Goal: Task Accomplishment & Management: Manage account settings

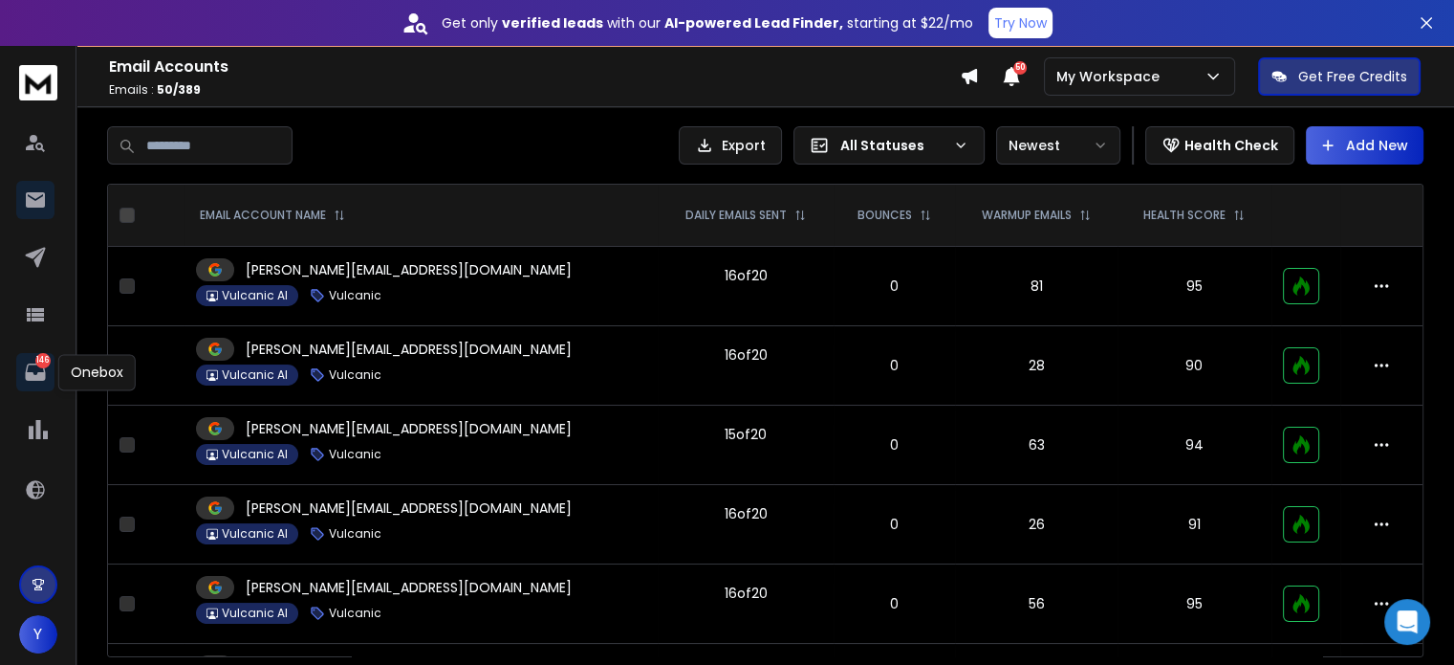
click at [49, 371] on link "146" at bounding box center [35, 372] width 38 height 38
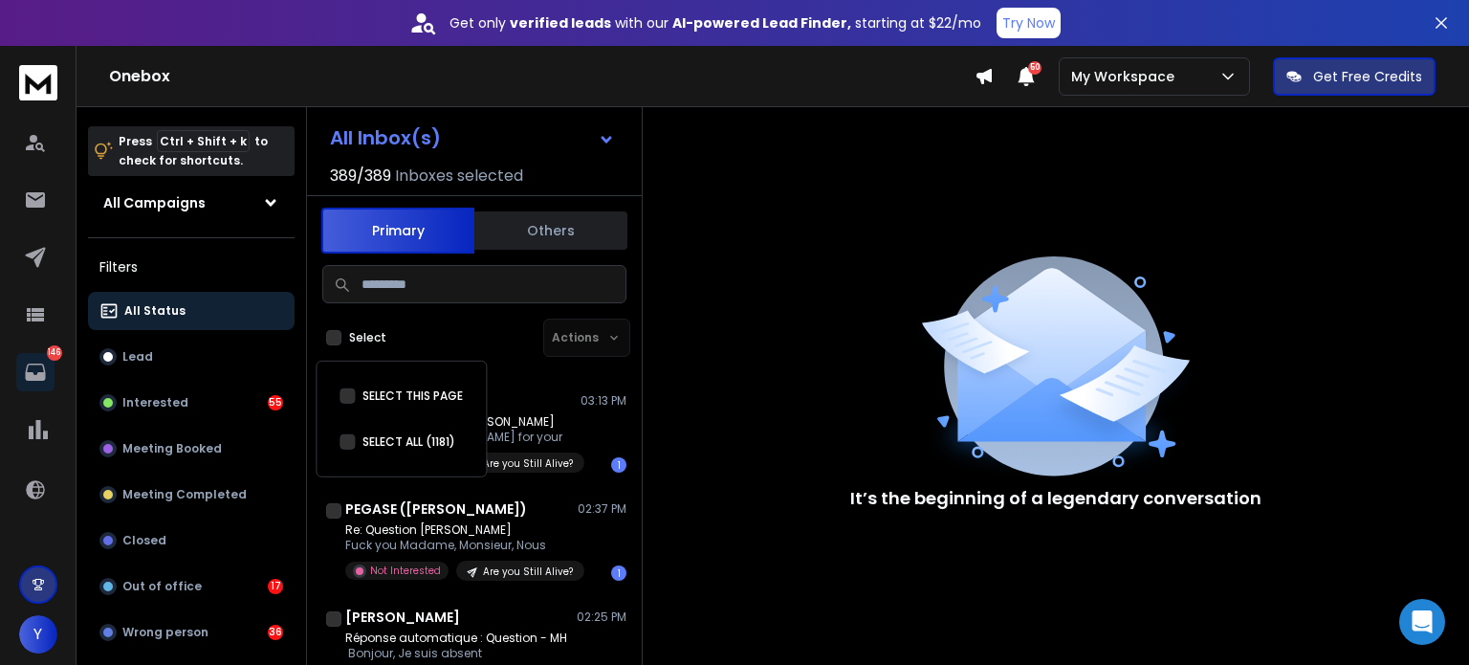
click at [459, 417] on div "SELECT THIS PAGE SELECT ALL (1181)" at bounding box center [401, 418] width 146 height 99
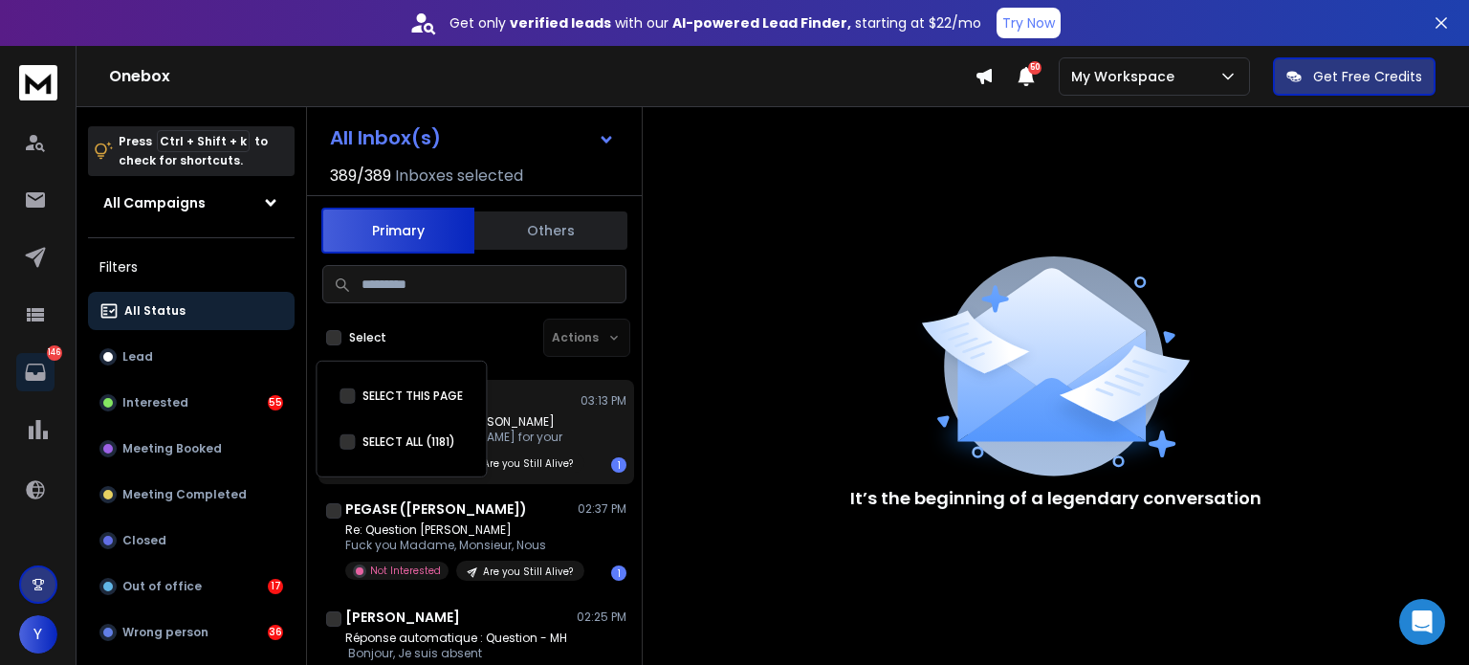
click at [557, 420] on p "Re: Simple question Claire" at bounding box center [459, 421] width 229 height 15
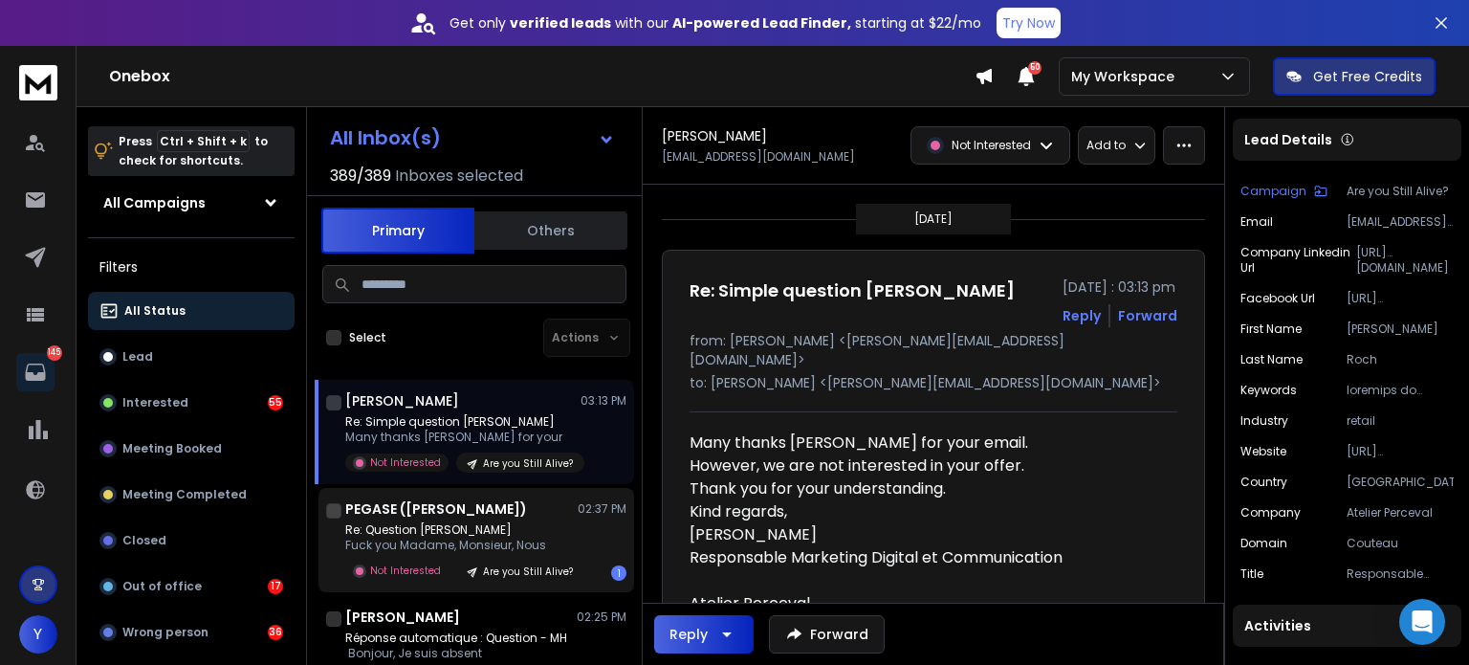
click at [489, 537] on p "Fuck you Madame, Monsieur, Nous" at bounding box center [459, 544] width 229 height 15
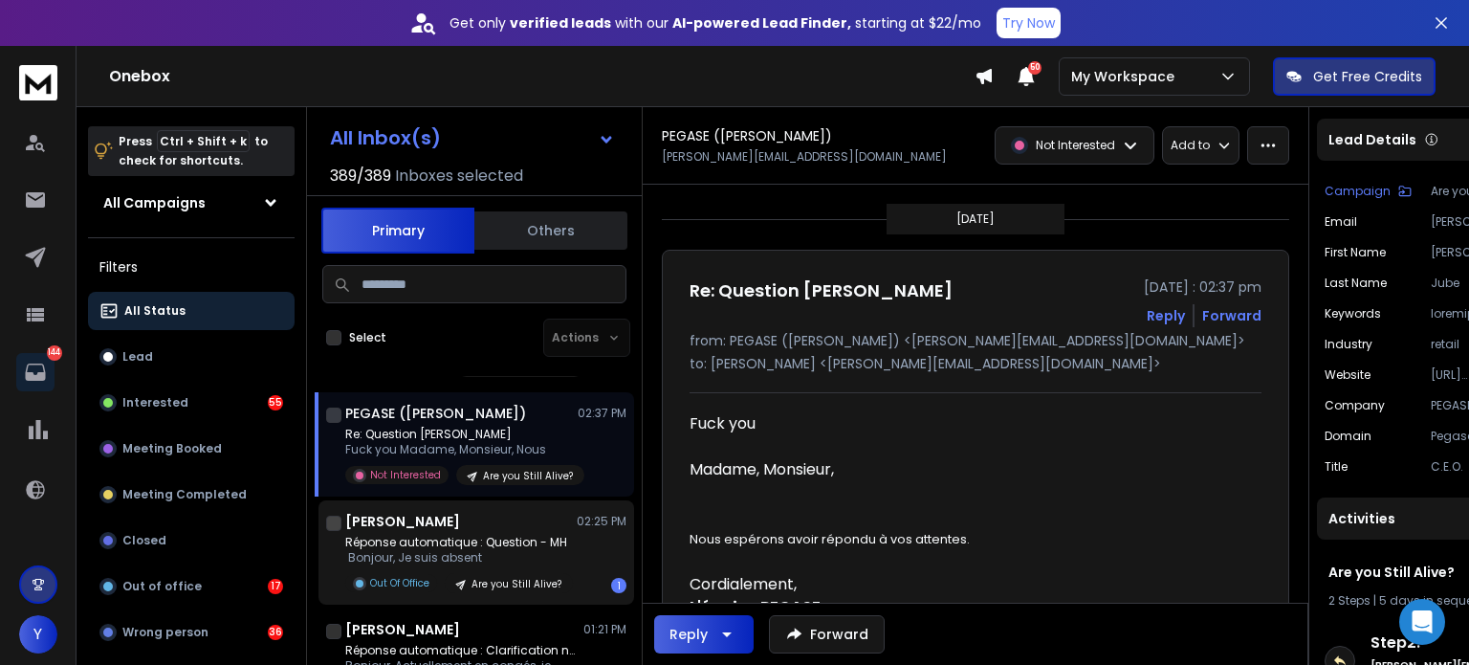
click at [553, 545] on p "Réponse automatique : Question - MH" at bounding box center [459, 542] width 228 height 15
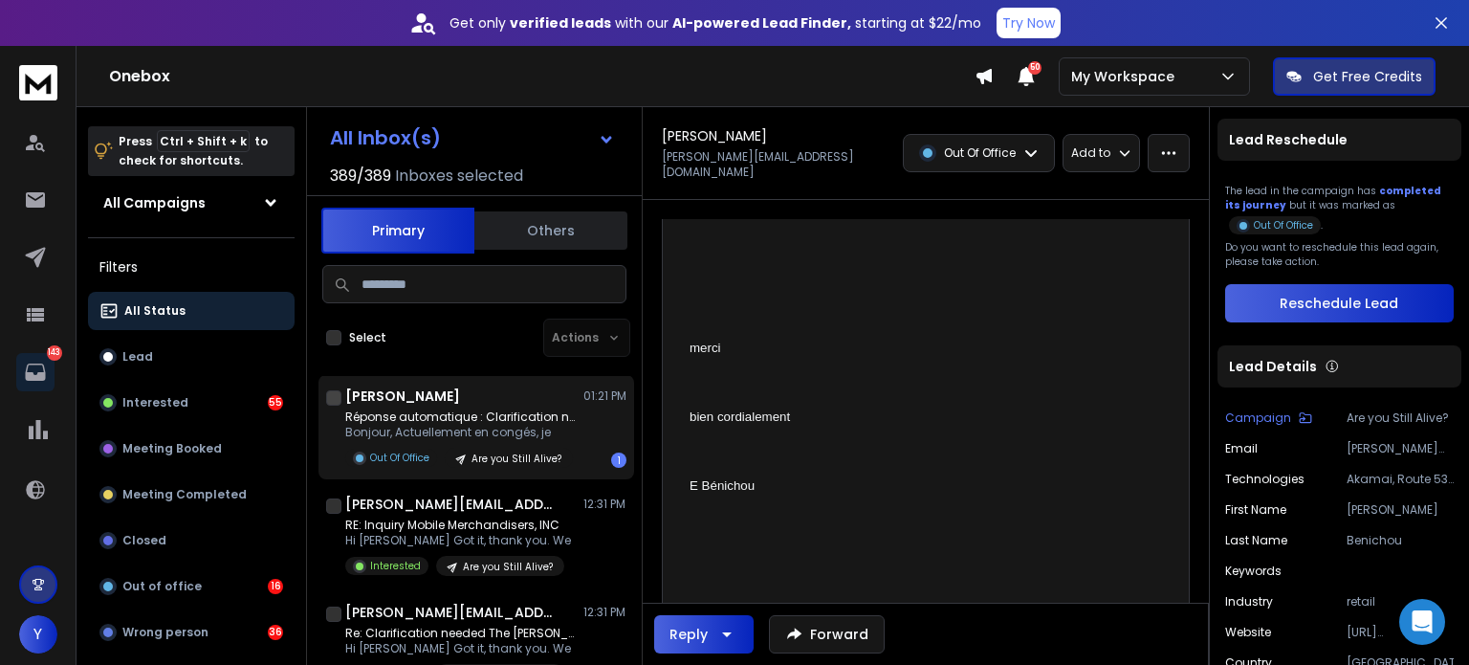
scroll to position [287, 0]
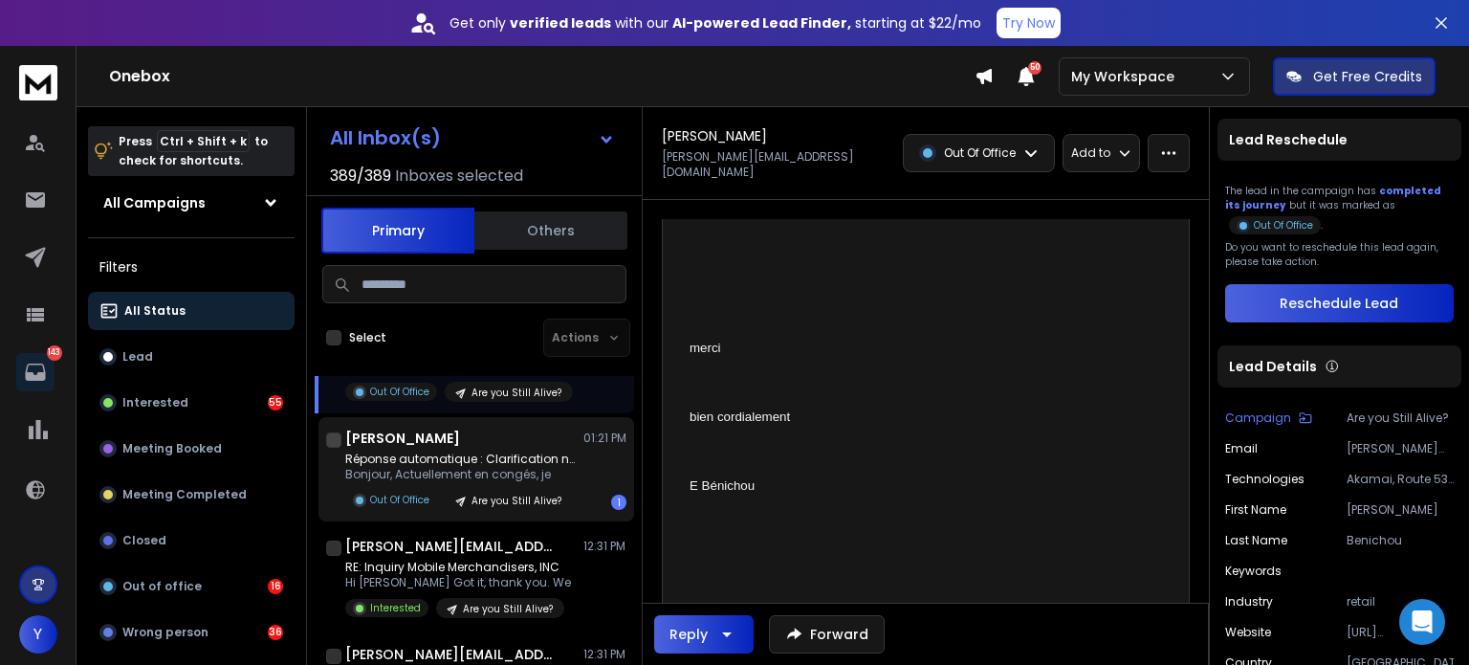
click at [525, 492] on div "Are you Still Alive?" at bounding box center [509, 500] width 128 height 20
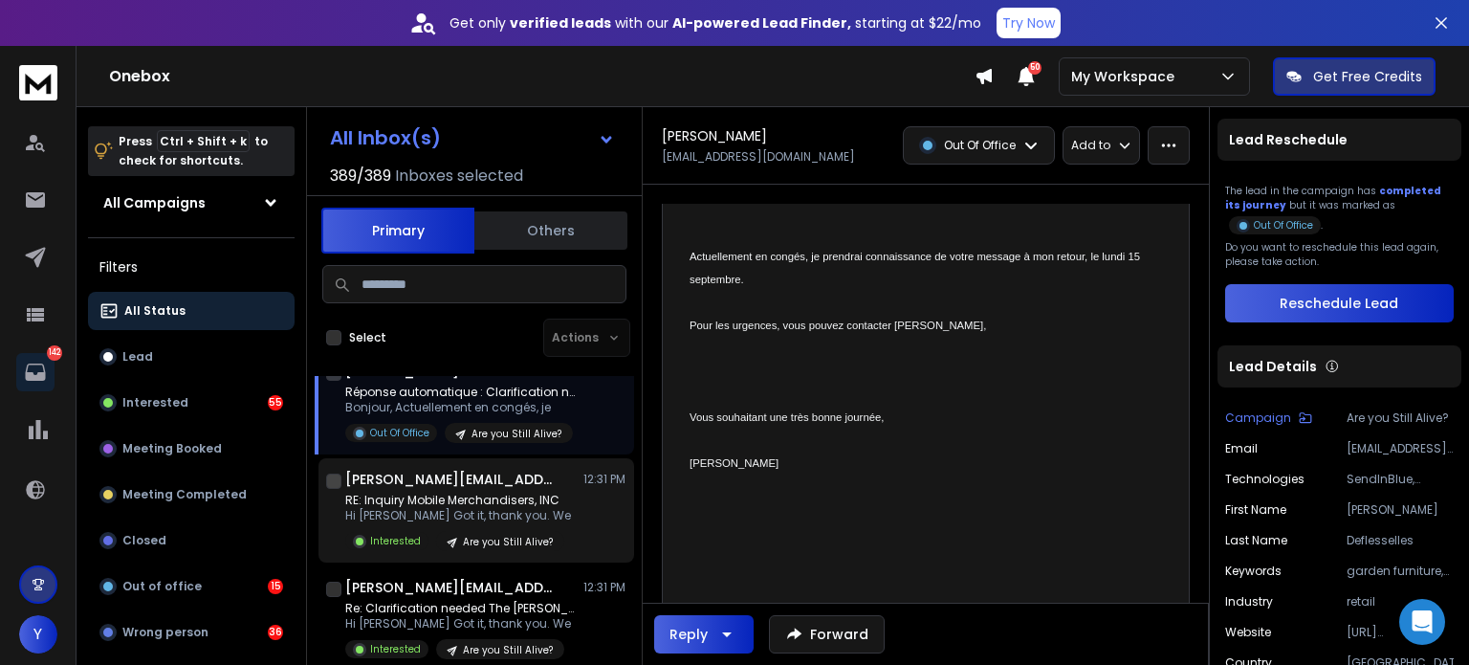
scroll to position [382, 0]
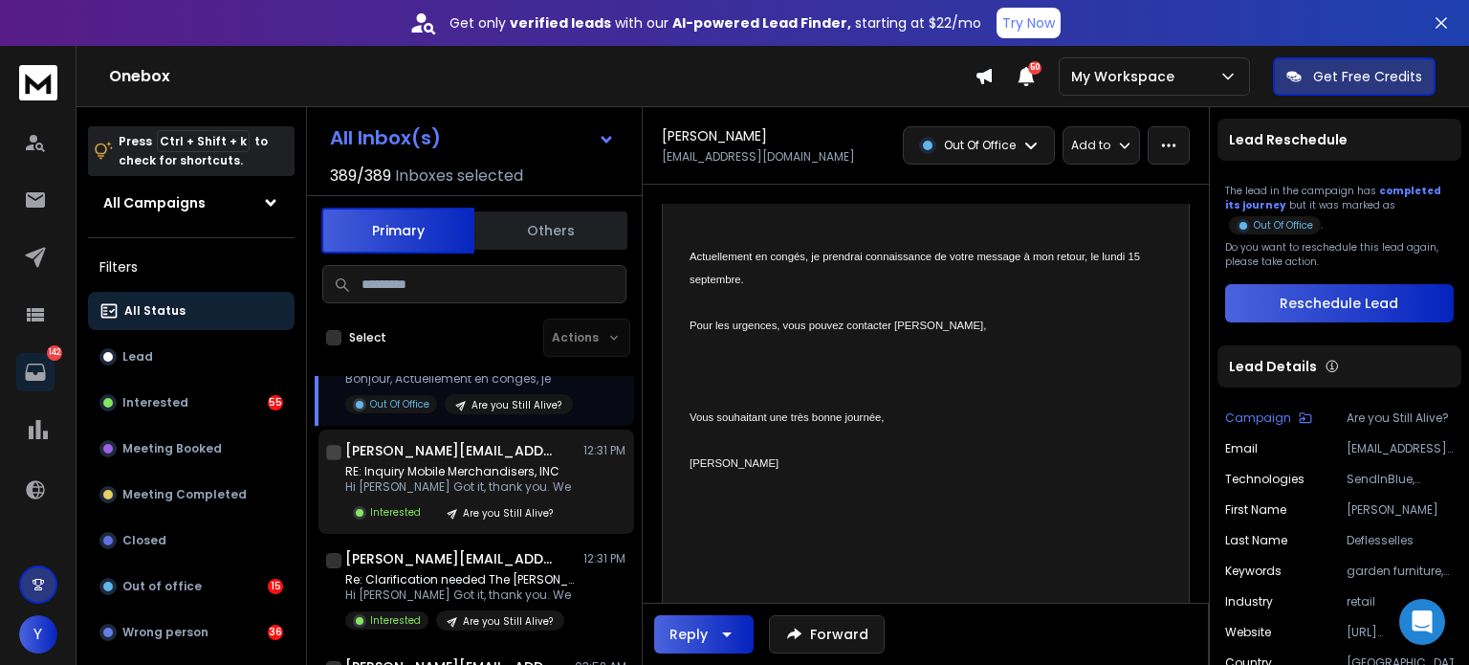
click at [486, 464] on p "RE: Inquiry Mobile Merchandisers, INC" at bounding box center [458, 471] width 226 height 15
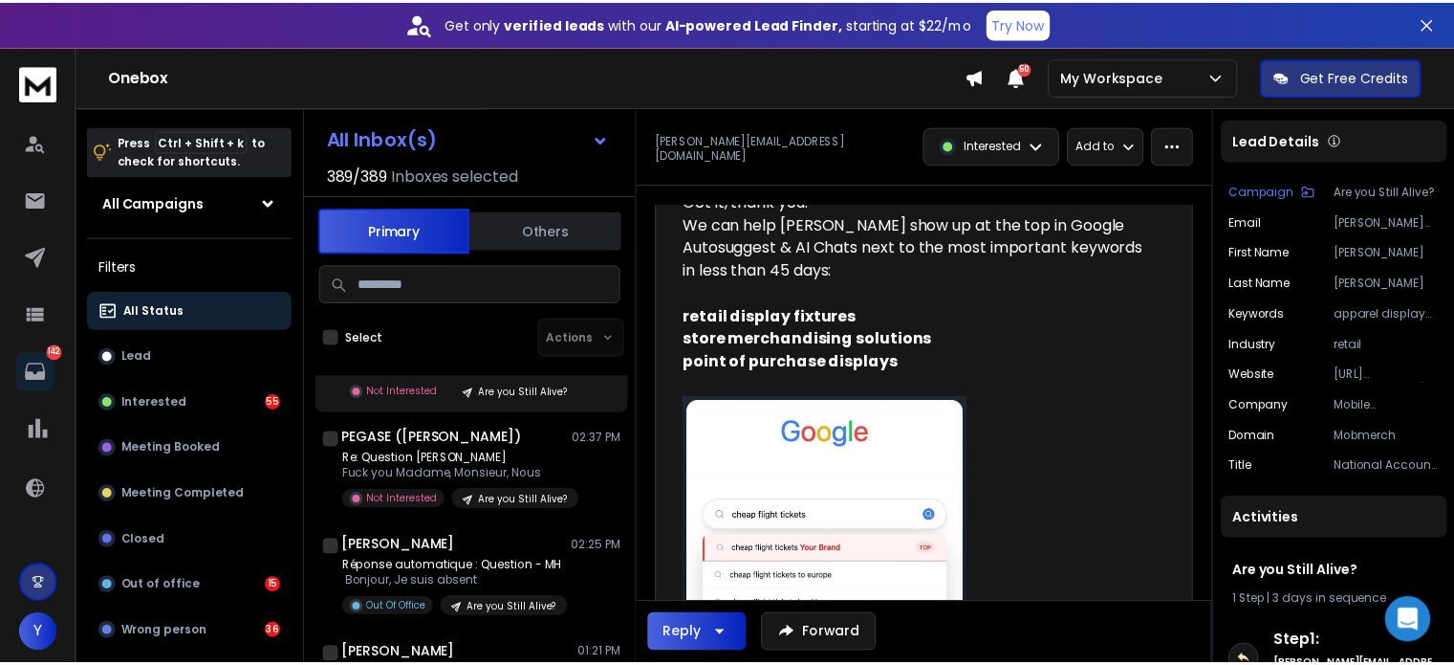
scroll to position [0, 0]
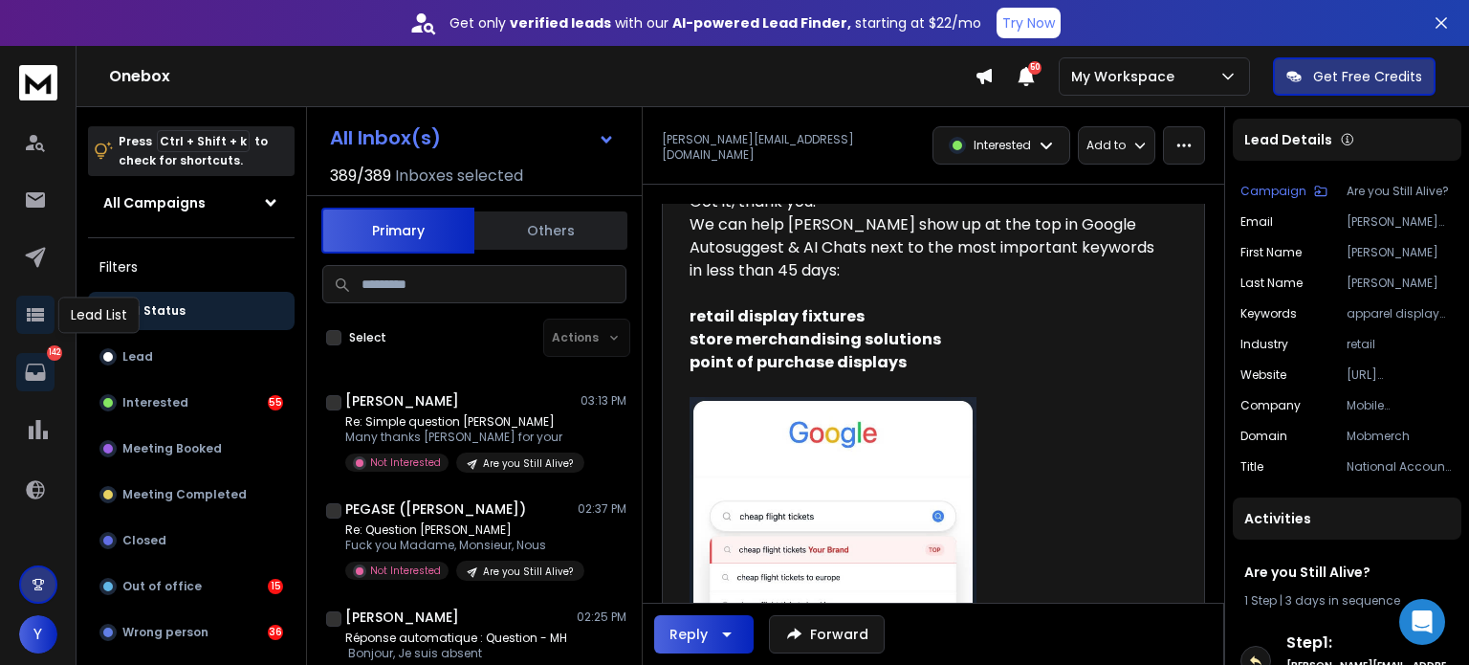
click at [35, 324] on icon at bounding box center [35, 314] width 23 height 23
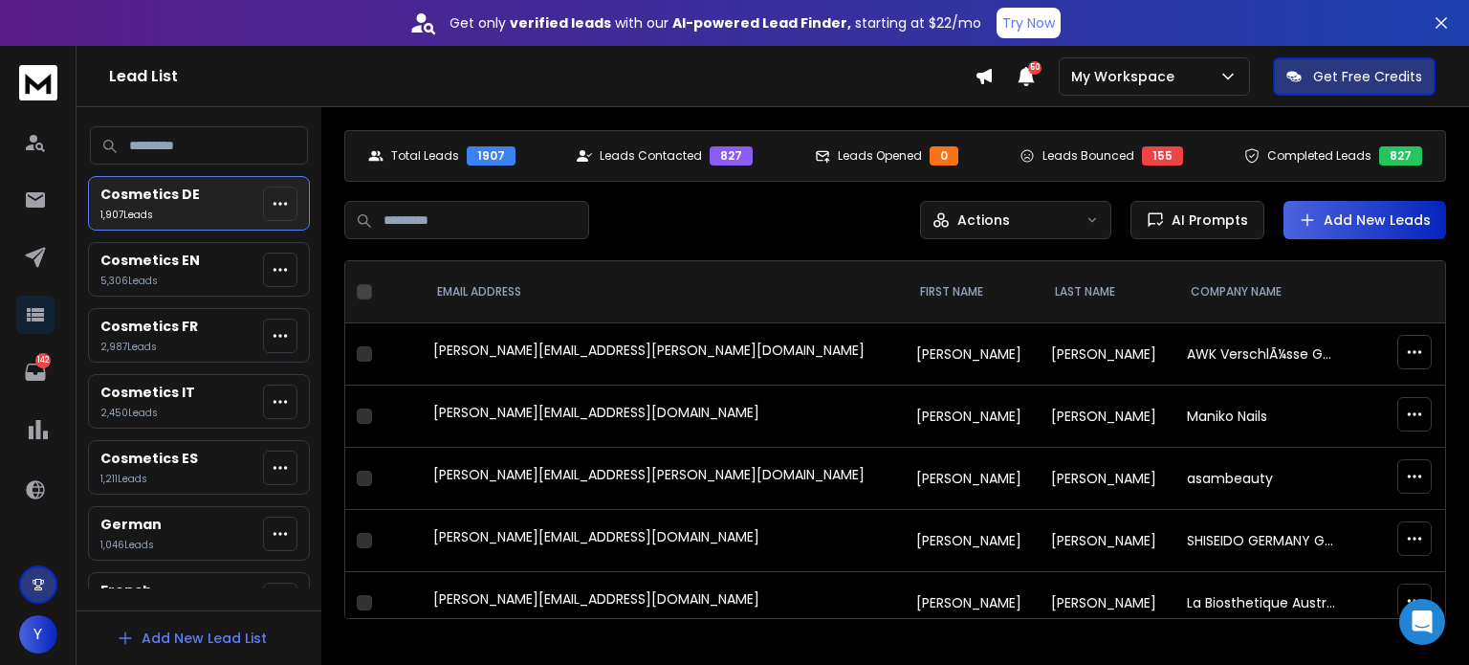
click at [223, 643] on button "Add New Lead List" at bounding box center [191, 638] width 181 height 38
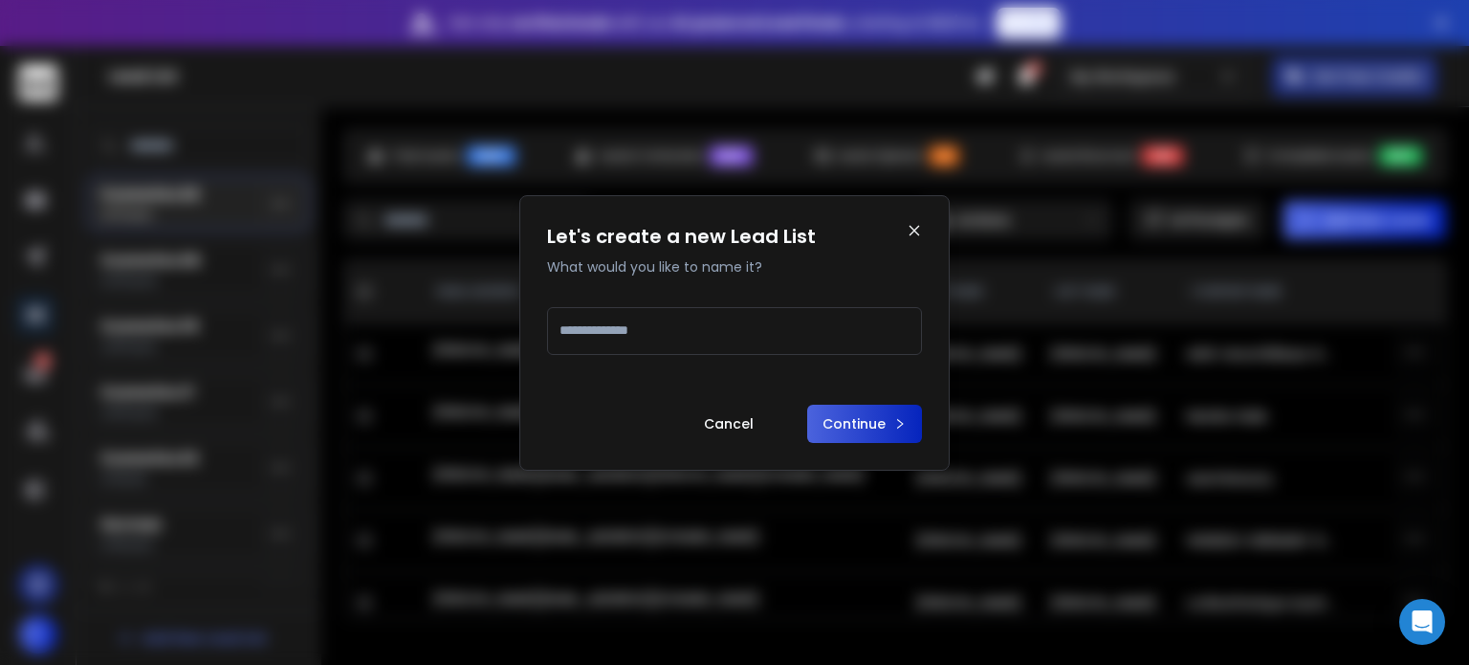
click at [711, 338] on input at bounding box center [734, 331] width 375 height 48
type input "**********"
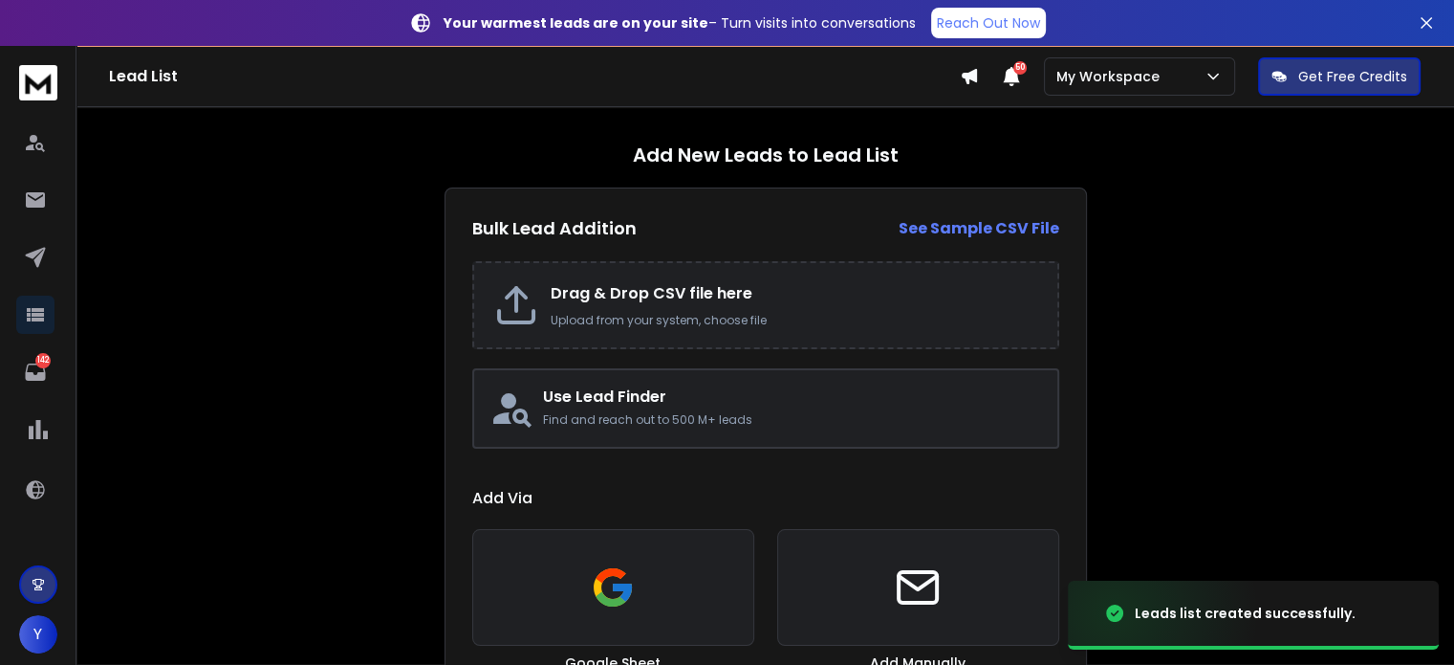
click at [677, 286] on h2 "Drag & Drop CSV file here" at bounding box center [795, 293] width 488 height 23
type input "**********"
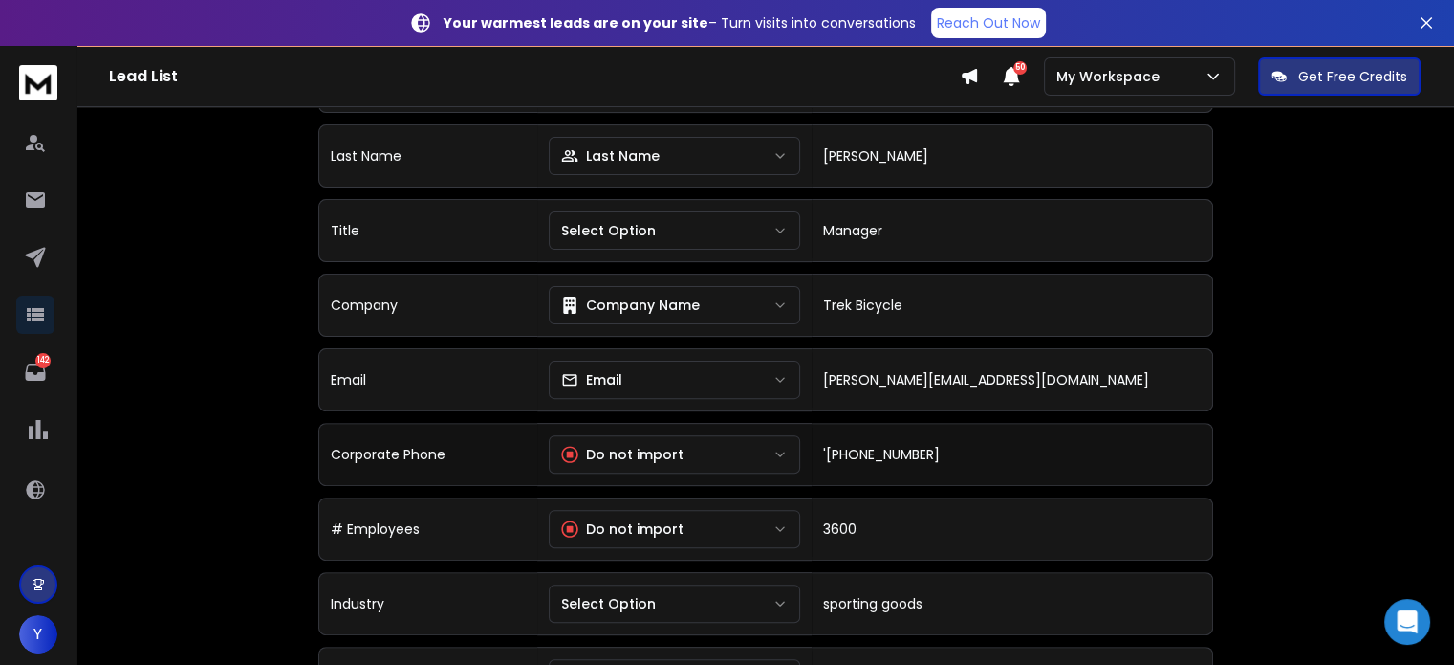
scroll to position [574, 0]
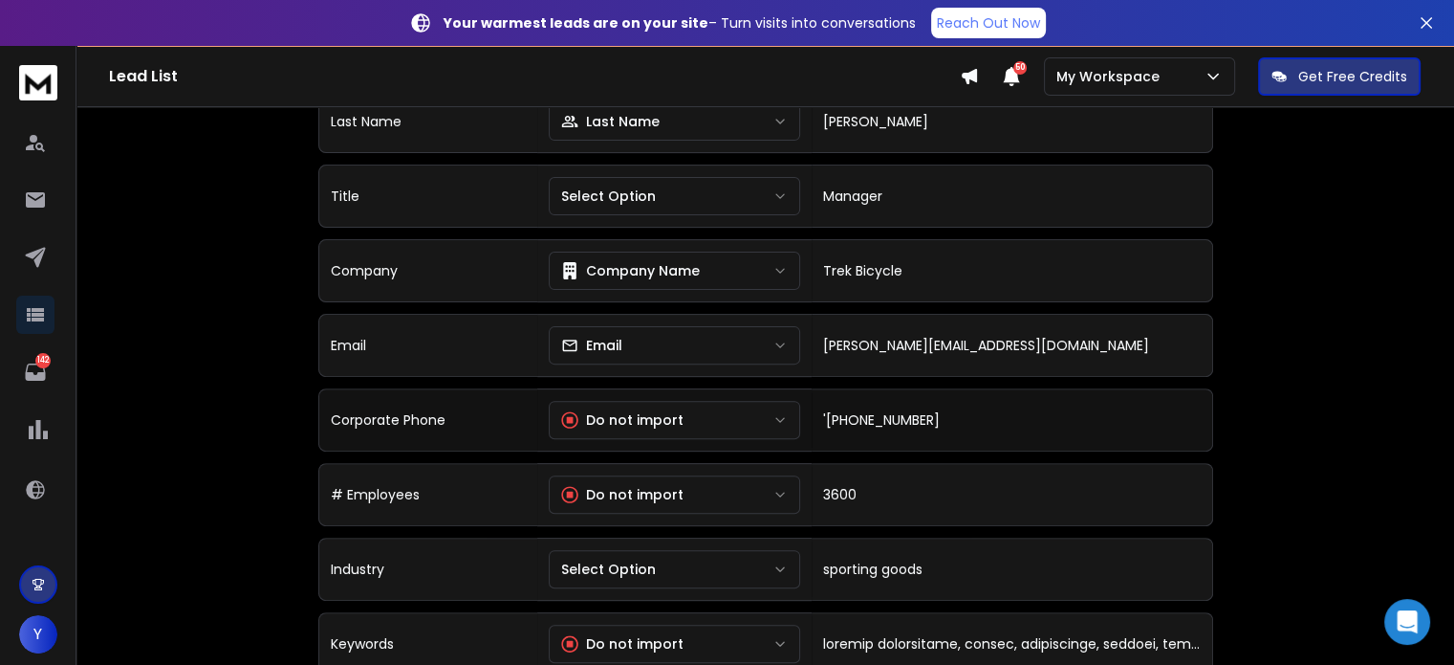
click at [711, 412] on button "Do not import" at bounding box center [674, 420] width 251 height 38
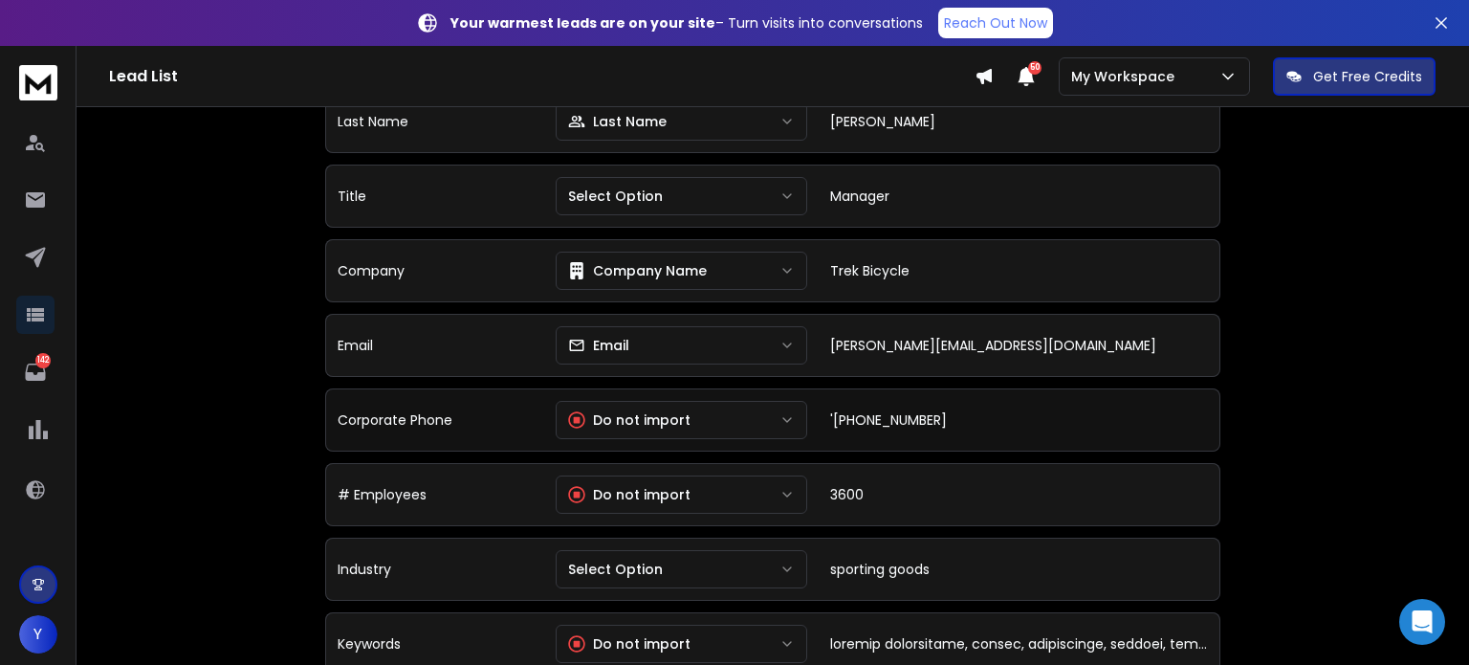
click at [711, 412] on button "Do not import" at bounding box center [681, 420] width 251 height 38
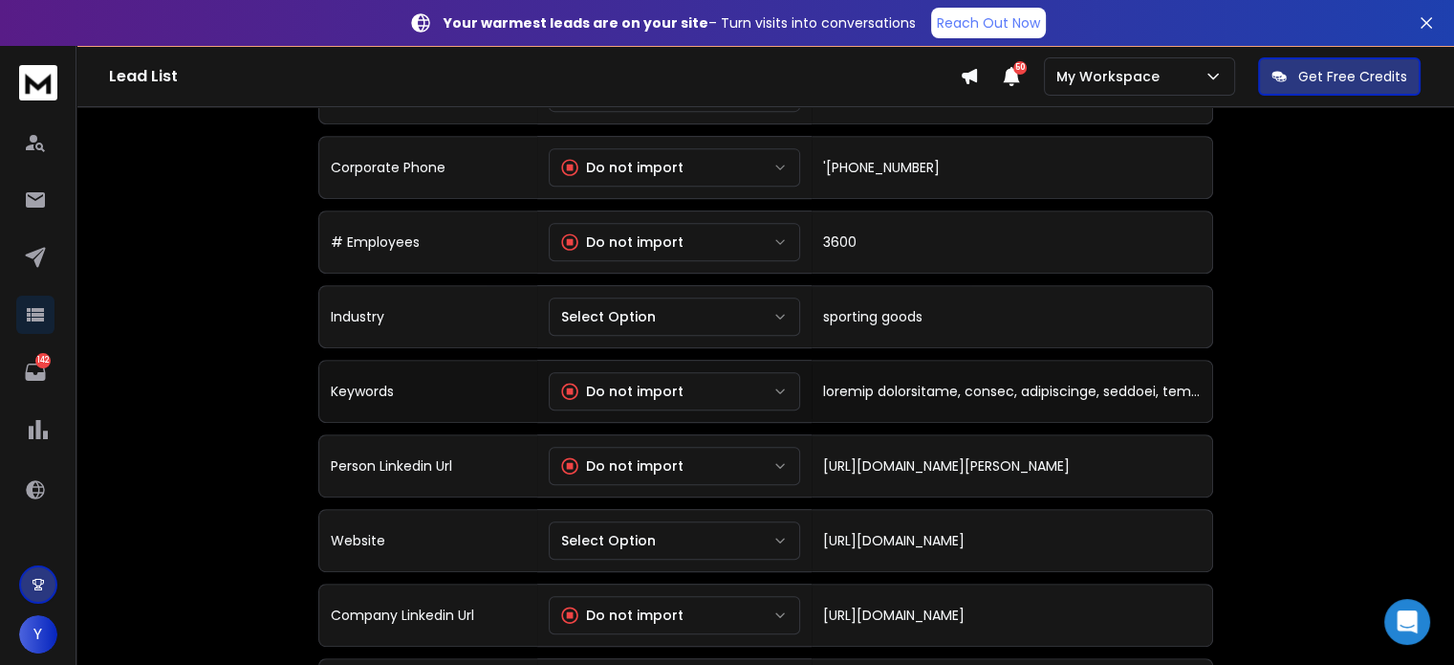
scroll to position [861, 0]
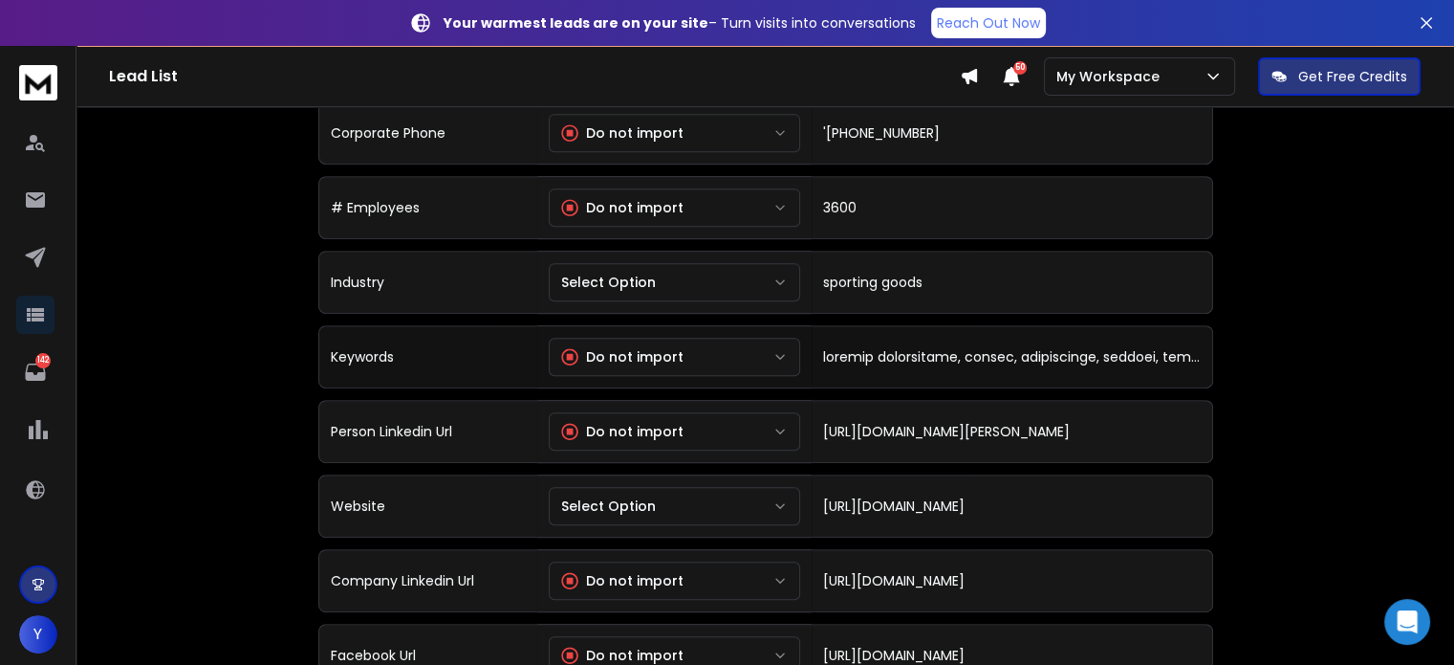
click at [698, 343] on button "Do not import" at bounding box center [674, 357] width 251 height 38
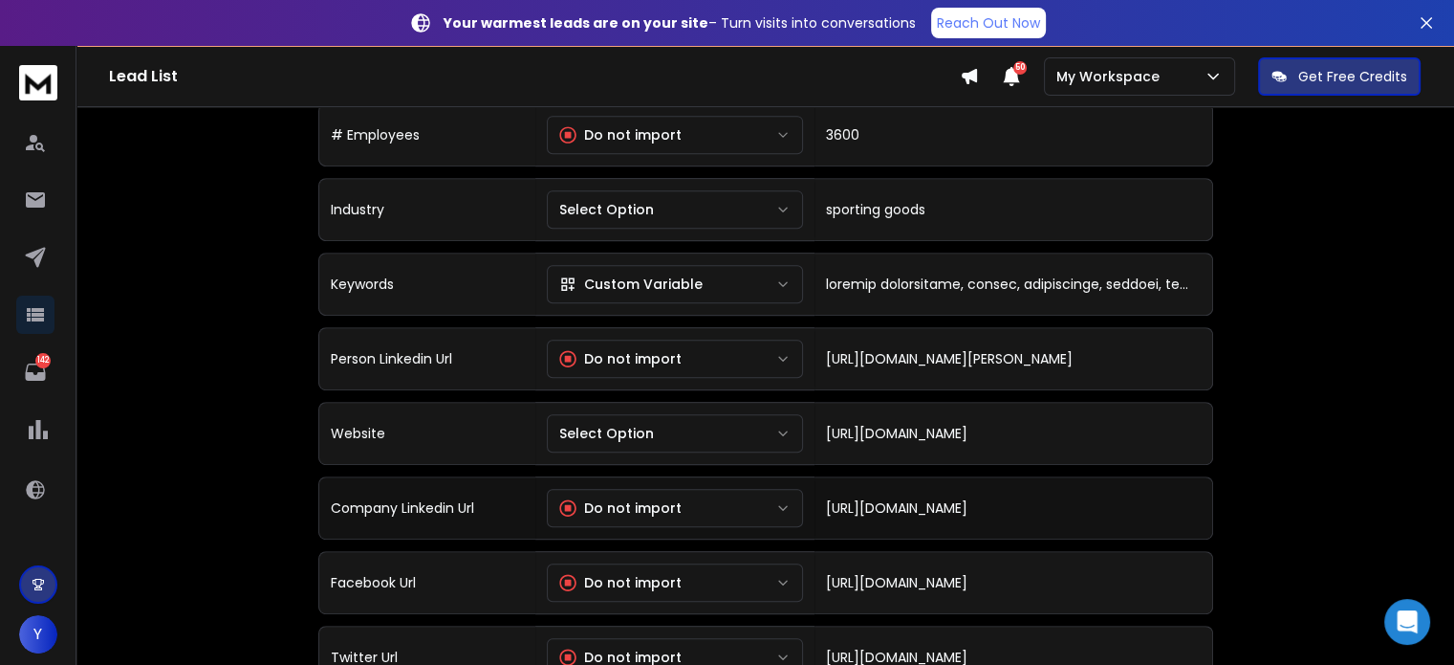
scroll to position [1052, 0]
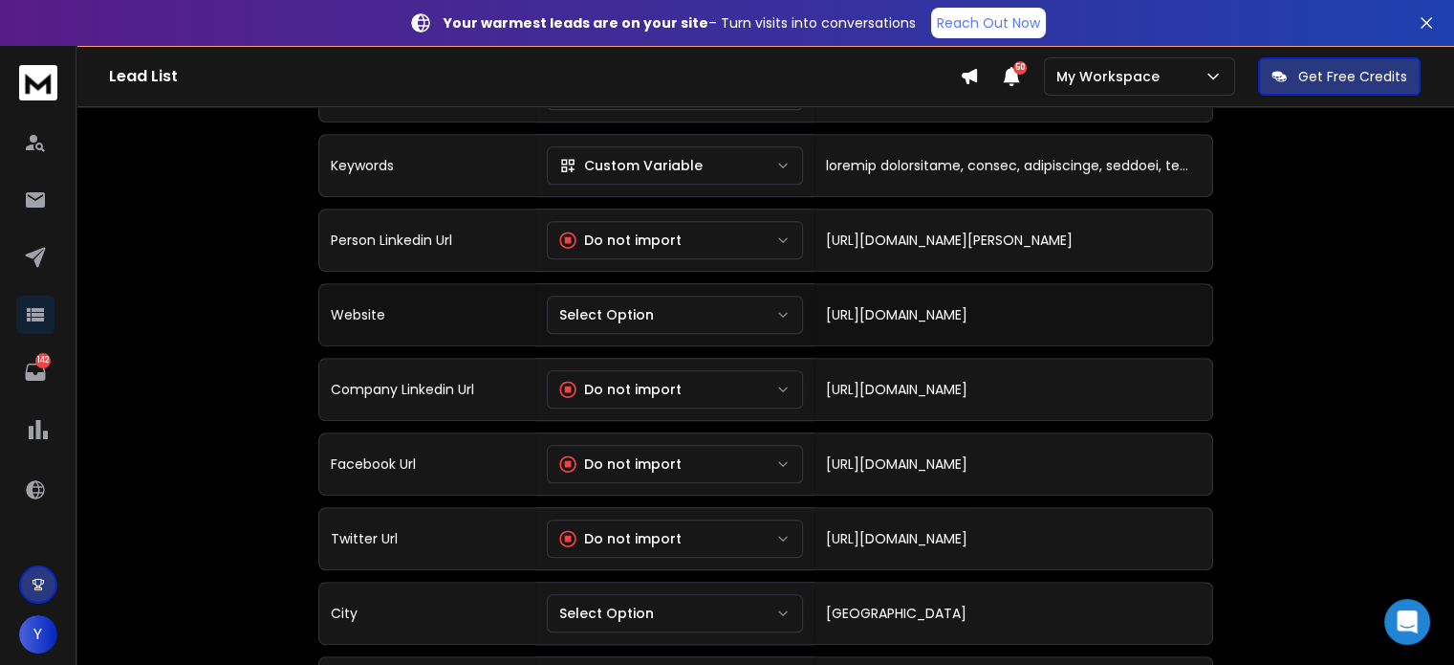
click at [685, 306] on button "Select Option" at bounding box center [675, 314] width 256 height 38
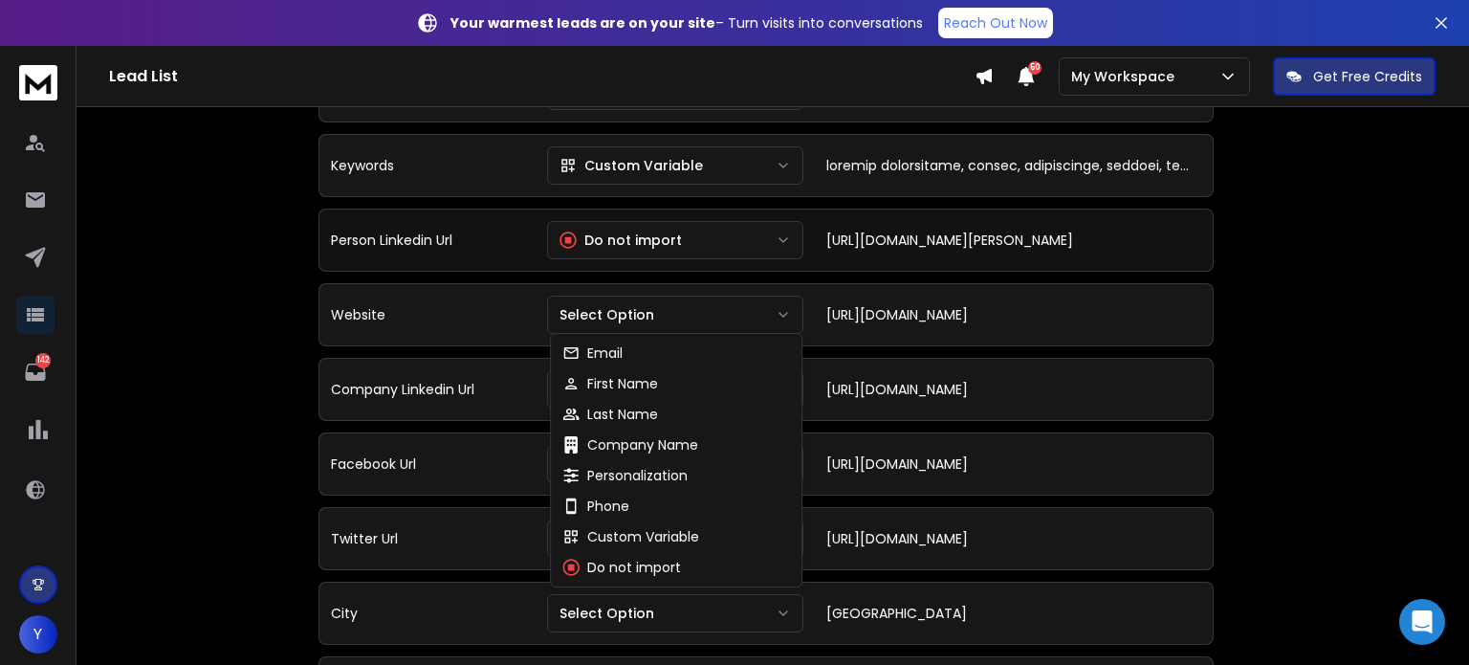
click at [677, 240] on div "Do not import" at bounding box center [620, 239] width 122 height 19
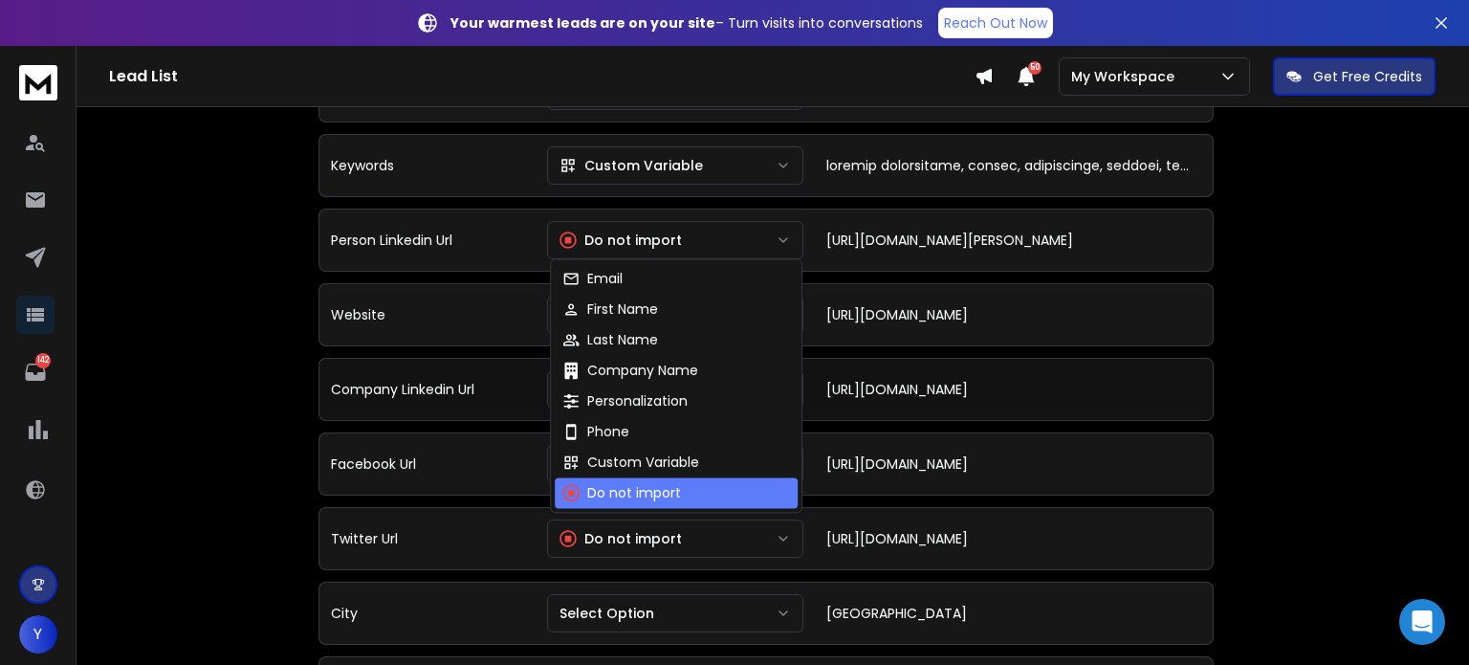
click at [422, 391] on td "Company Linkedin Url" at bounding box center [427, 389] width 218 height 63
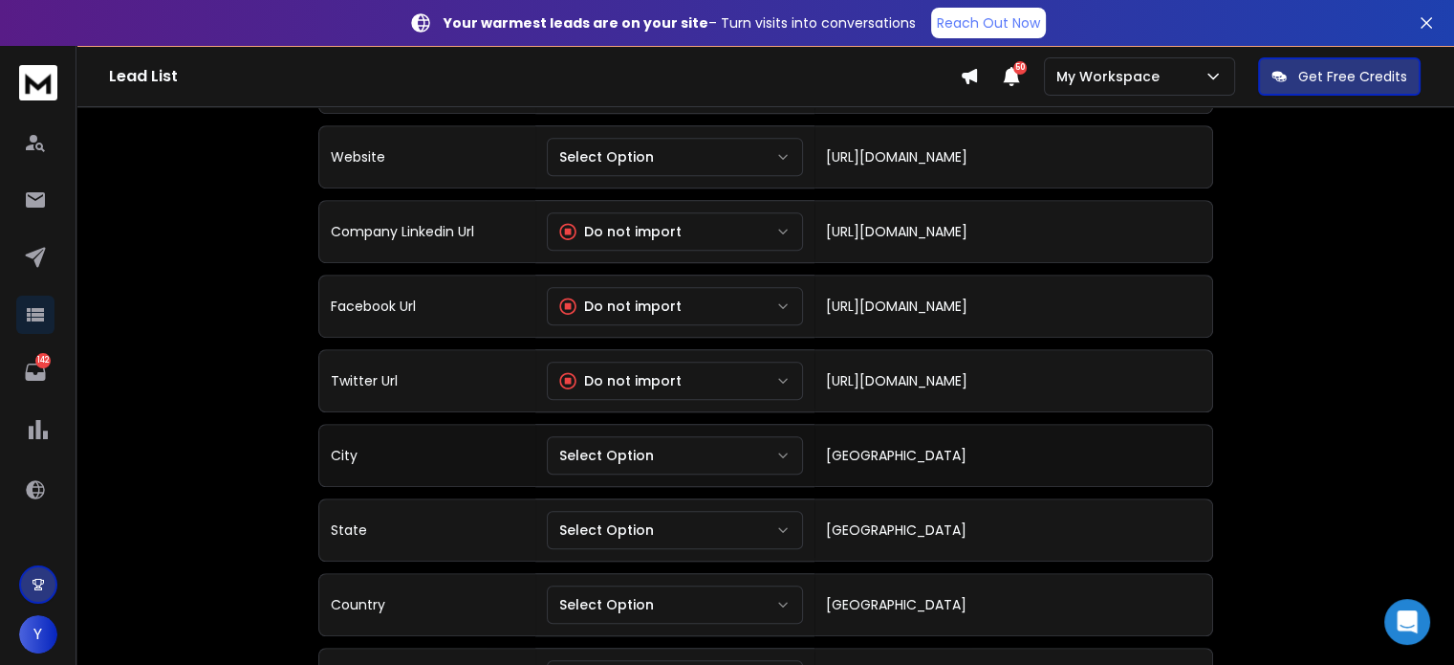
scroll to position [1243, 0]
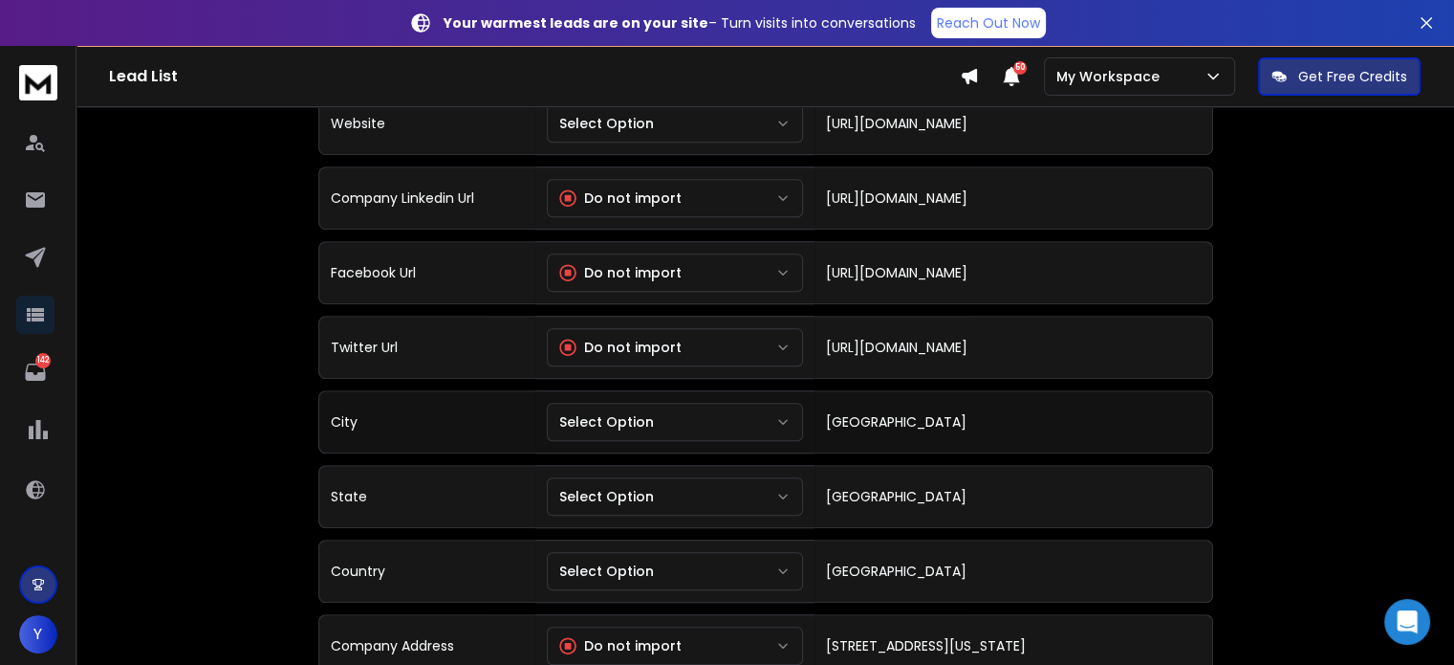
click at [694, 390] on td "Select Option" at bounding box center [674, 421] width 279 height 63
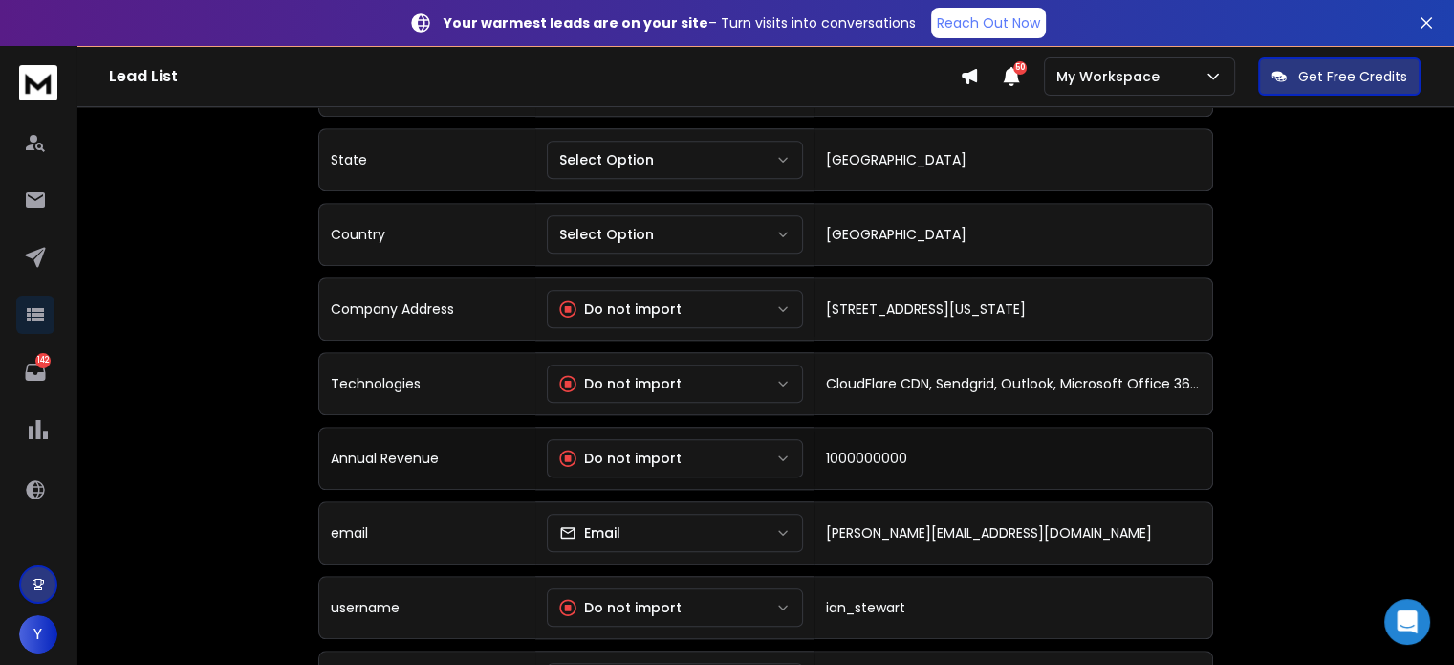
scroll to position [1626, 0]
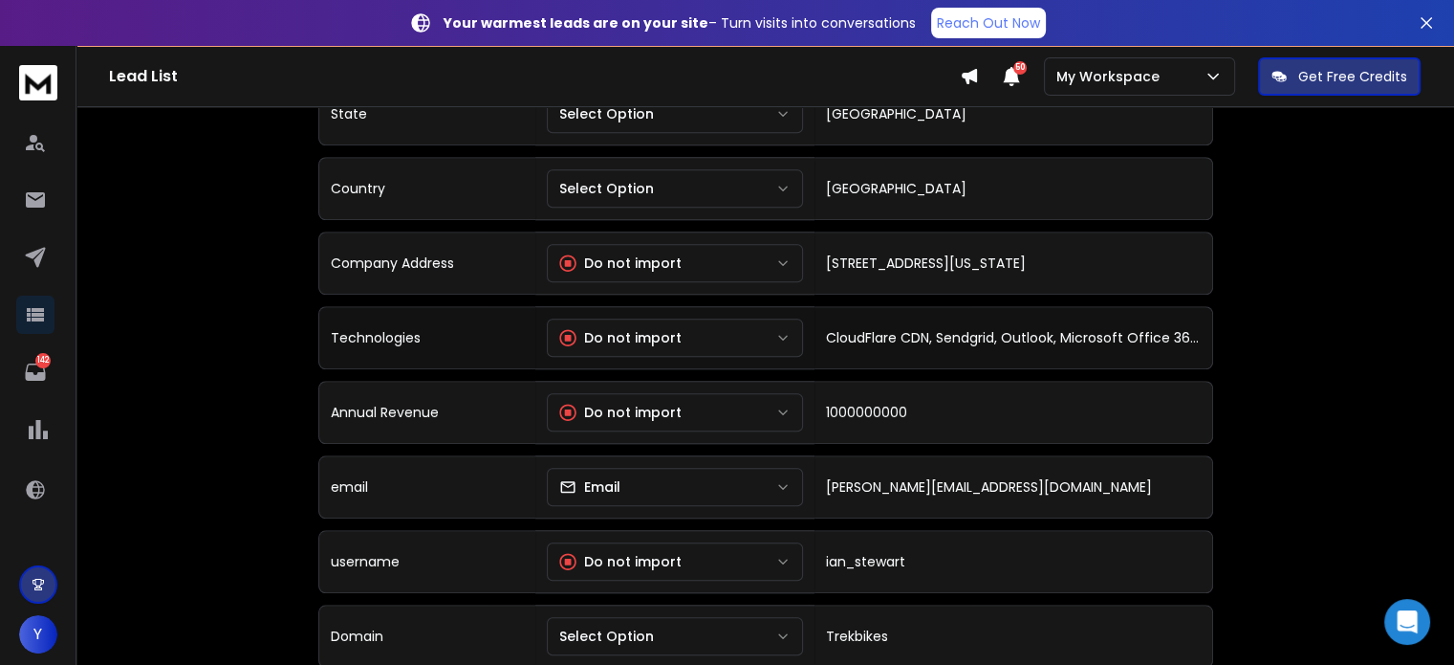
click at [709, 332] on button "Do not import" at bounding box center [675, 337] width 256 height 38
drag, startPoint x: 1119, startPoint y: 324, endPoint x: 1092, endPoint y: 328, distance: 27.0
click at [1093, 328] on td "CloudFlare CDN, Sendgrid, Outlook, Microsoft Office 365, CloudFlare Hosting, Mi…" at bounding box center [1014, 337] width 399 height 63
click at [1091, 328] on td "CloudFlare CDN, Sendgrid, Outlook, Microsoft Office 365, CloudFlare Hosting, Mi…" at bounding box center [1014, 337] width 399 height 63
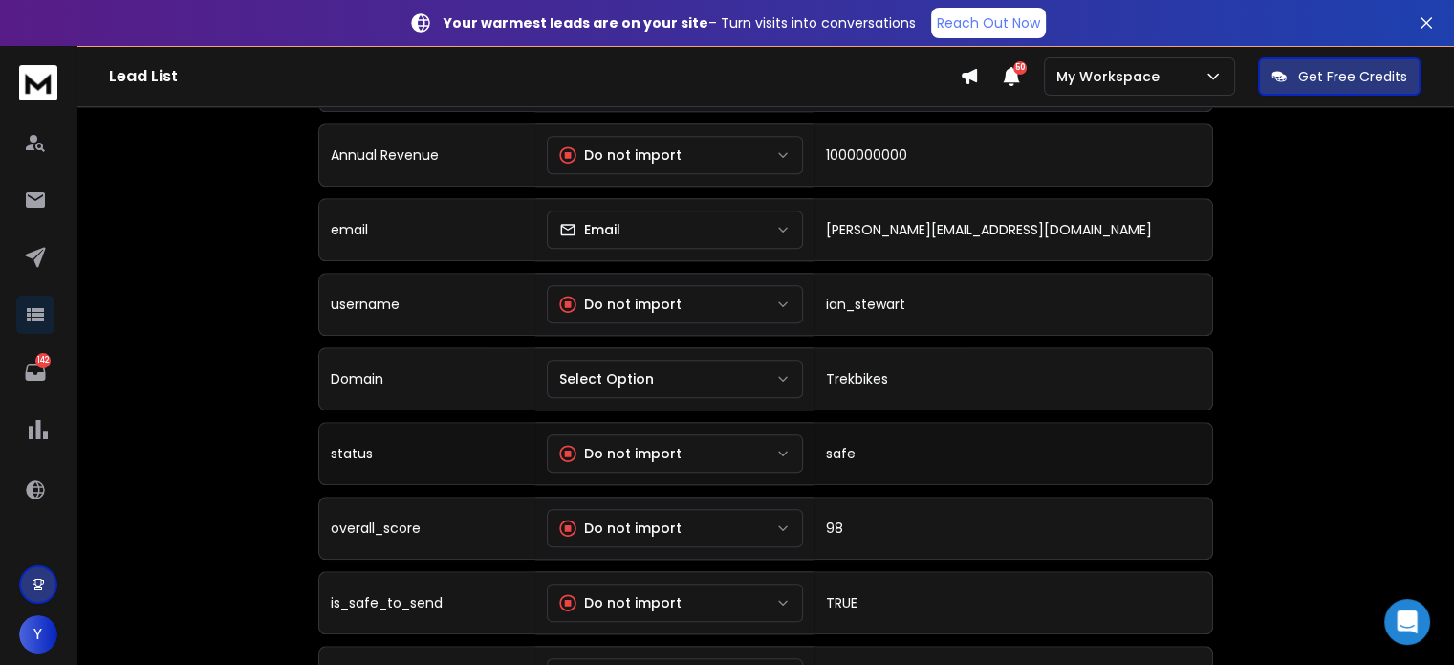
scroll to position [1912, 0]
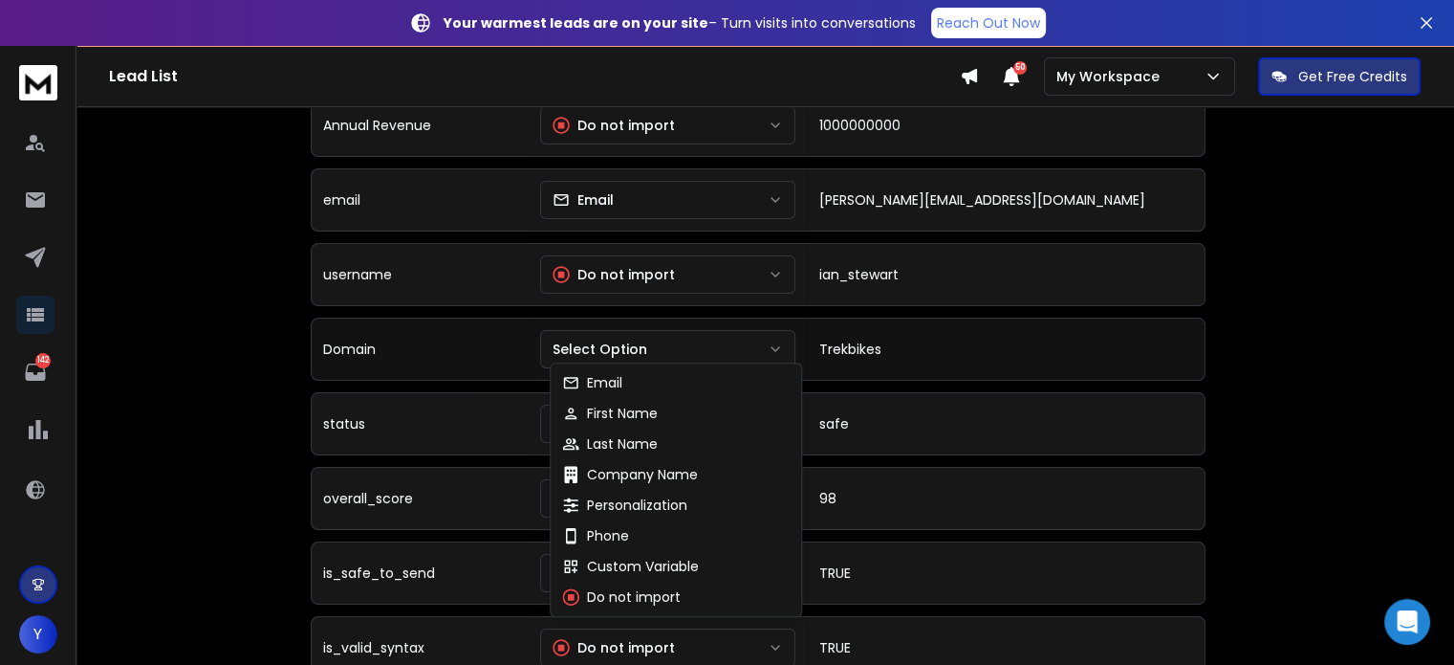
click at [747, 346] on button "Select Option" at bounding box center [668, 349] width 256 height 38
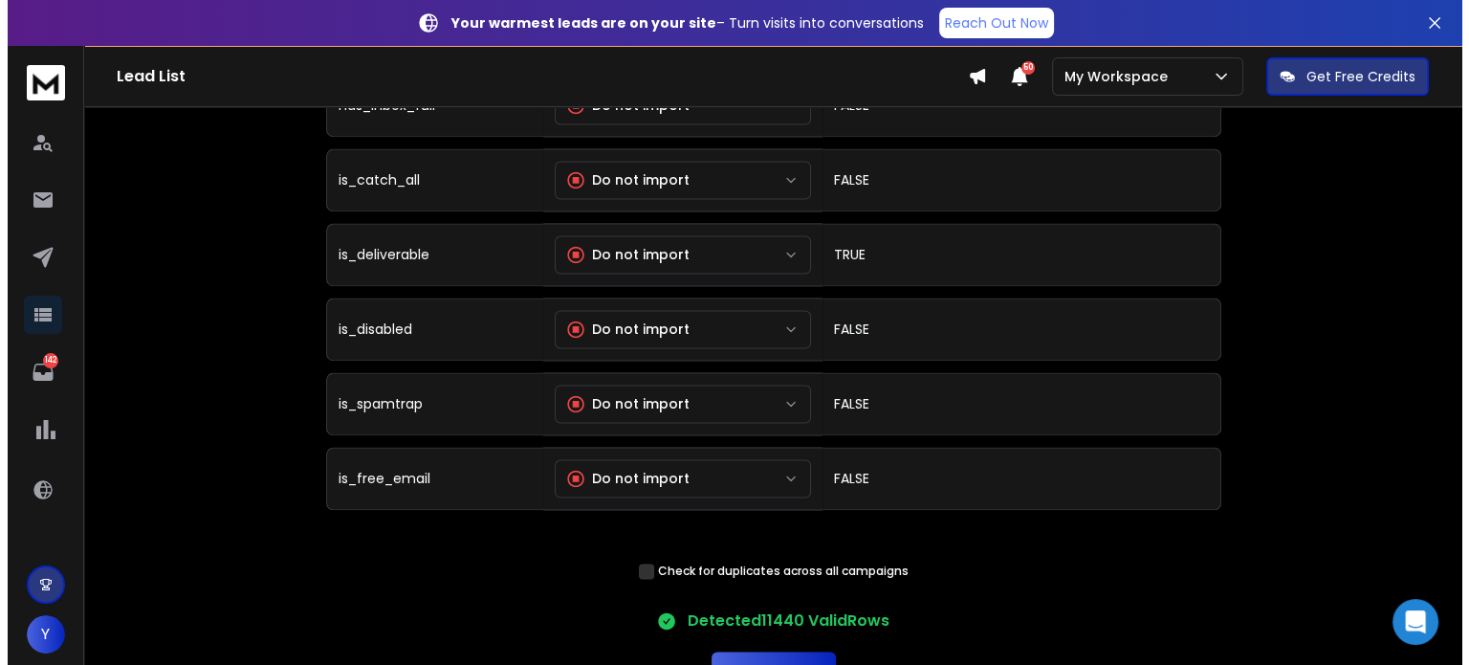
scroll to position [2972, 0]
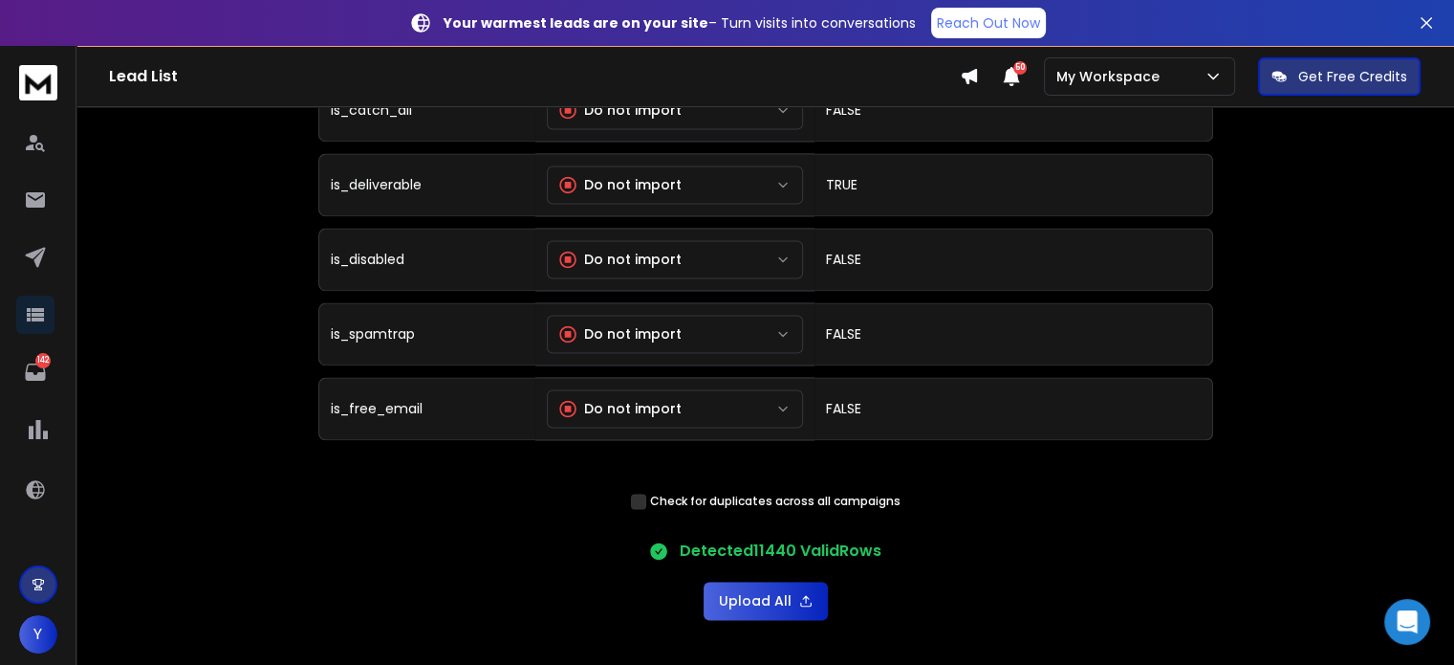
click at [762, 587] on button "Upload All" at bounding box center [766, 600] width 124 height 38
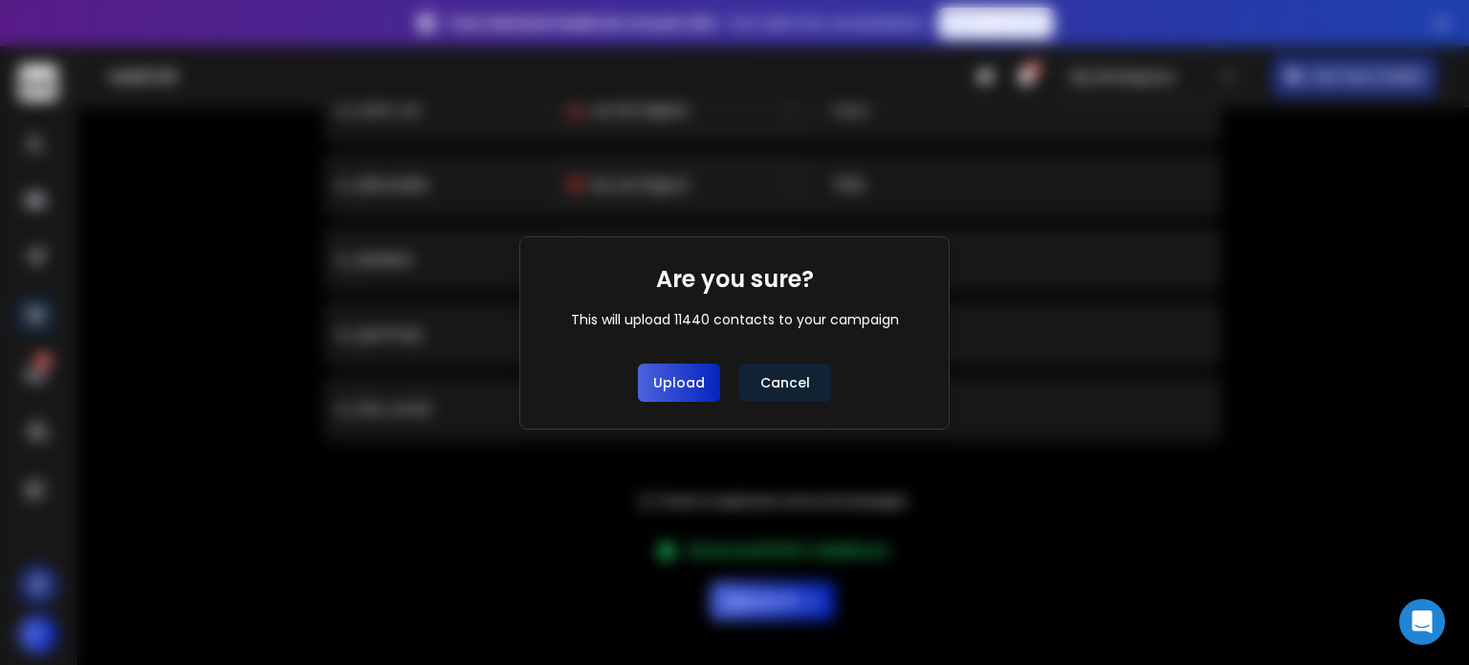
click at [665, 374] on button "Upload" at bounding box center [679, 382] width 82 height 38
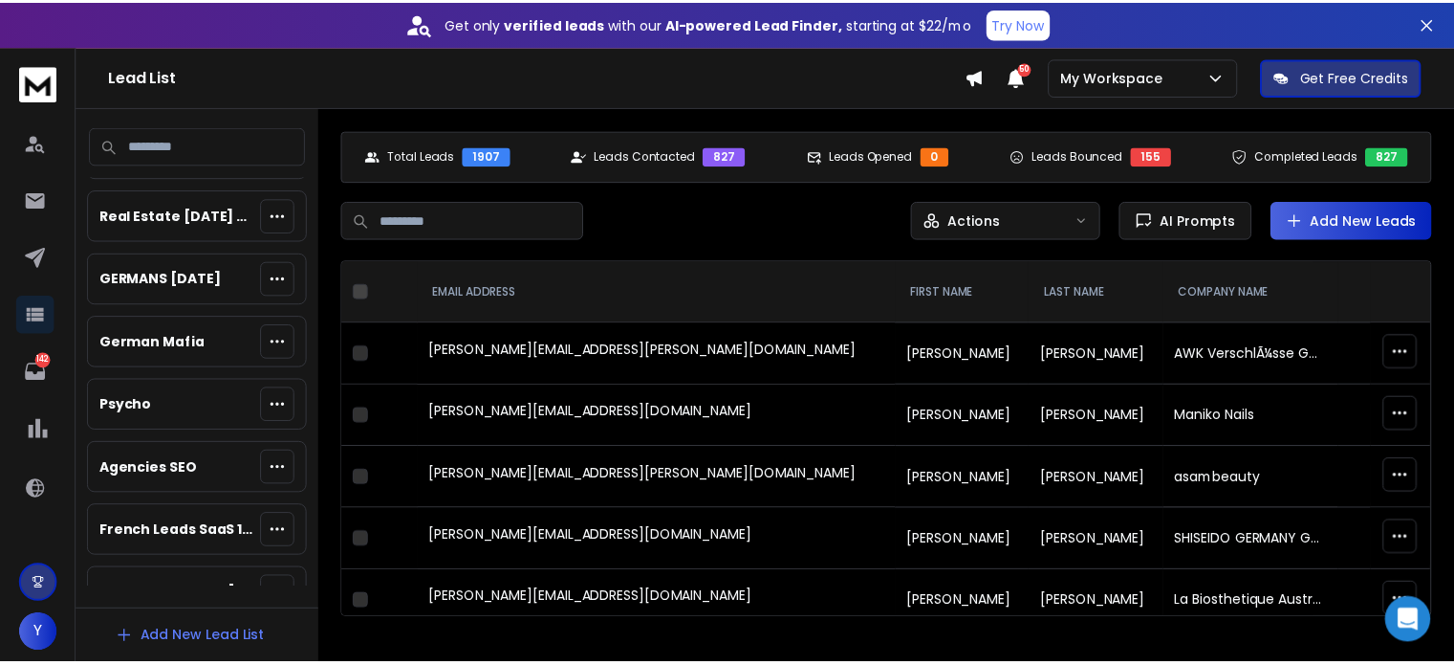
scroll to position [923, 0]
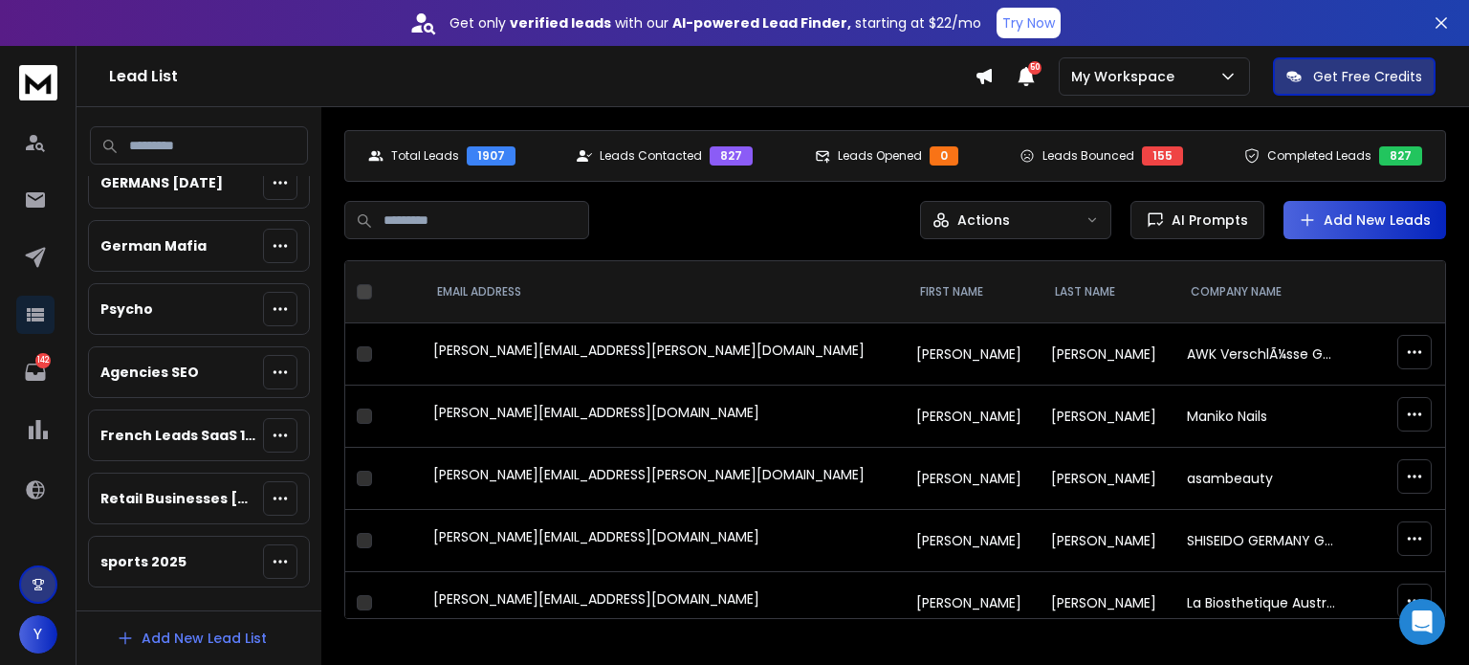
click at [163, 552] on p "sports 2025" at bounding box center [143, 561] width 86 height 19
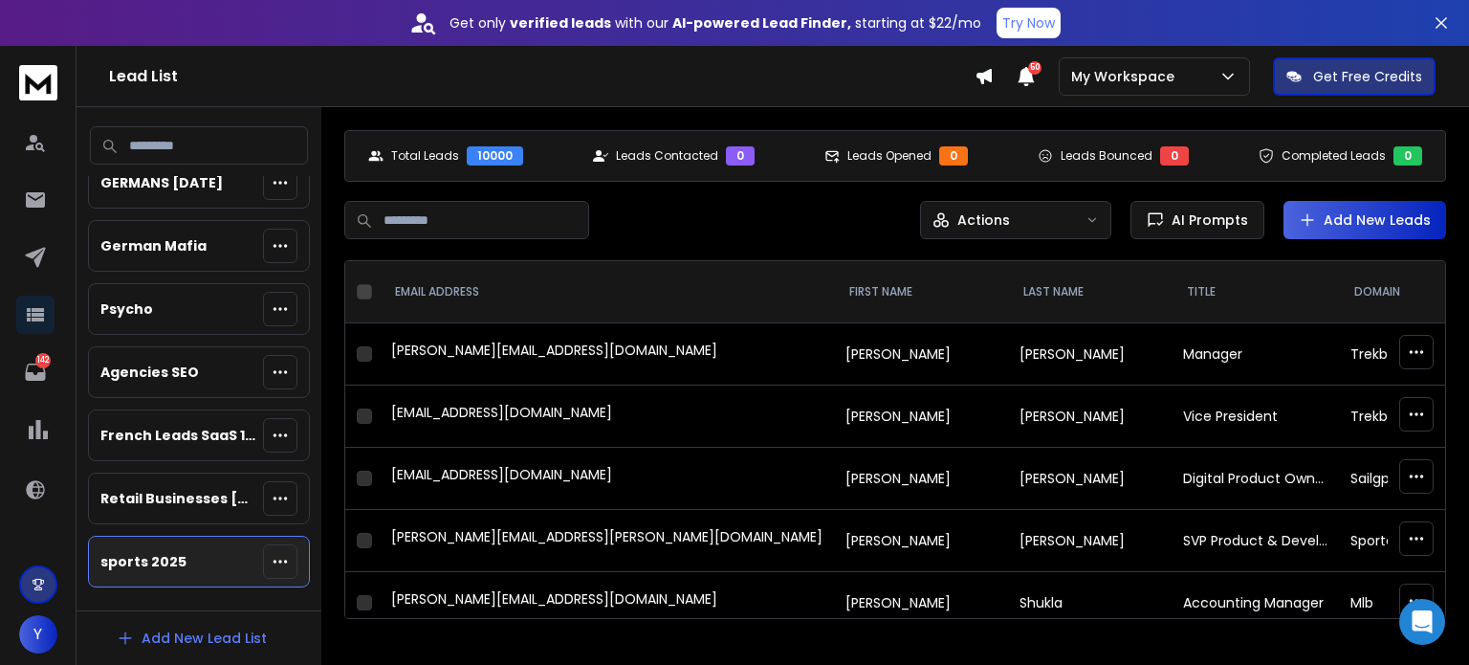
click at [1358, 218] on link "Add New Leads" at bounding box center [1365, 219] width 132 height 19
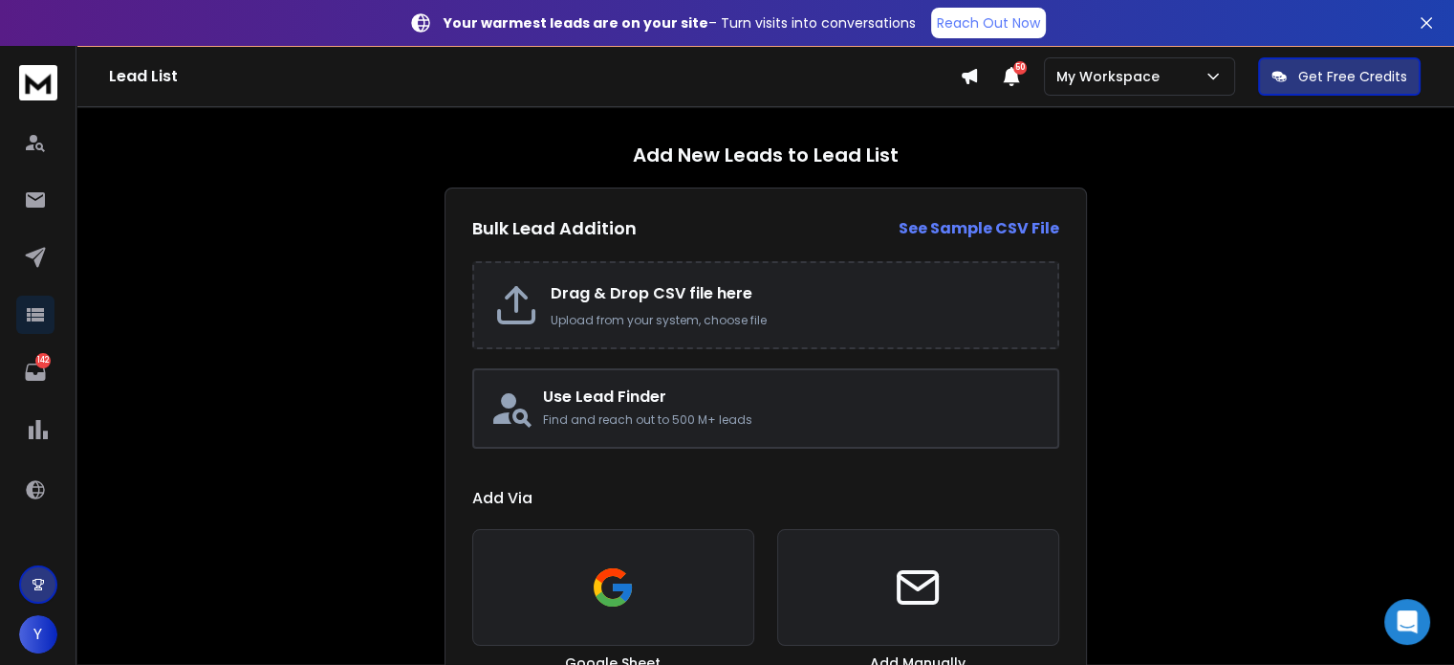
click at [650, 280] on div "Drag & Drop CSV file here Upload from your system, choose file" at bounding box center [765, 305] width 587 height 88
type input "**********"
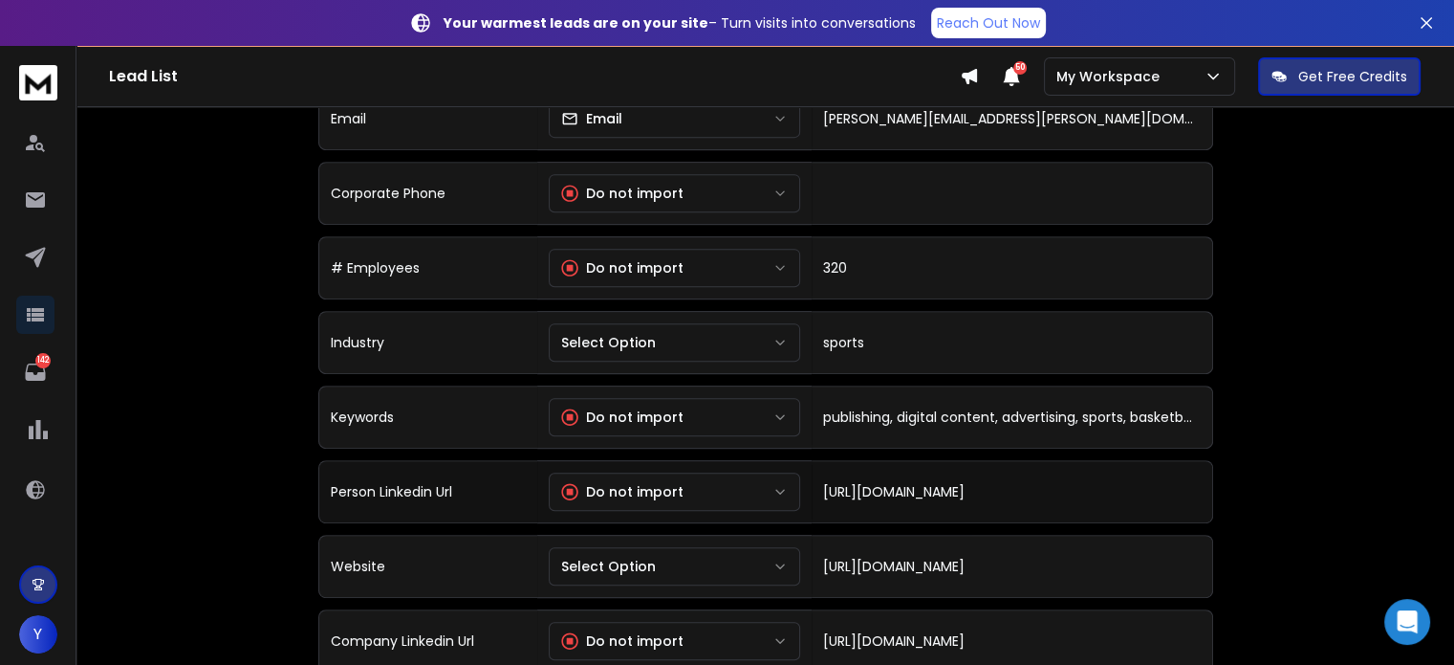
scroll to position [861, 0]
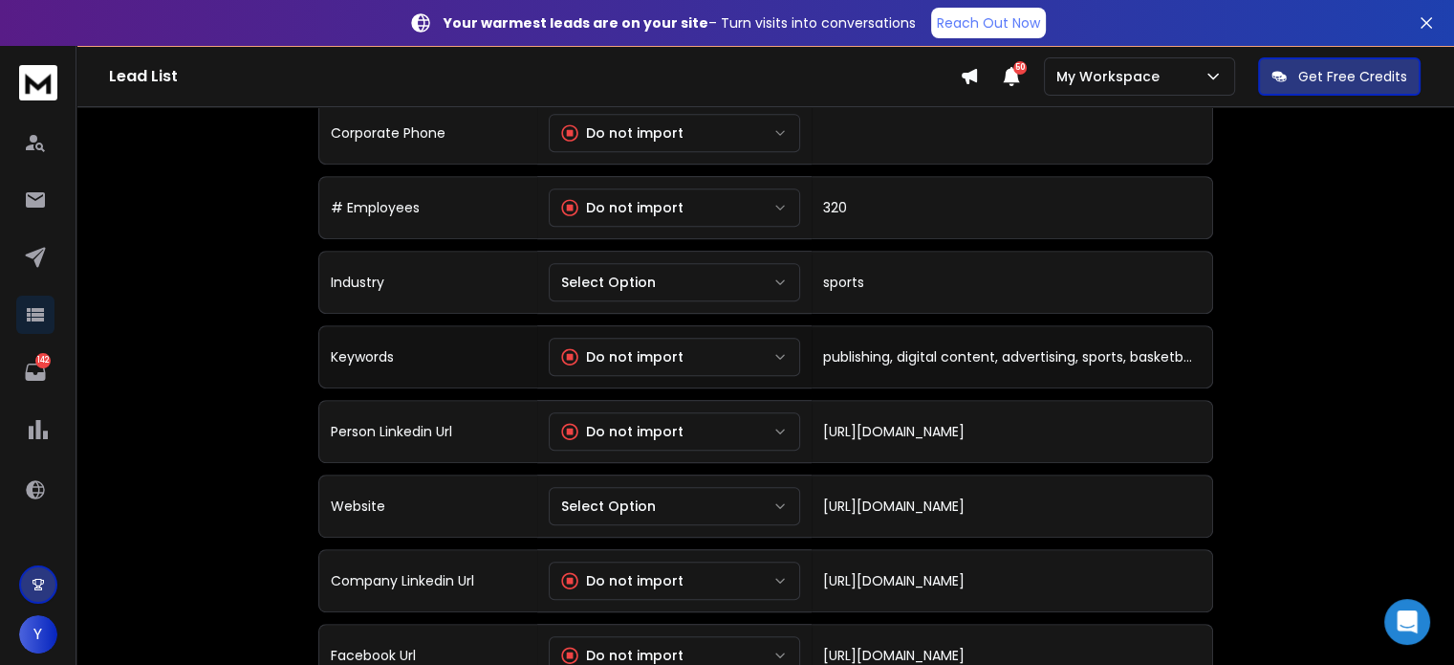
click at [703, 360] on button "Do not import" at bounding box center [674, 357] width 251 height 38
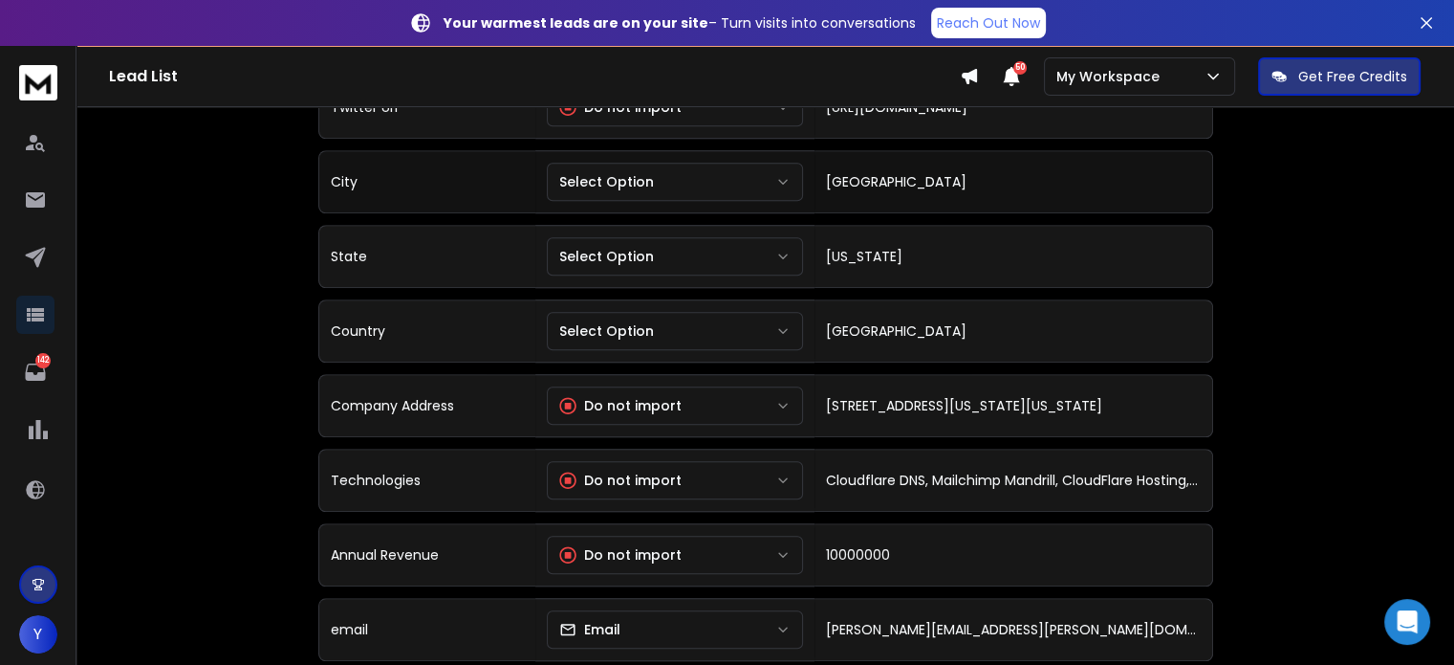
scroll to position [1530, 0]
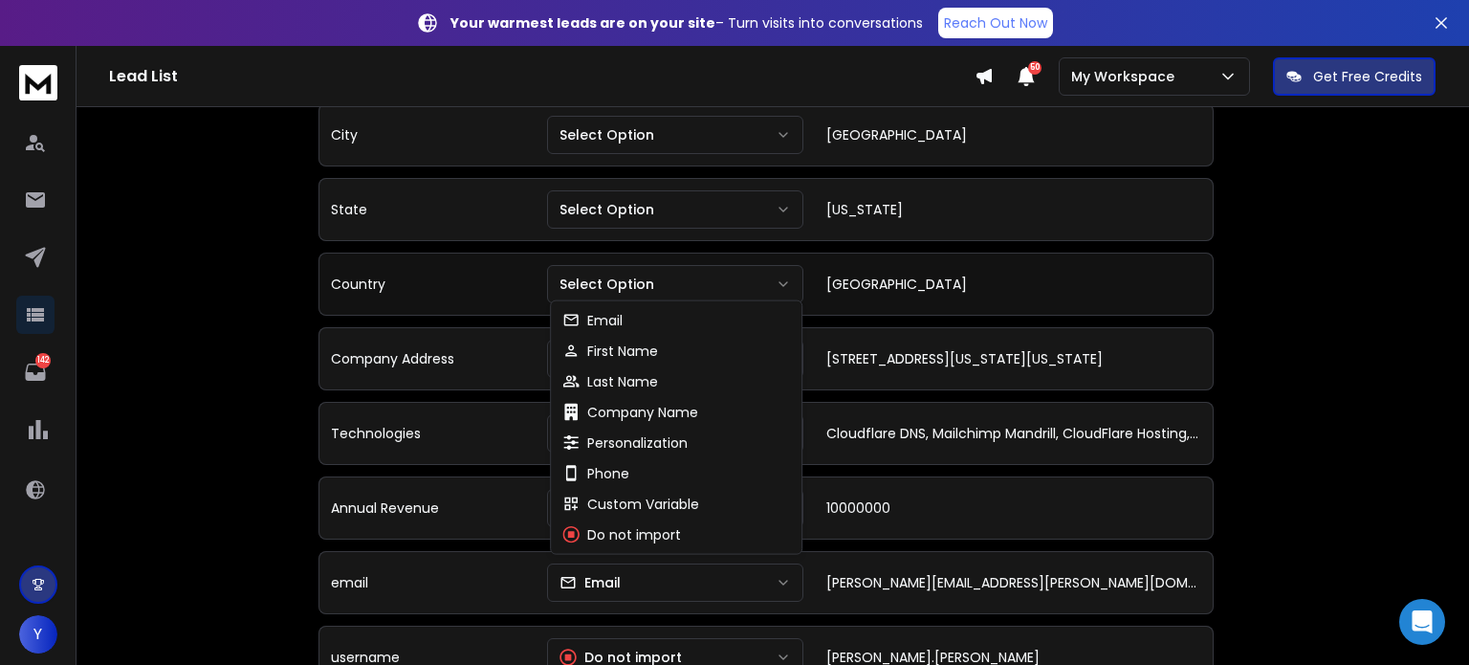
click at [699, 286] on button "Select Option" at bounding box center [675, 284] width 256 height 38
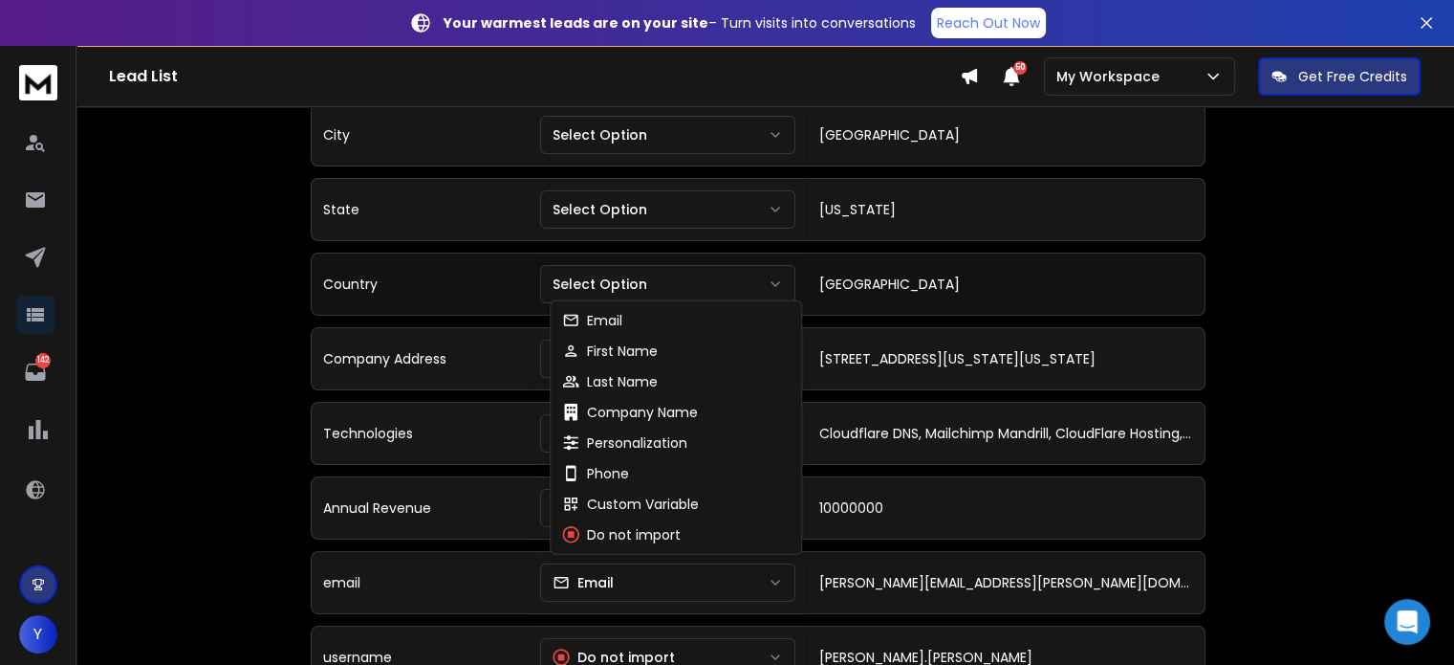
click at [701, 273] on button "Select Option" at bounding box center [668, 284] width 256 height 38
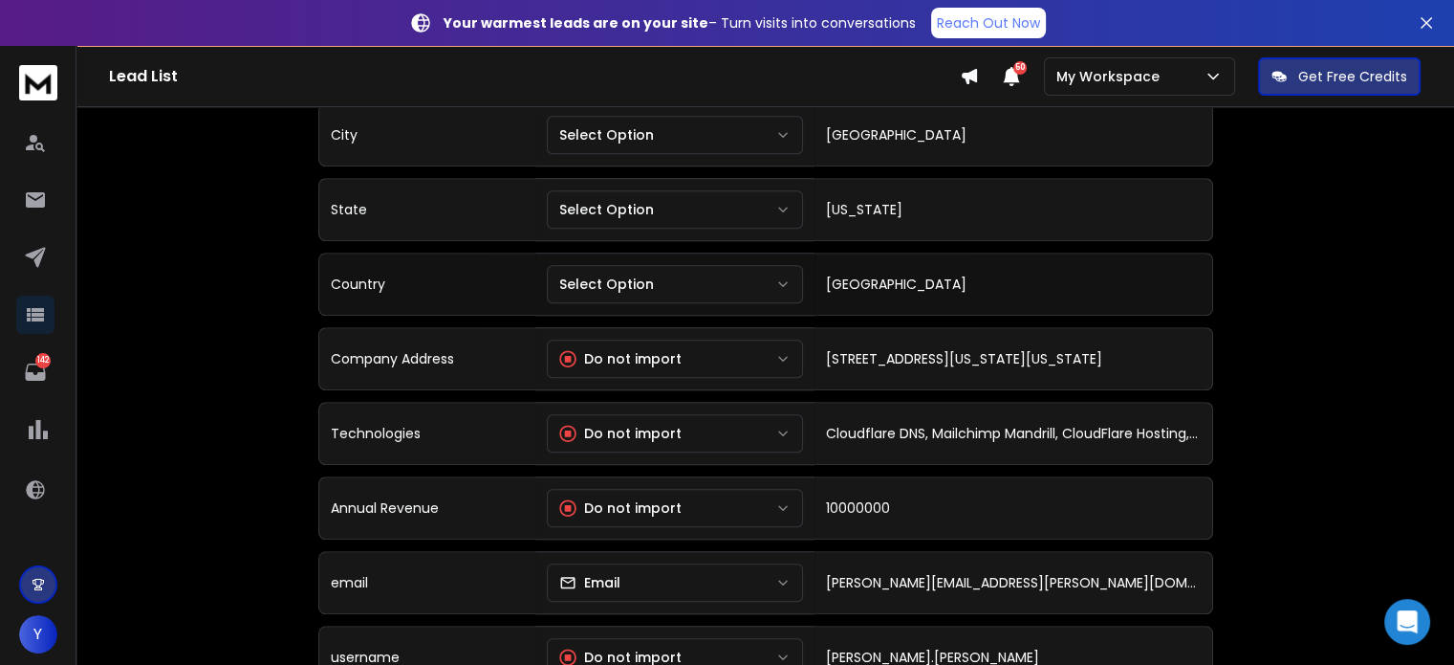
click at [701, 273] on button "Select Option" at bounding box center [675, 284] width 256 height 38
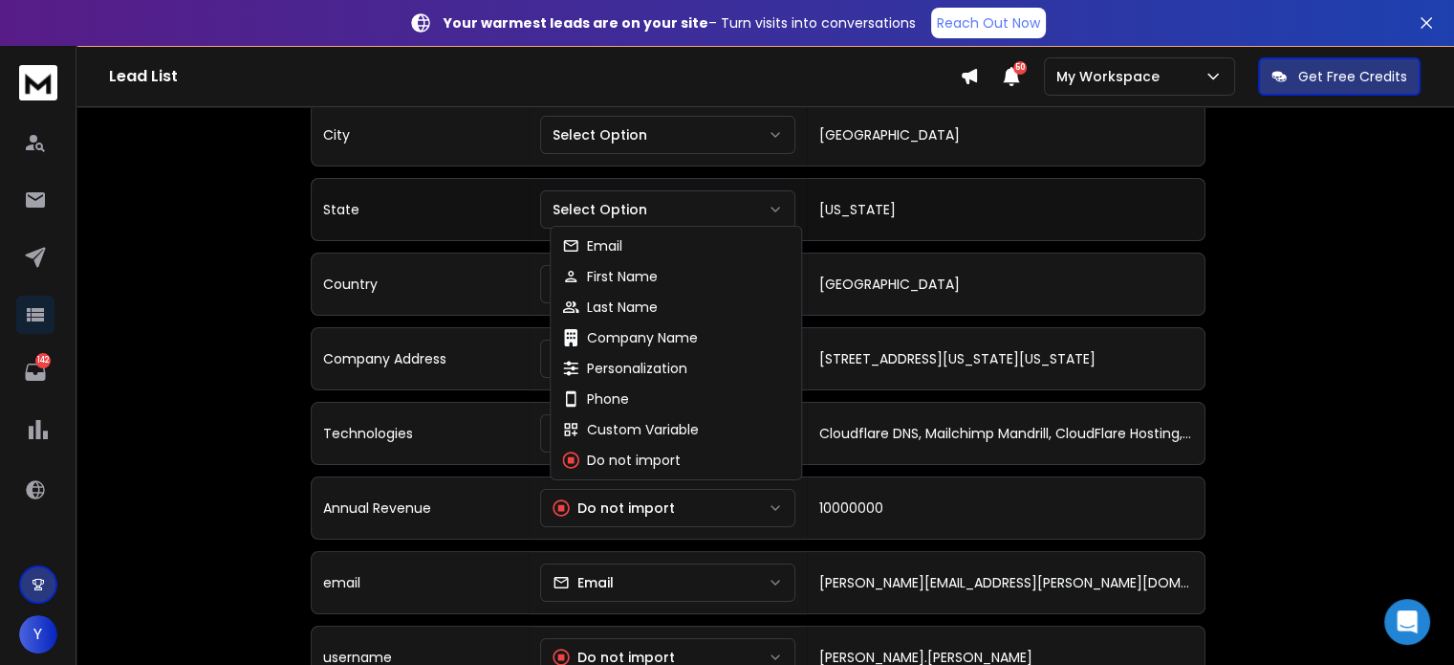
click at [688, 203] on button "Select Option" at bounding box center [668, 209] width 256 height 38
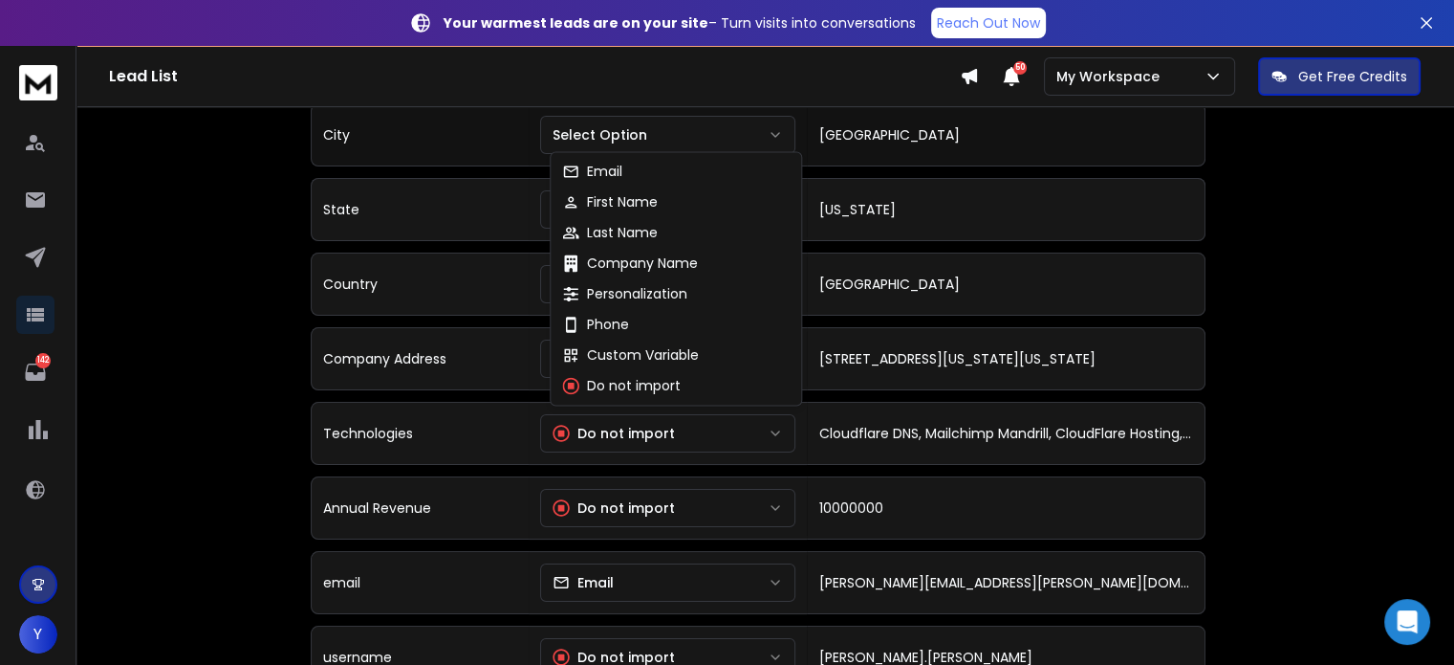
click at [692, 129] on button "Select Option" at bounding box center [668, 135] width 256 height 38
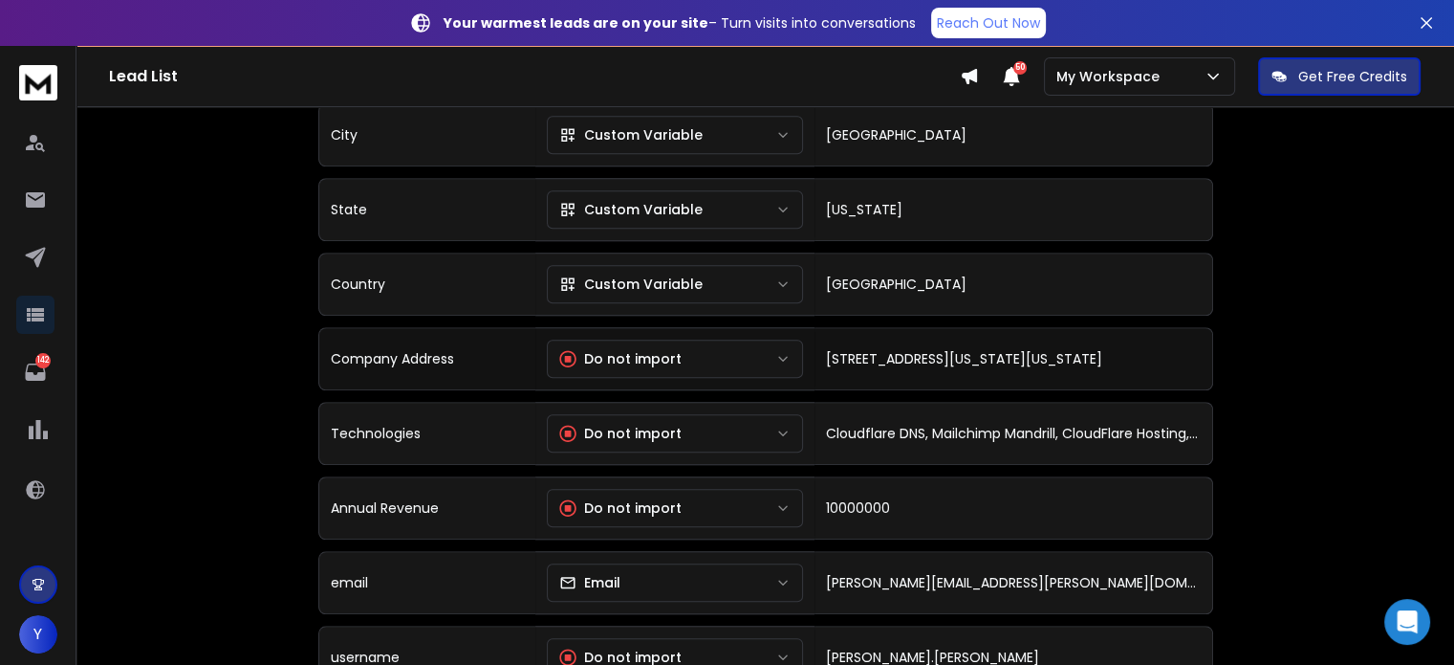
scroll to position [1339, 0]
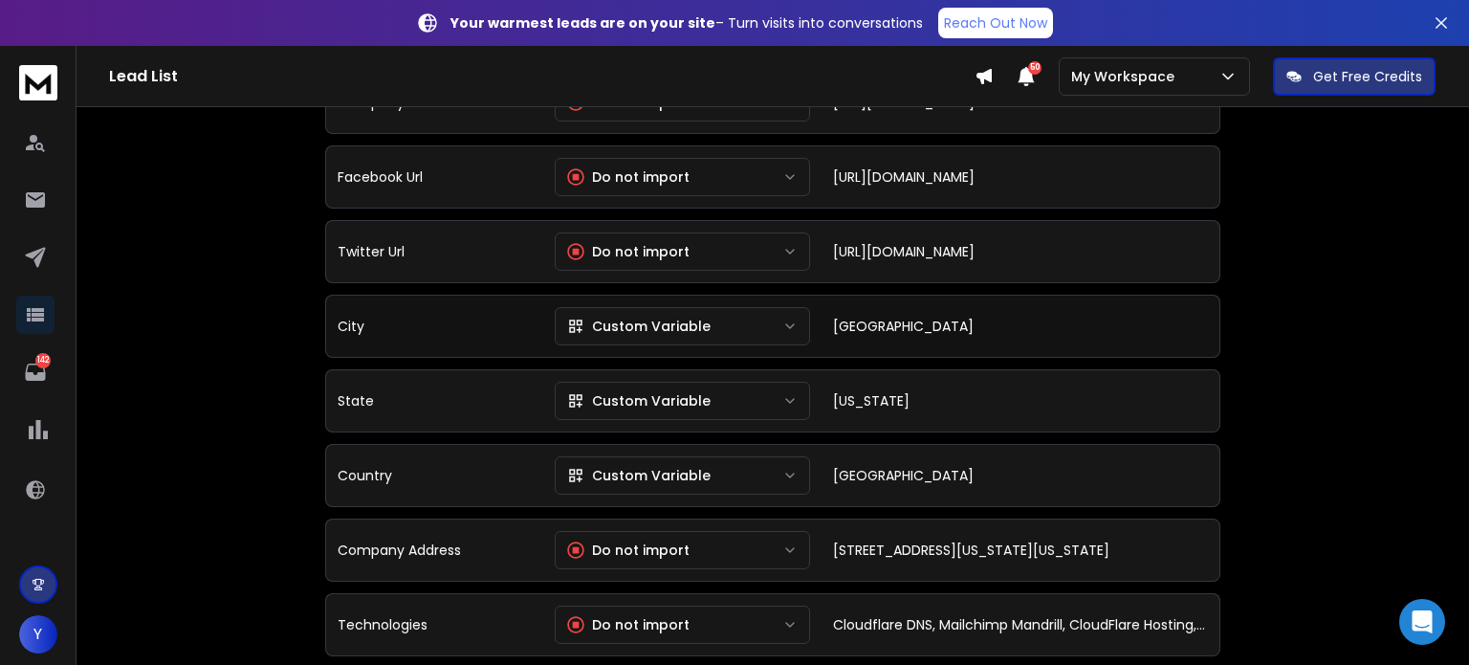
click at [706, 322] on button "Custom Variable" at bounding box center [683, 326] width 256 height 38
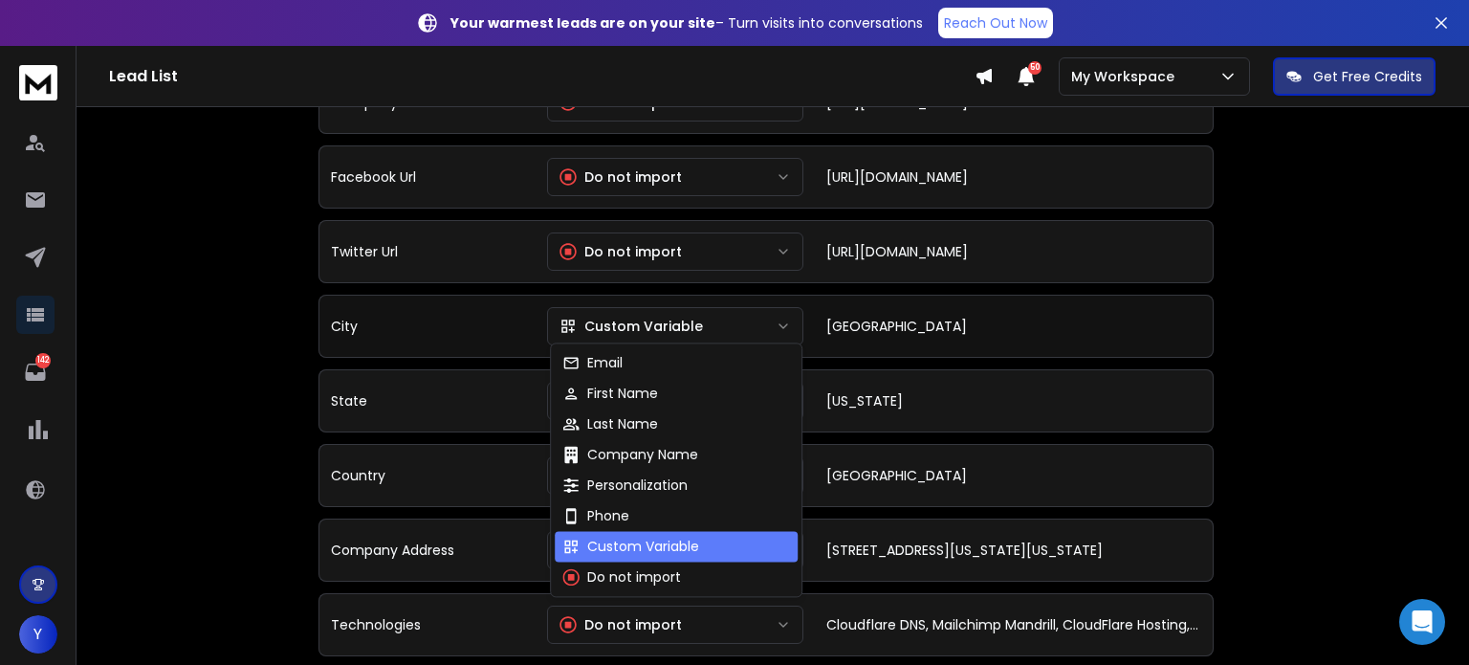
click at [706, 322] on button "Custom Variable" at bounding box center [675, 326] width 256 height 38
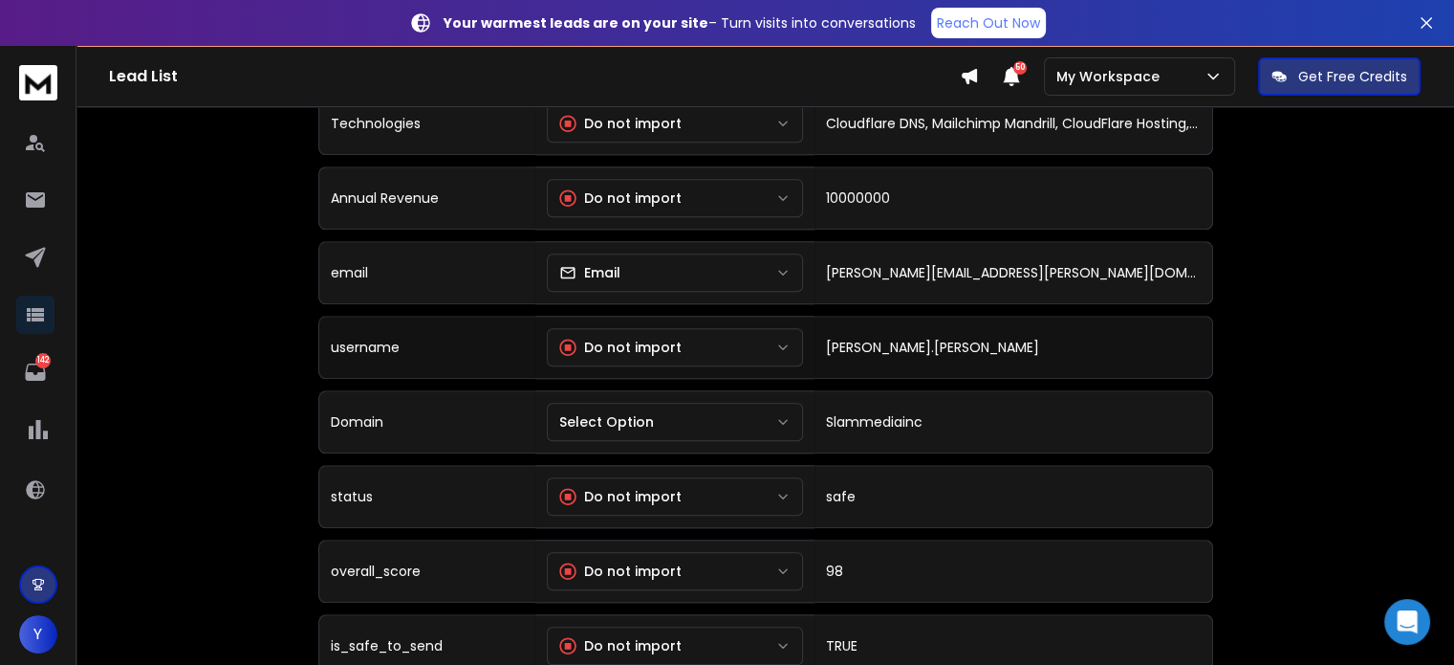
scroll to position [1912, 0]
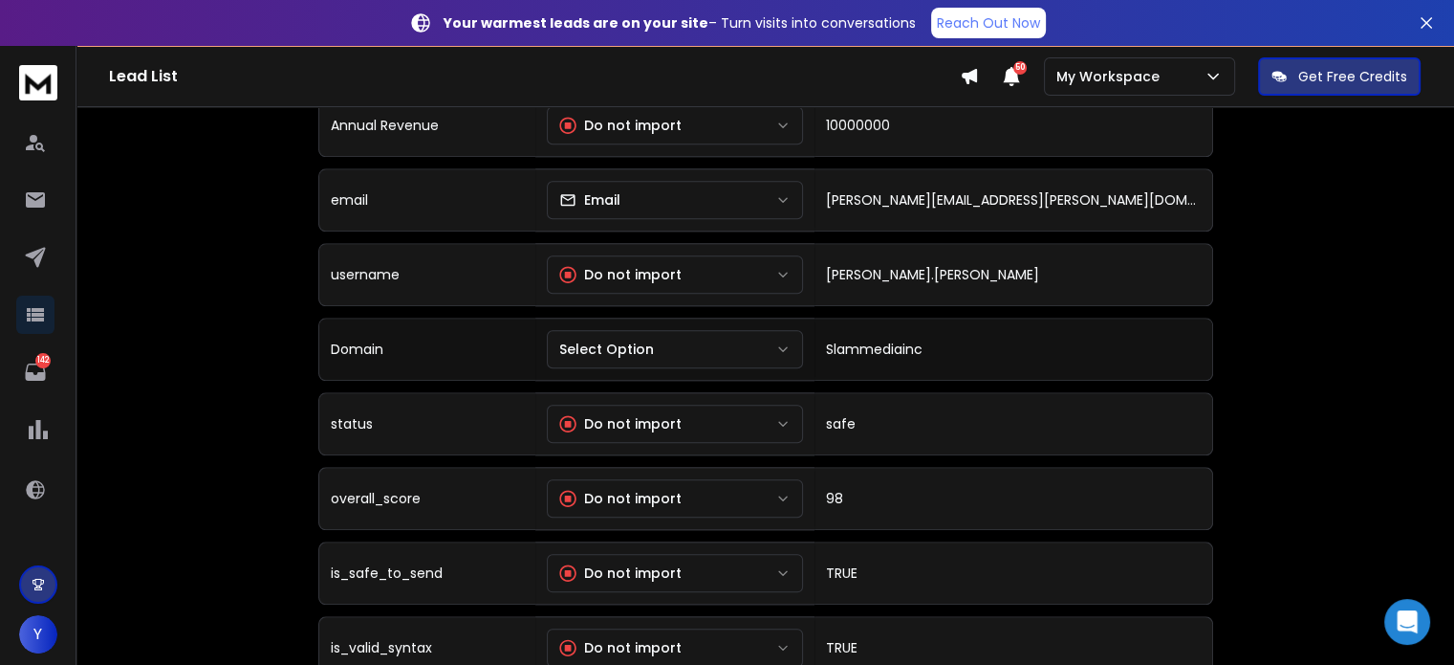
click at [687, 348] on button "Select Option" at bounding box center [675, 349] width 256 height 38
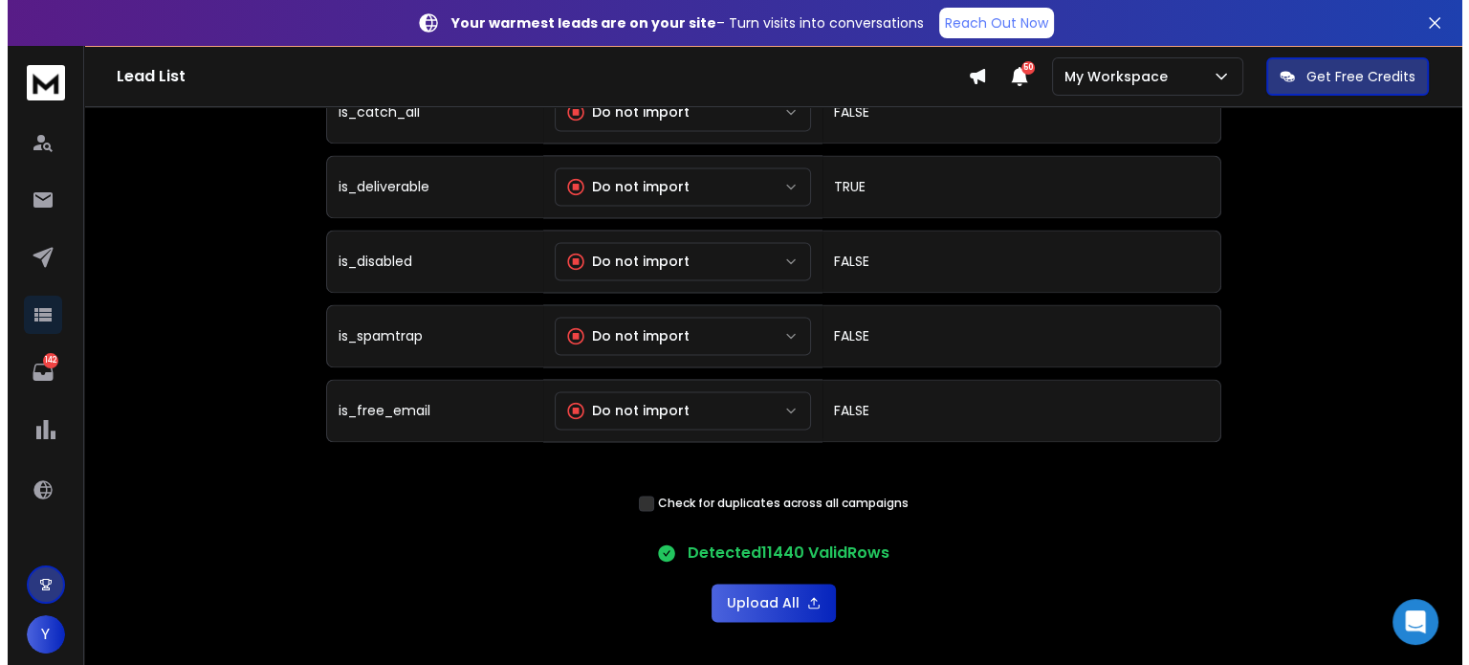
scroll to position [2972, 0]
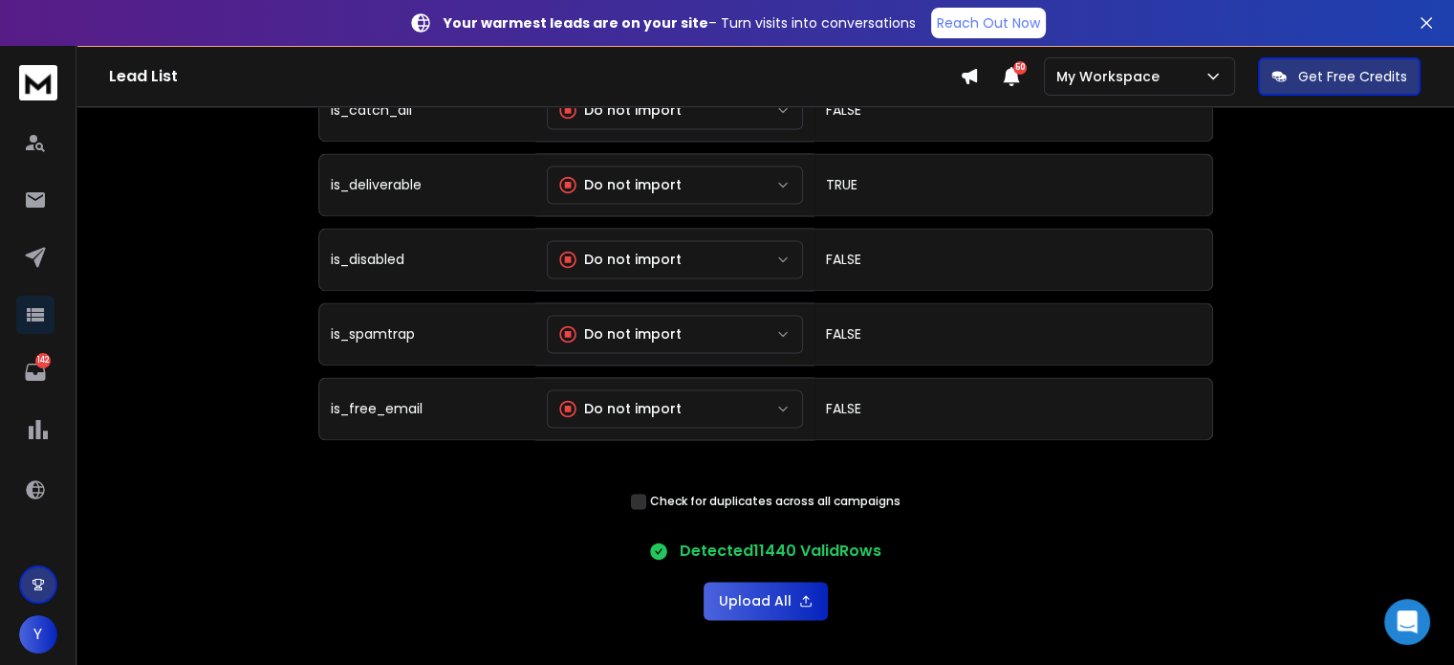
click at [754, 581] on button "Upload All" at bounding box center [766, 600] width 124 height 38
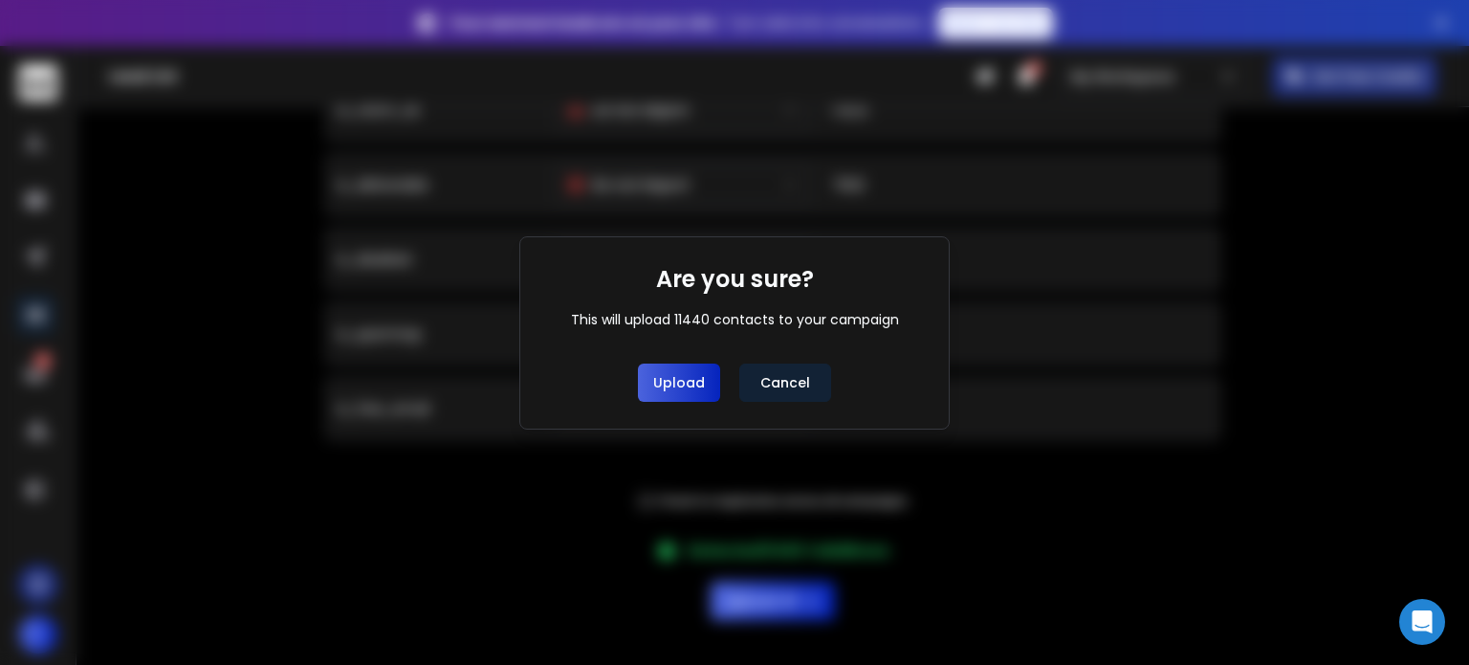
click at [680, 392] on button "Upload" at bounding box center [679, 382] width 82 height 38
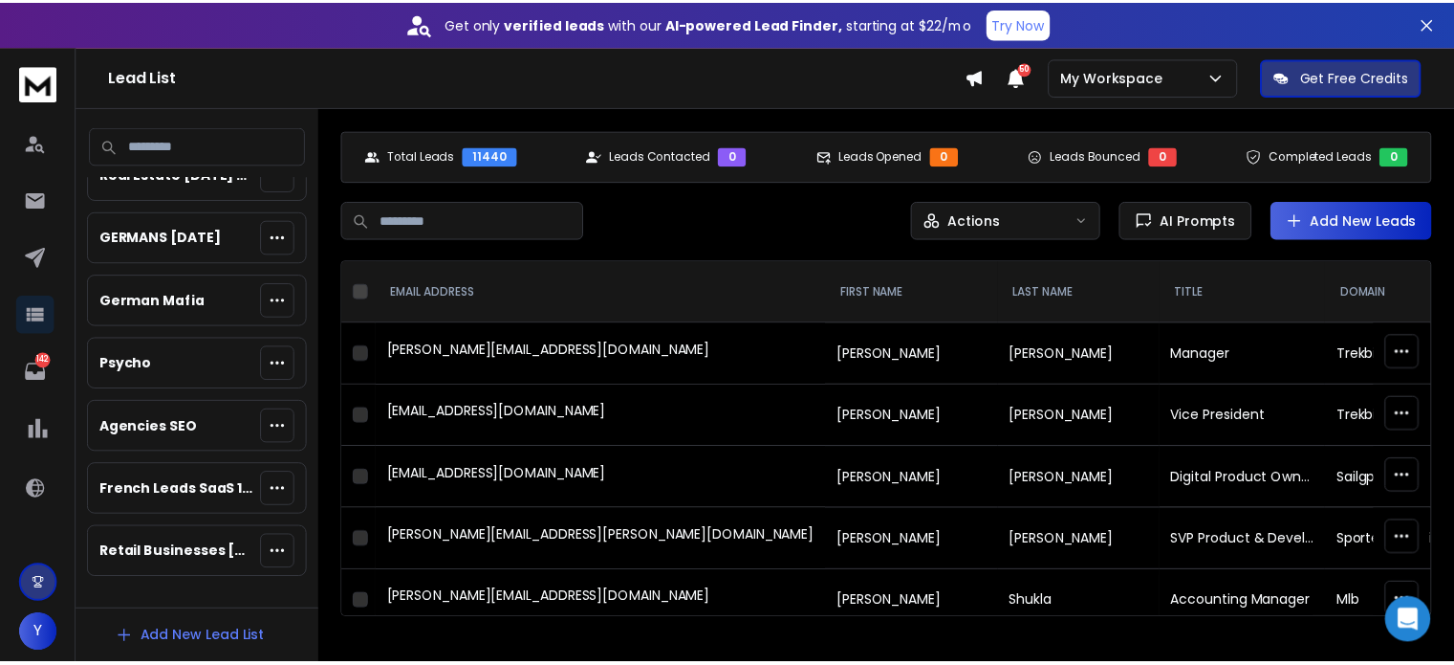
scroll to position [923, 0]
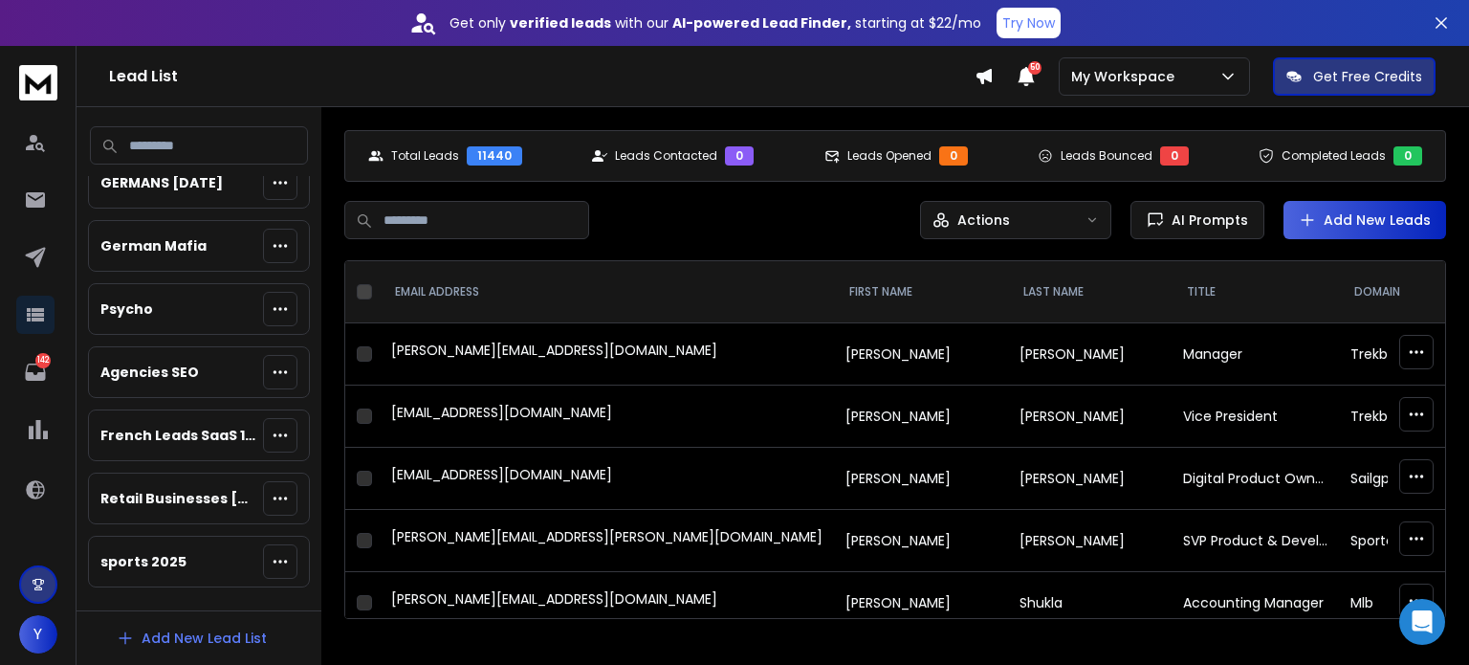
click at [204, 535] on div "sports 2025" at bounding box center [199, 561] width 222 height 52
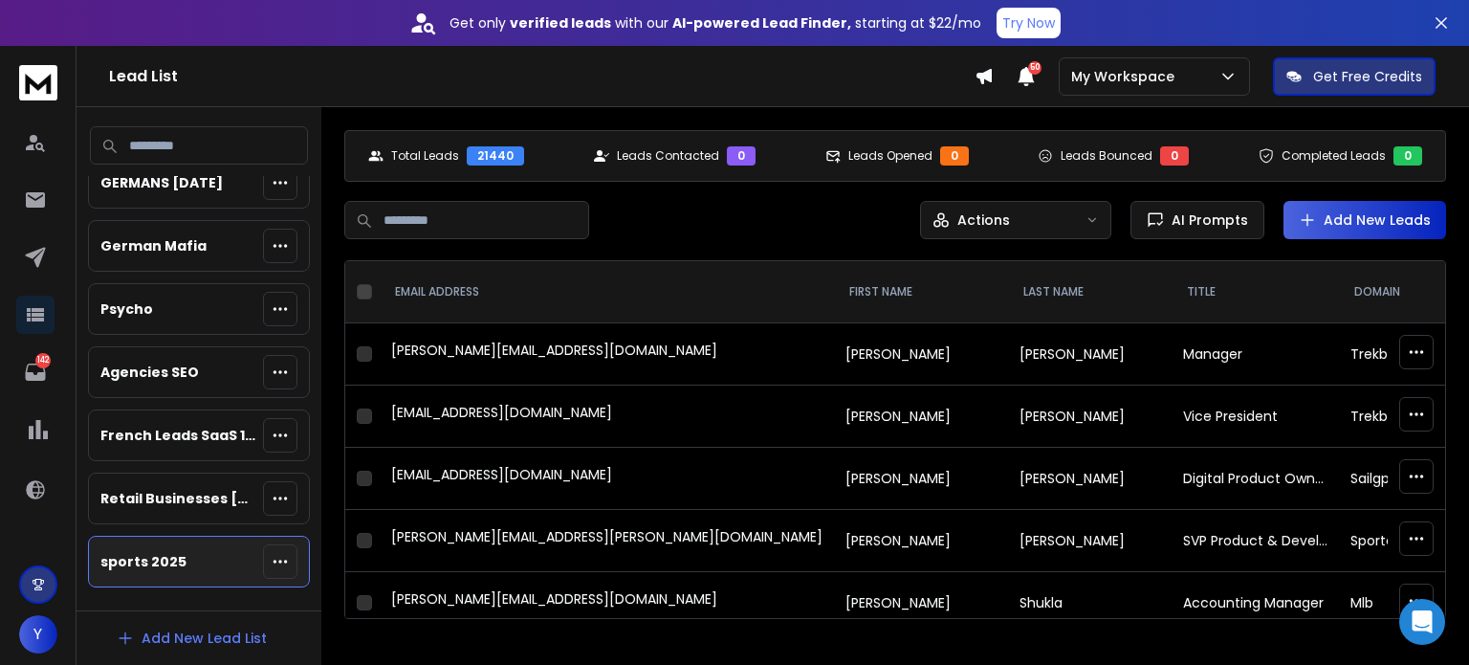
click at [1334, 206] on button "Add New Leads" at bounding box center [1364, 220] width 163 height 38
click at [1358, 226] on link "Add New Leads" at bounding box center [1365, 219] width 132 height 19
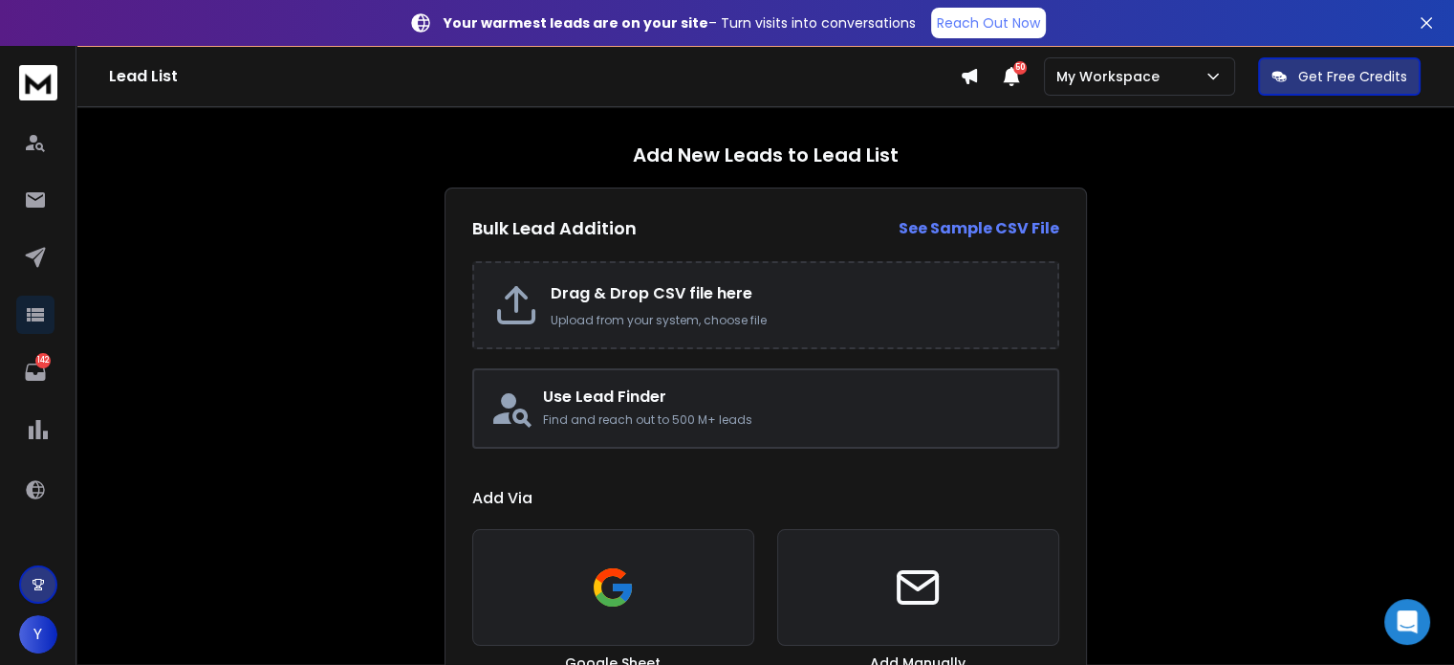
click at [715, 304] on h2 "Drag & Drop CSV file here" at bounding box center [795, 293] width 488 height 23
type input "**********"
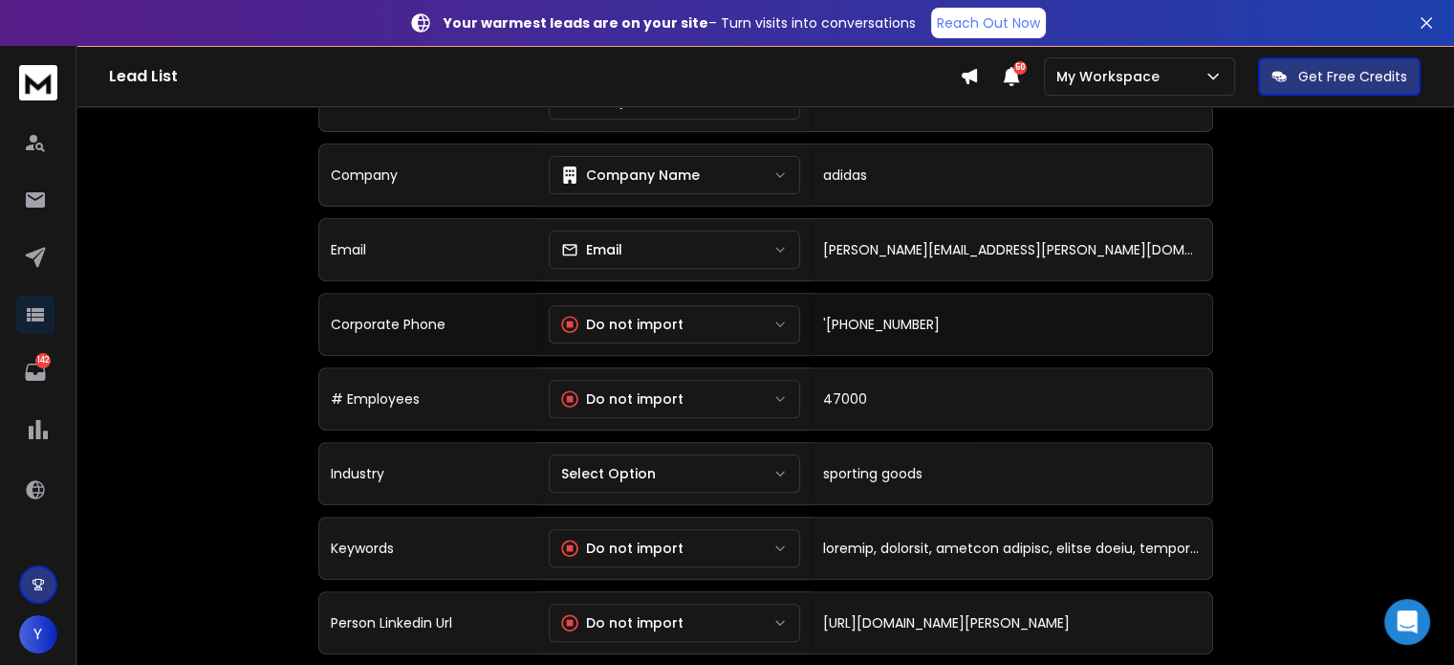
scroll to position [574, 0]
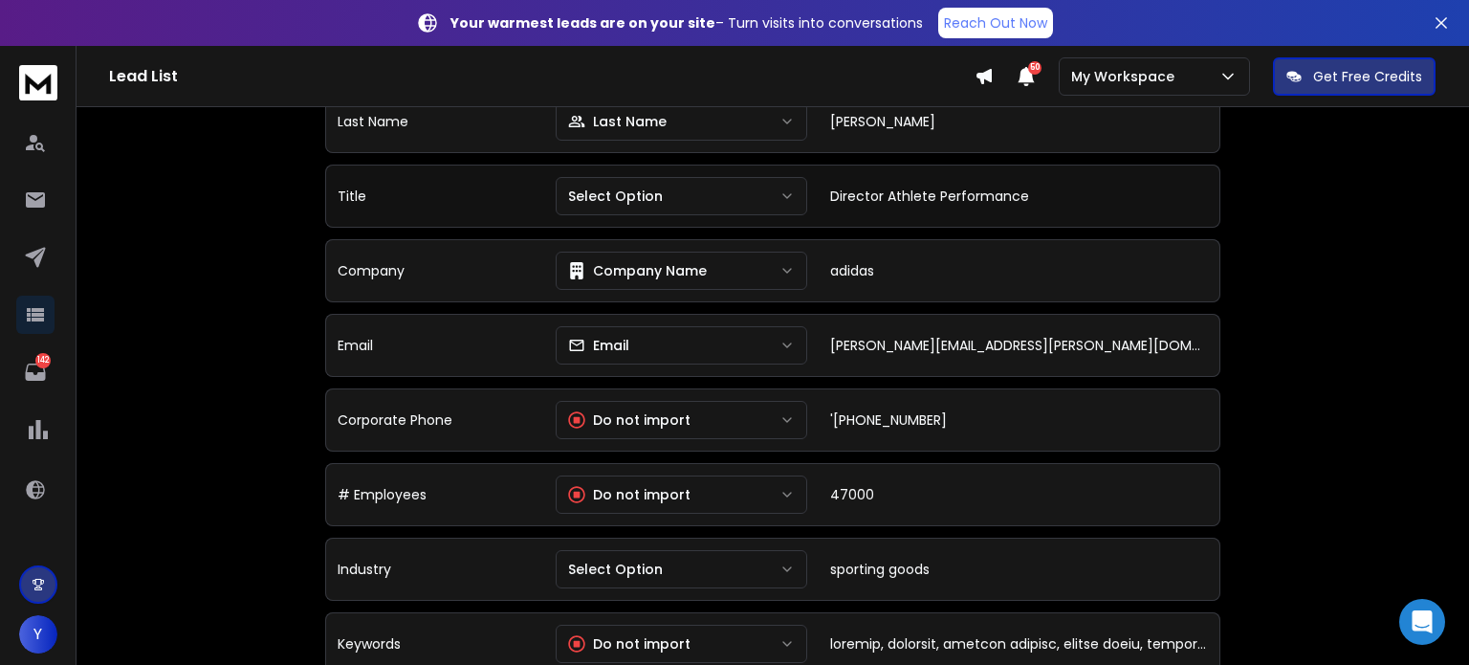
click at [680, 208] on button "Select Option" at bounding box center [681, 196] width 251 height 38
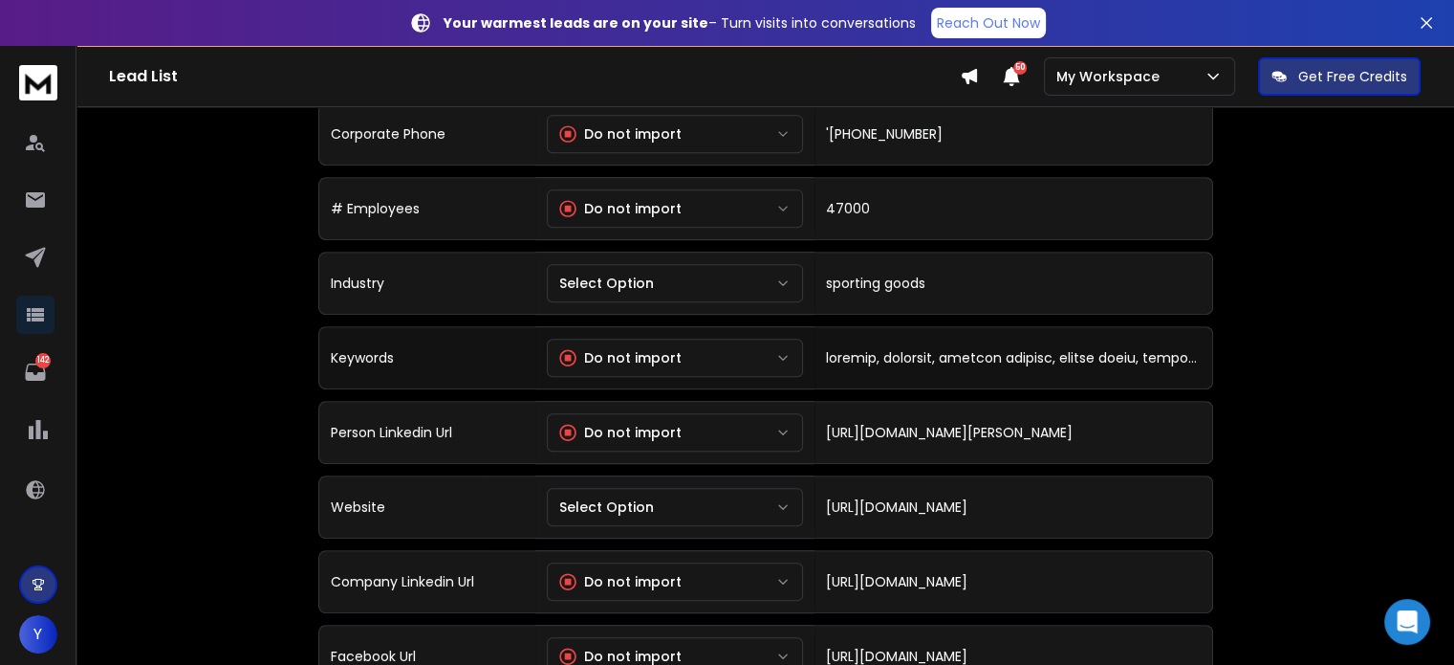
scroll to position [861, 0]
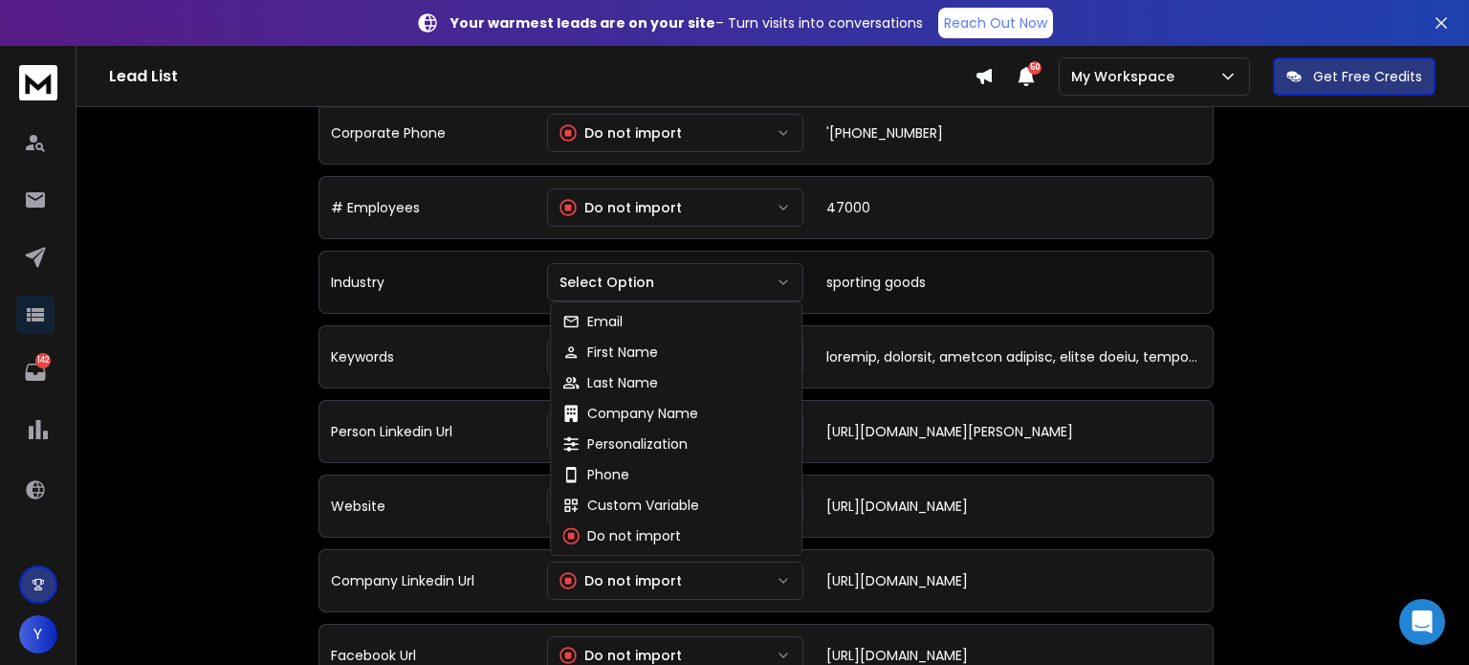
click at [704, 283] on button "Select Option" at bounding box center [675, 282] width 256 height 38
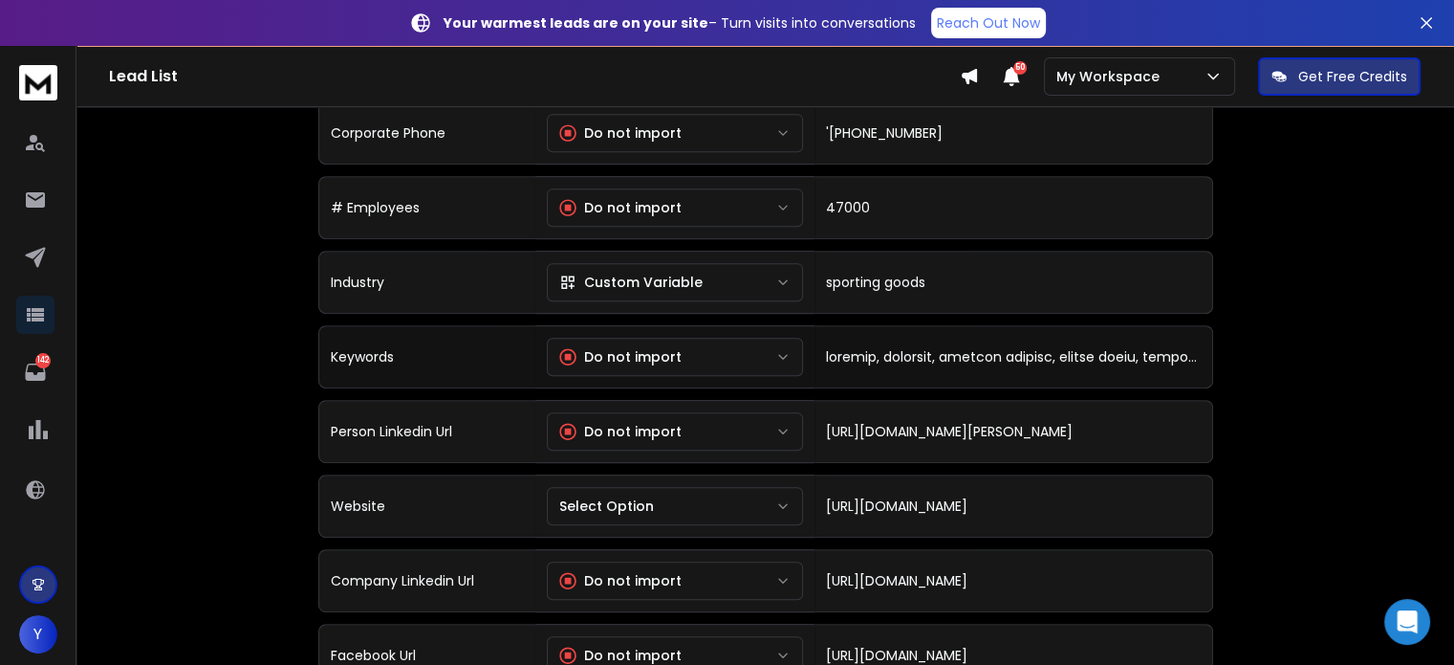
click at [655, 338] on button "Do not import" at bounding box center [675, 357] width 256 height 38
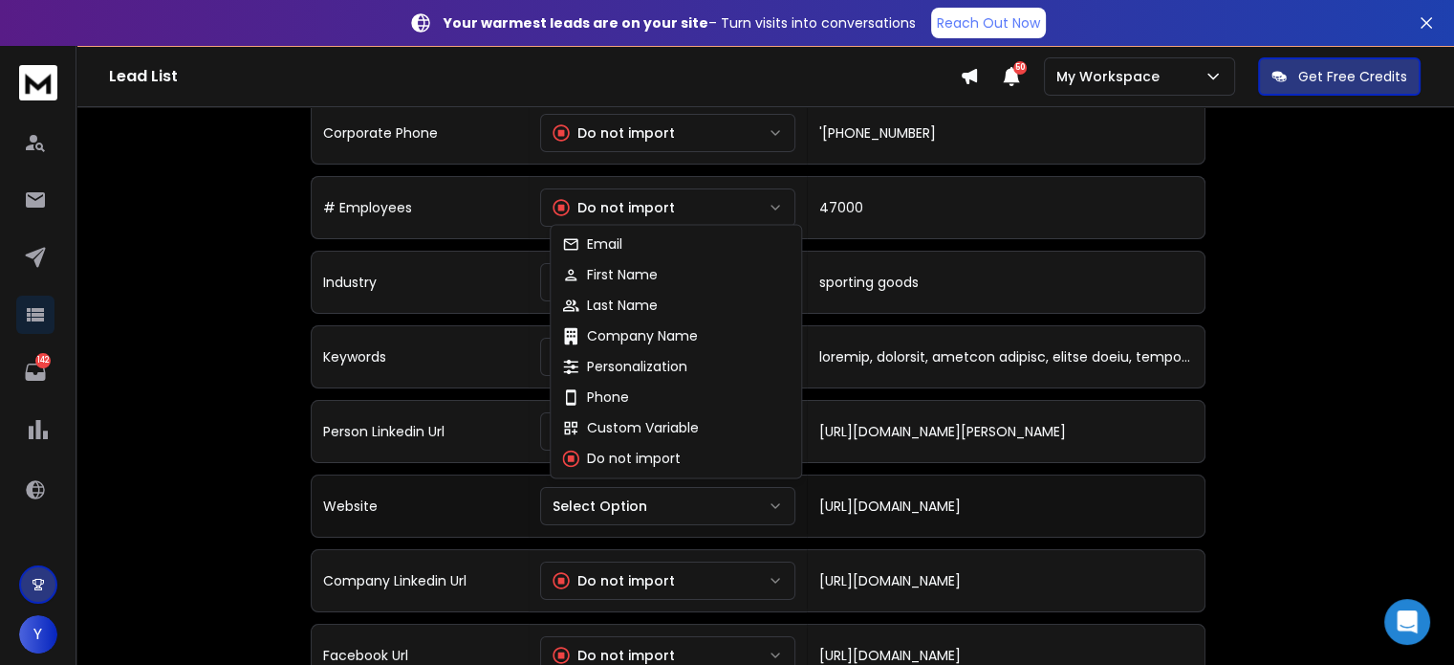
click at [648, 504] on button "Select Option" at bounding box center [668, 506] width 256 height 38
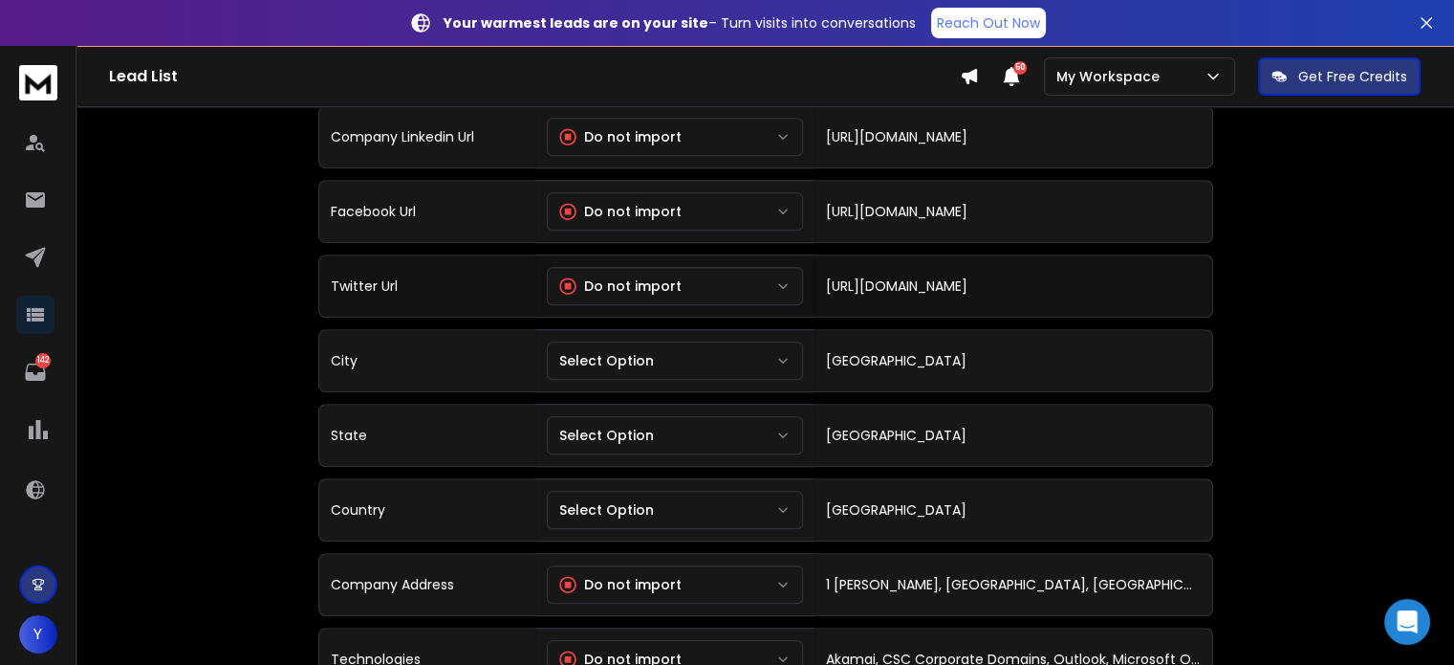
scroll to position [1339, 0]
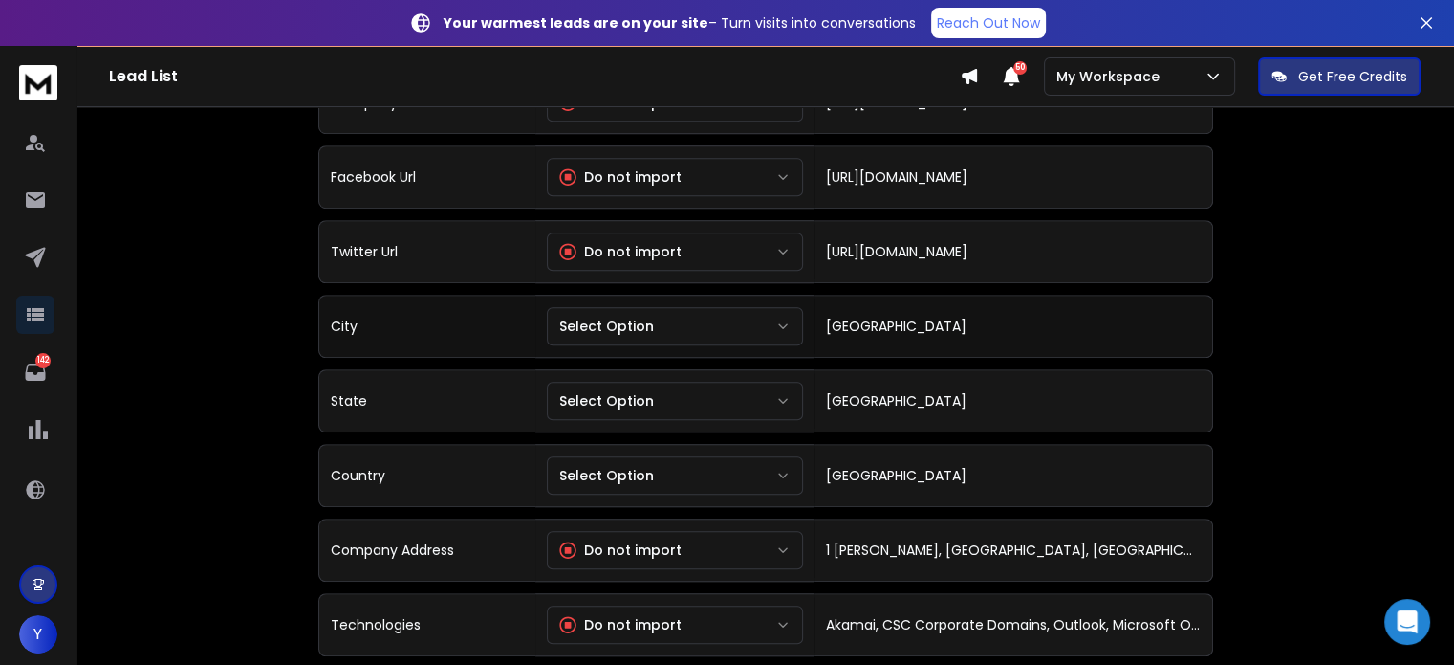
click at [700, 317] on button "Select Option" at bounding box center [675, 326] width 256 height 38
click at [679, 385] on button "Select Option" at bounding box center [675, 401] width 256 height 38
click at [658, 466] on button "Select Option" at bounding box center [675, 475] width 256 height 38
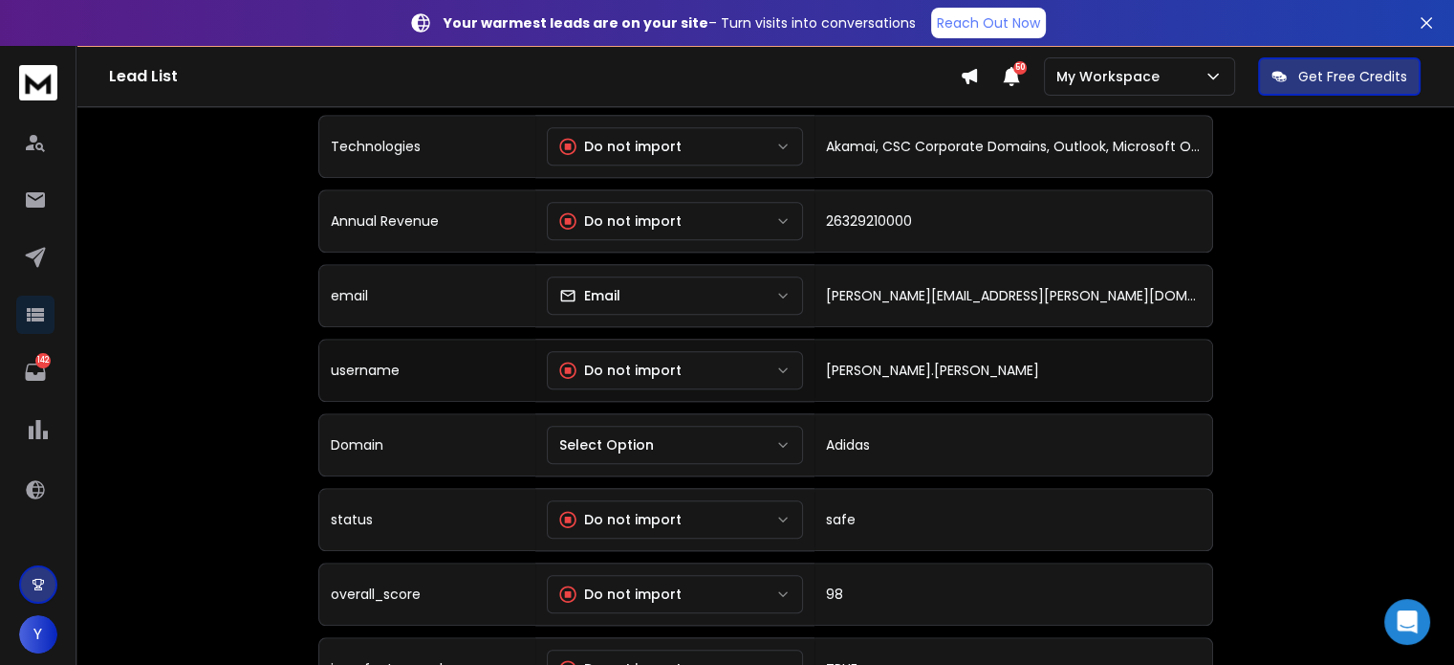
scroll to position [1912, 0]
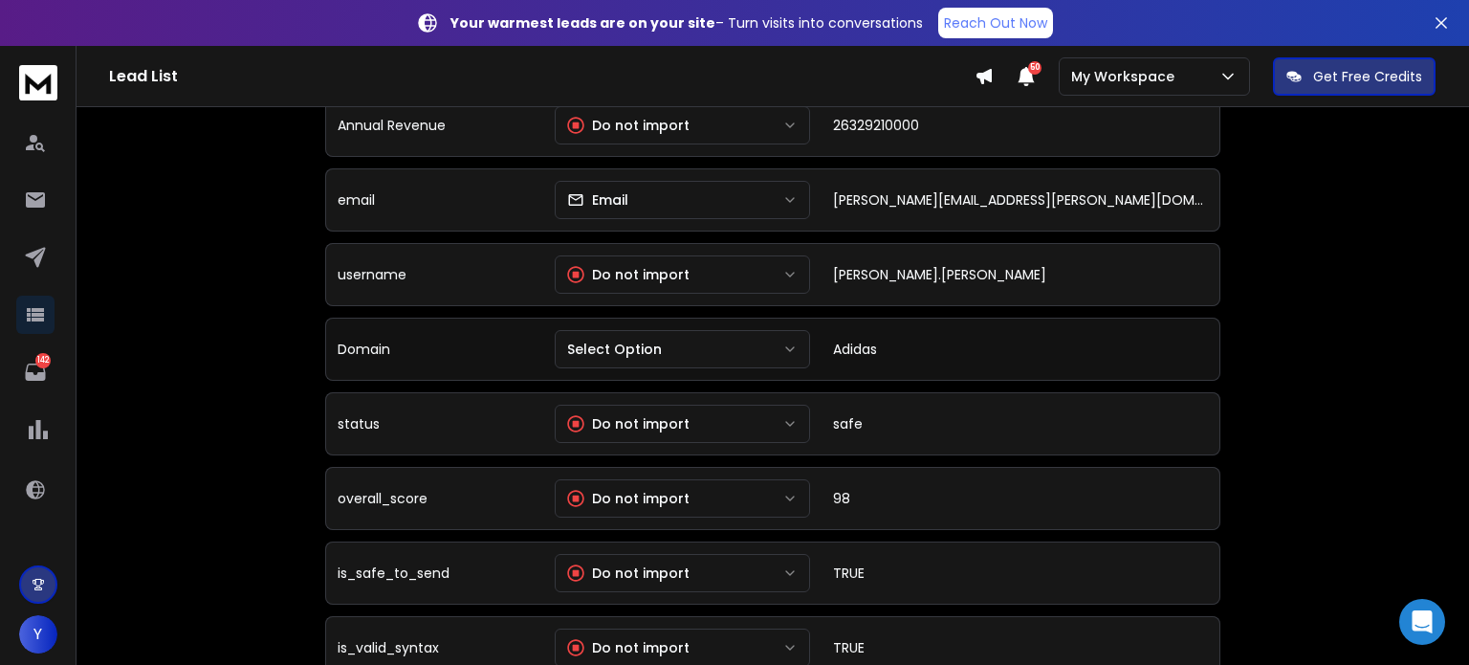
click at [680, 338] on button "Select Option" at bounding box center [683, 349] width 256 height 38
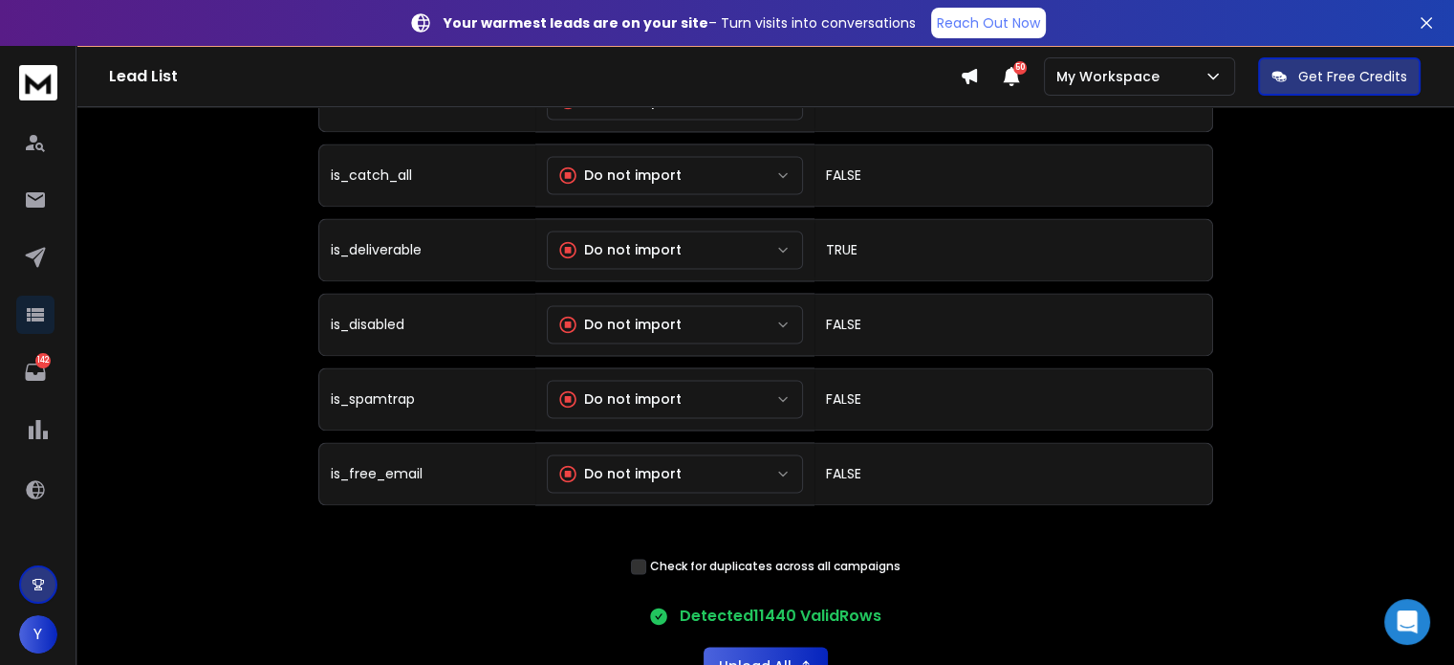
scroll to position [2972, 0]
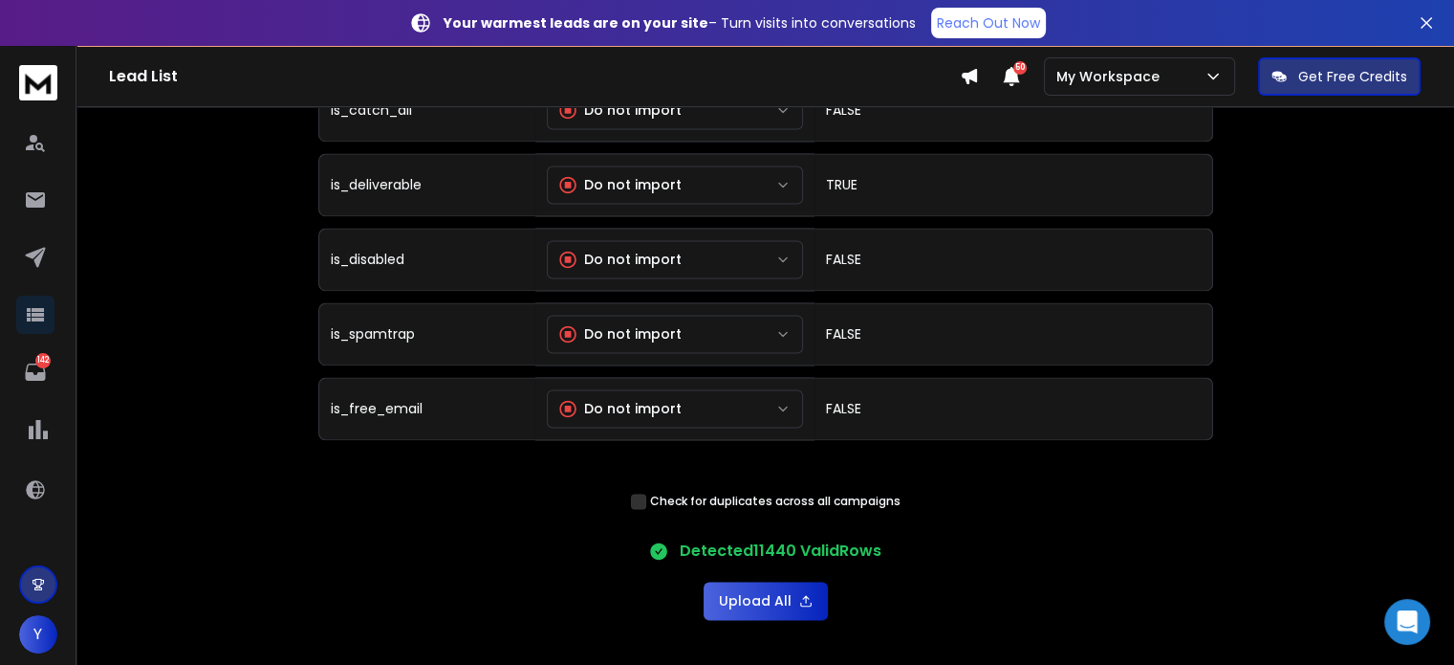
click at [757, 595] on button "Upload All" at bounding box center [766, 600] width 124 height 38
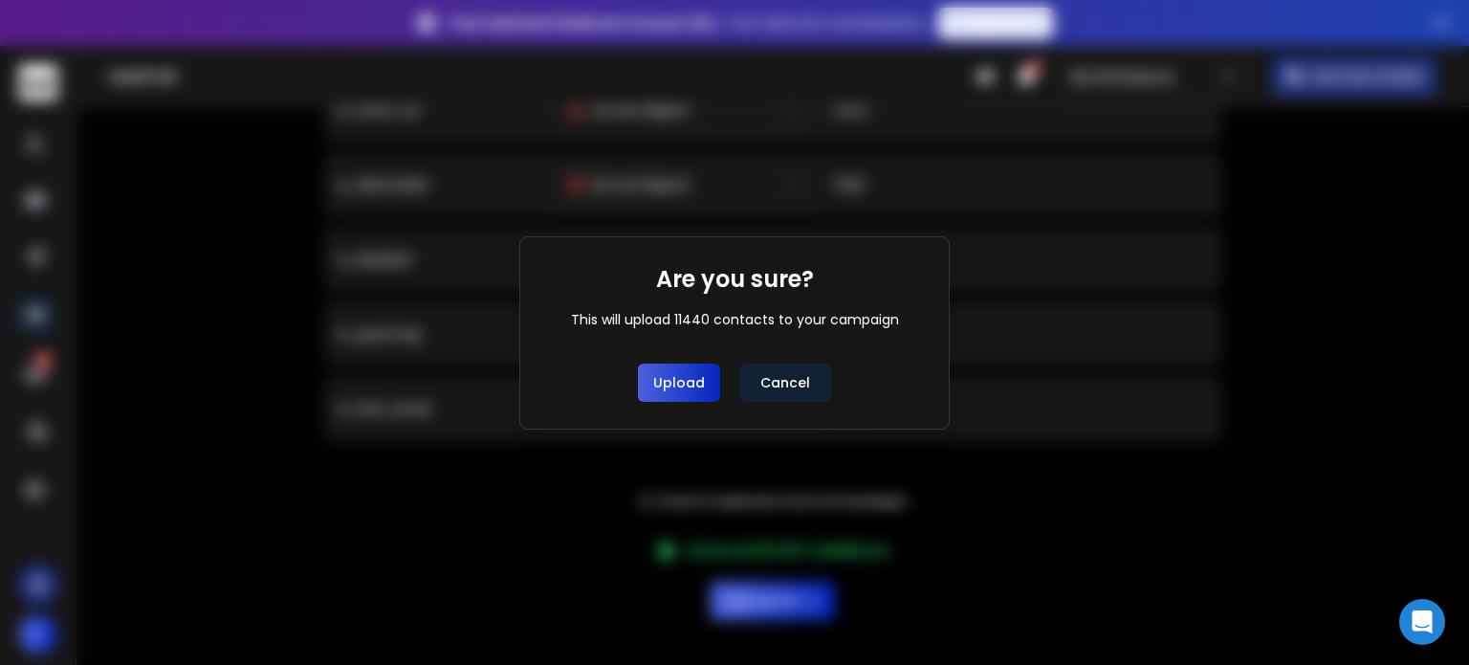
click at [700, 367] on button "Upload" at bounding box center [679, 382] width 82 height 38
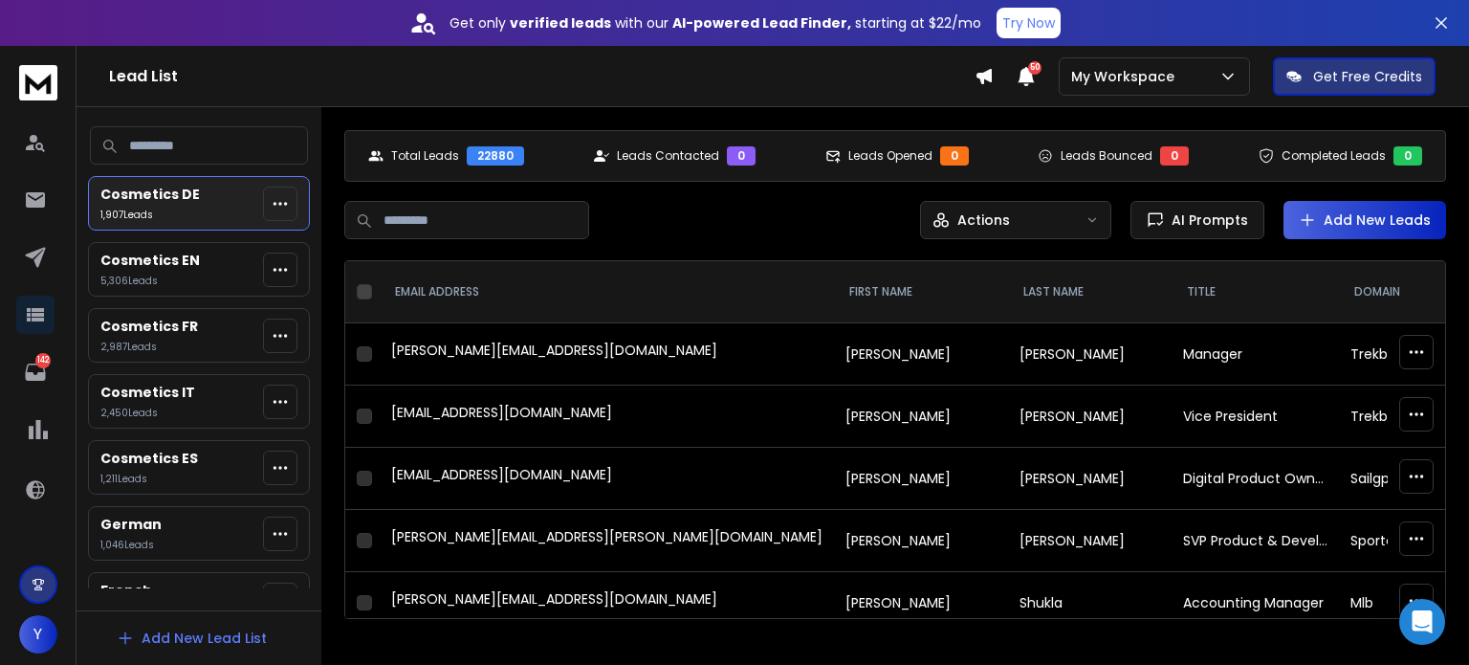
click at [1345, 207] on button "Add New Leads" at bounding box center [1364, 220] width 163 height 38
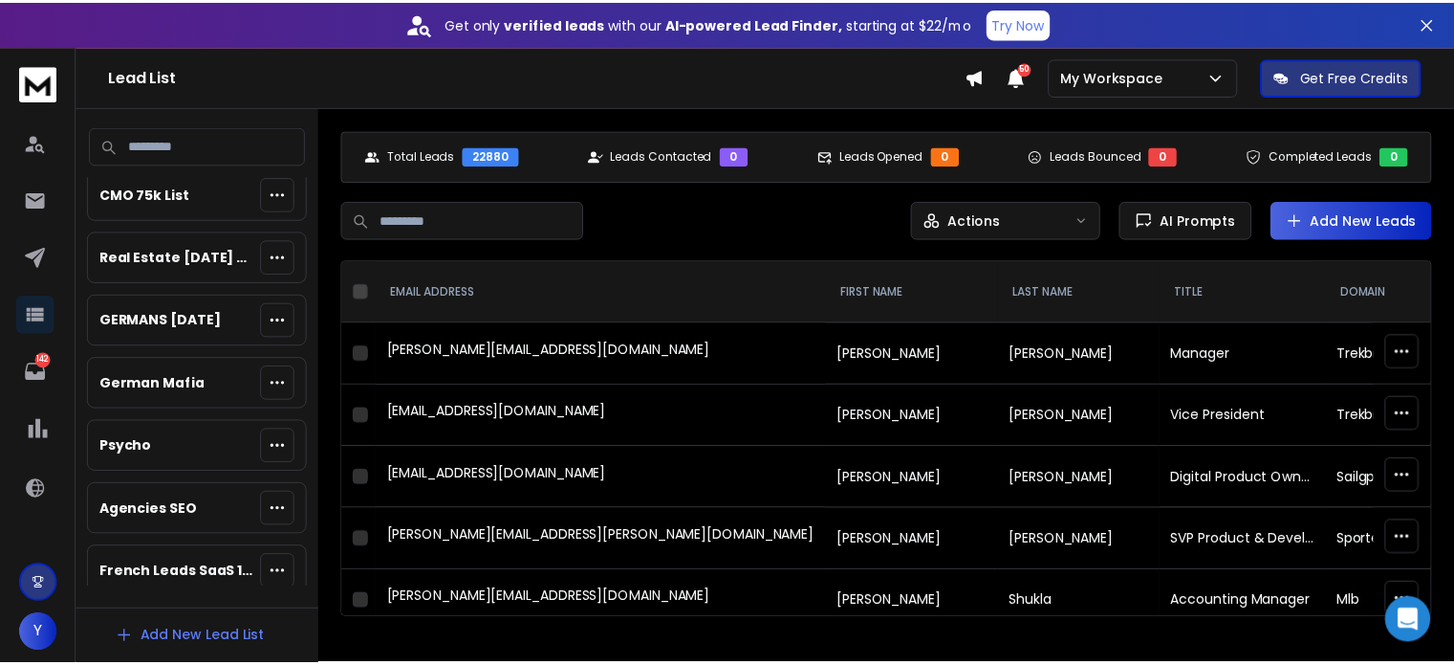
scroll to position [923, 0]
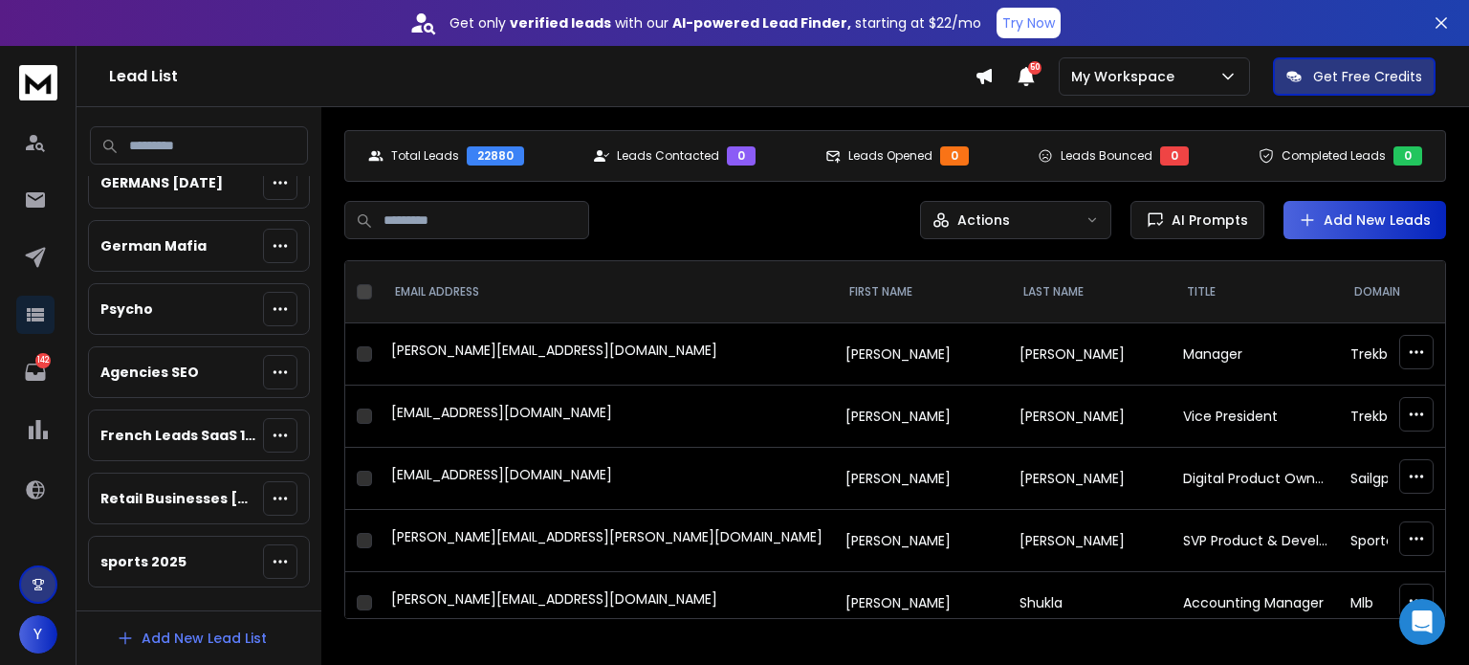
click at [199, 555] on div "sports 2025" at bounding box center [199, 561] width 222 height 52
click at [1346, 217] on link "Add New Leads" at bounding box center [1365, 219] width 132 height 19
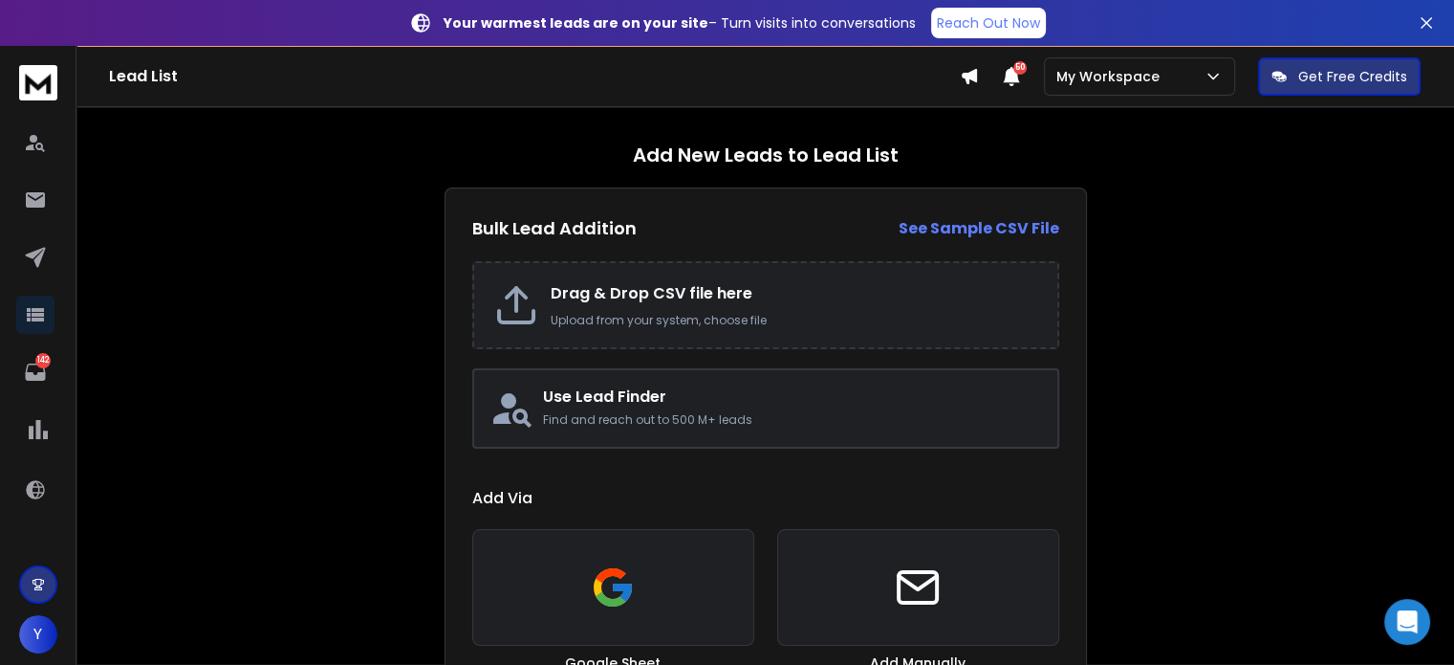
click at [651, 286] on h2 "Drag & Drop CSV file here" at bounding box center [795, 293] width 488 height 23
type input "**********"
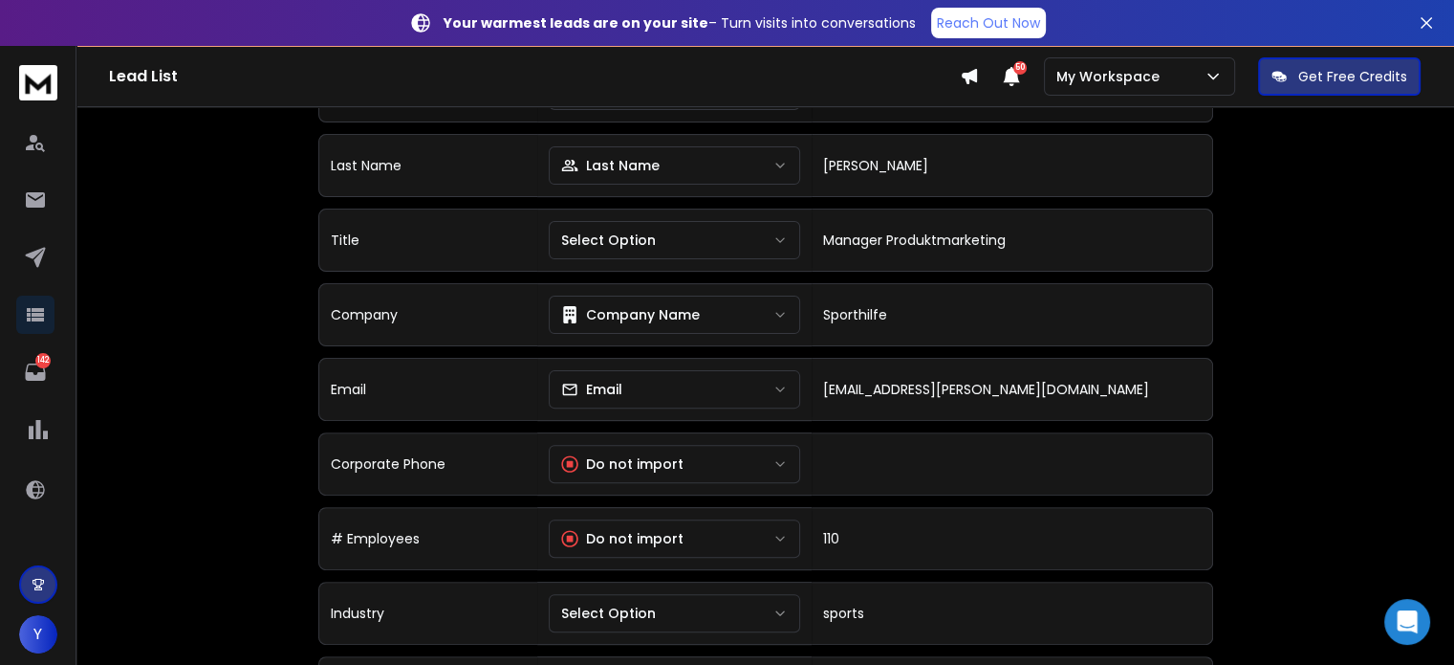
scroll to position [574, 0]
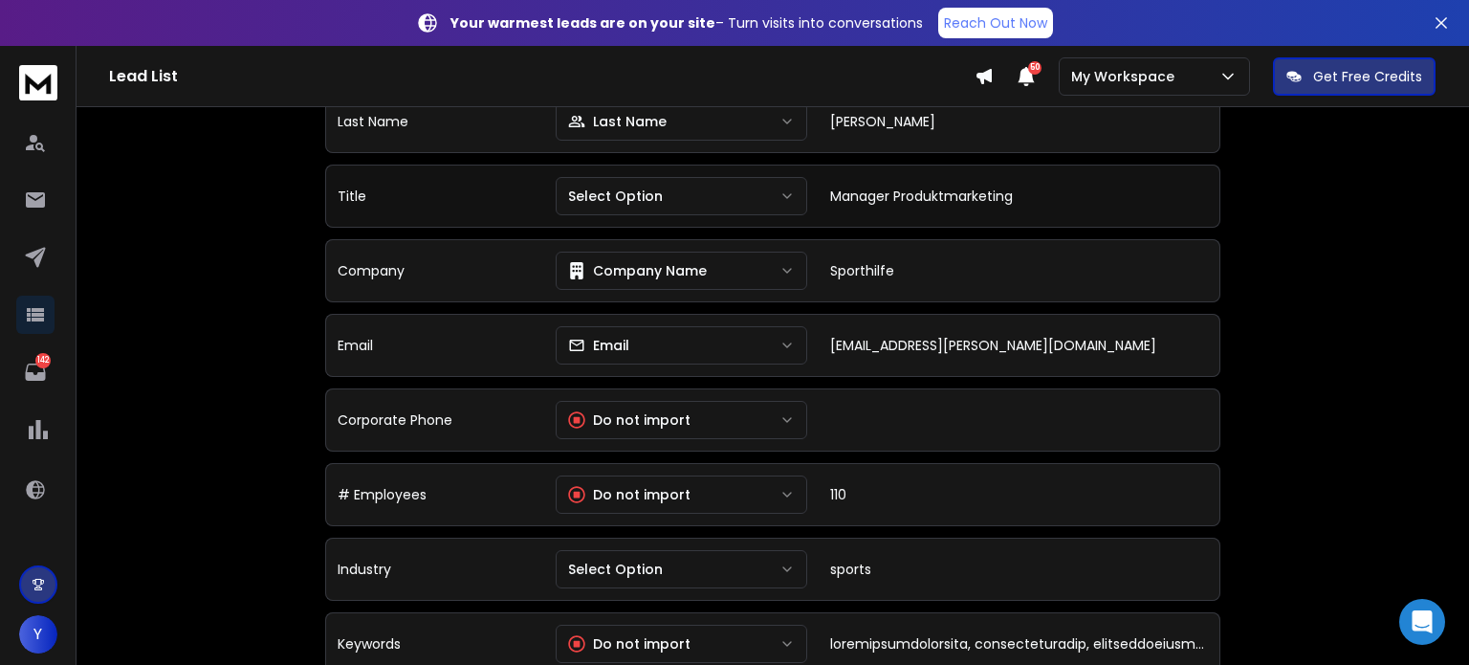
click at [734, 205] on button "Select Option" at bounding box center [681, 196] width 251 height 38
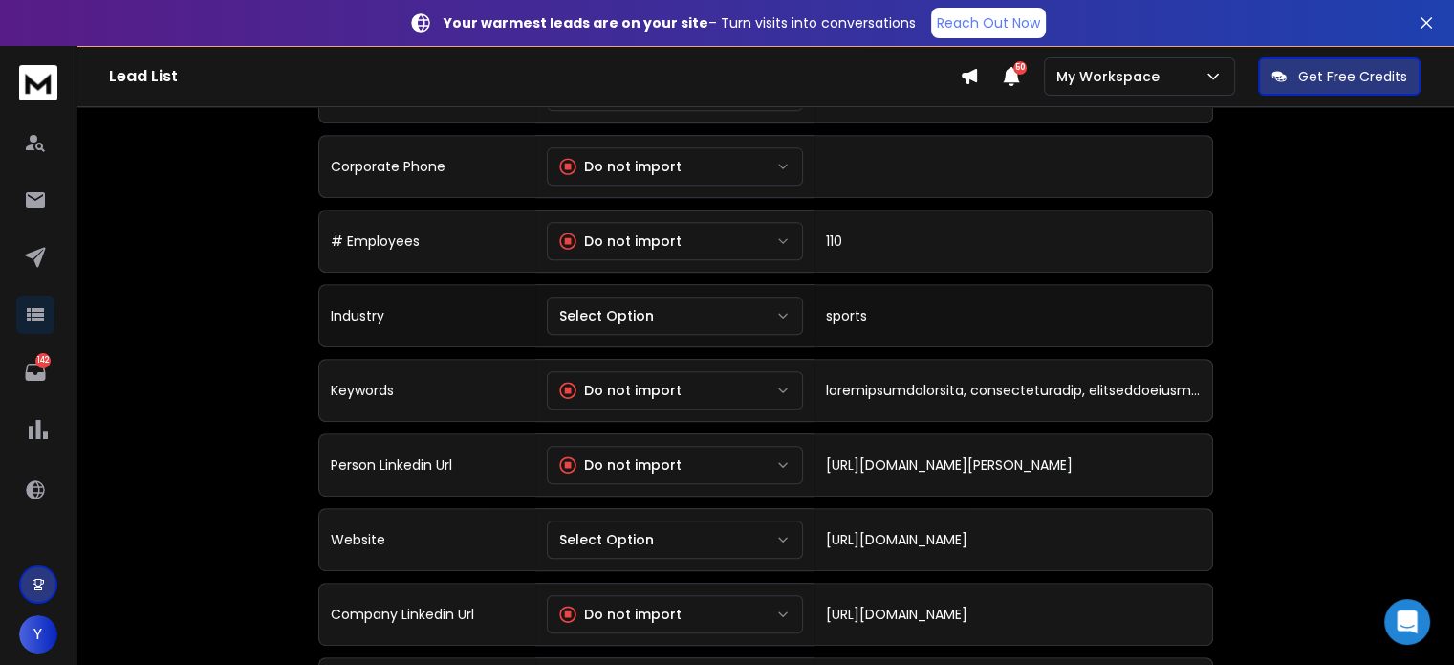
scroll to position [861, 0]
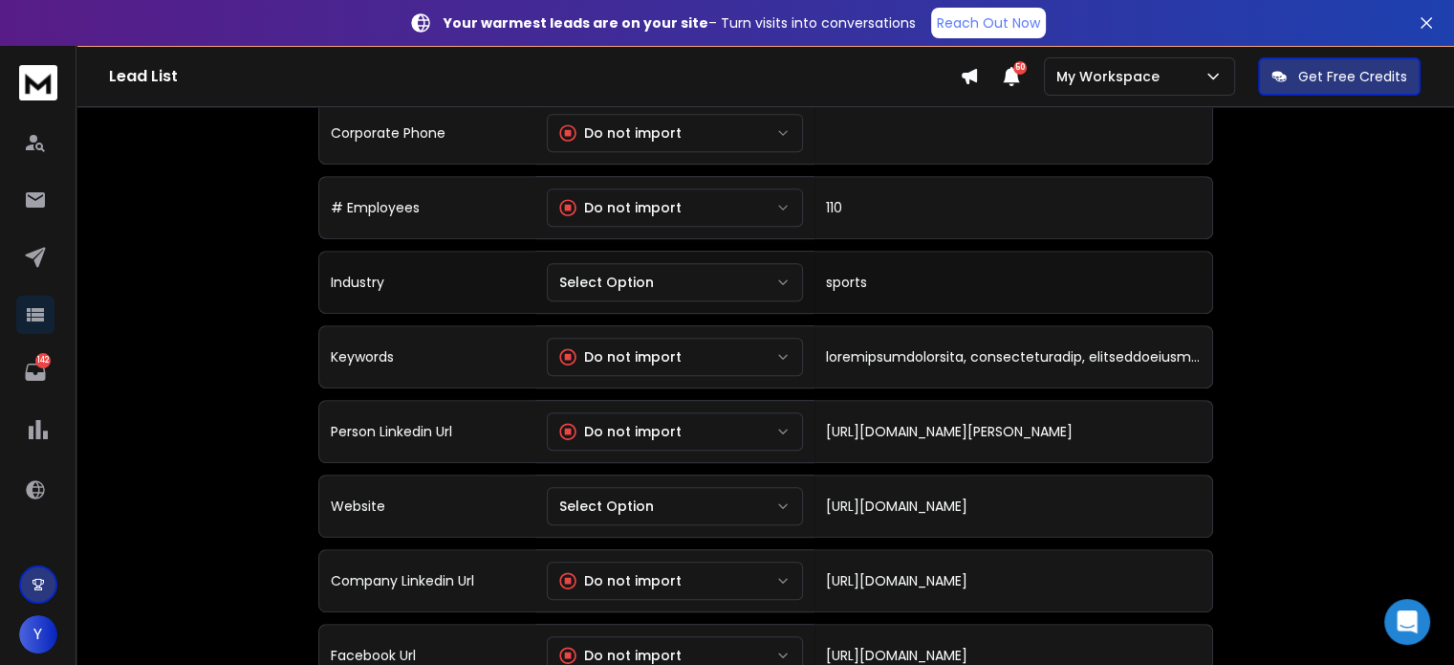
click at [688, 281] on button "Select Option" at bounding box center [675, 282] width 256 height 38
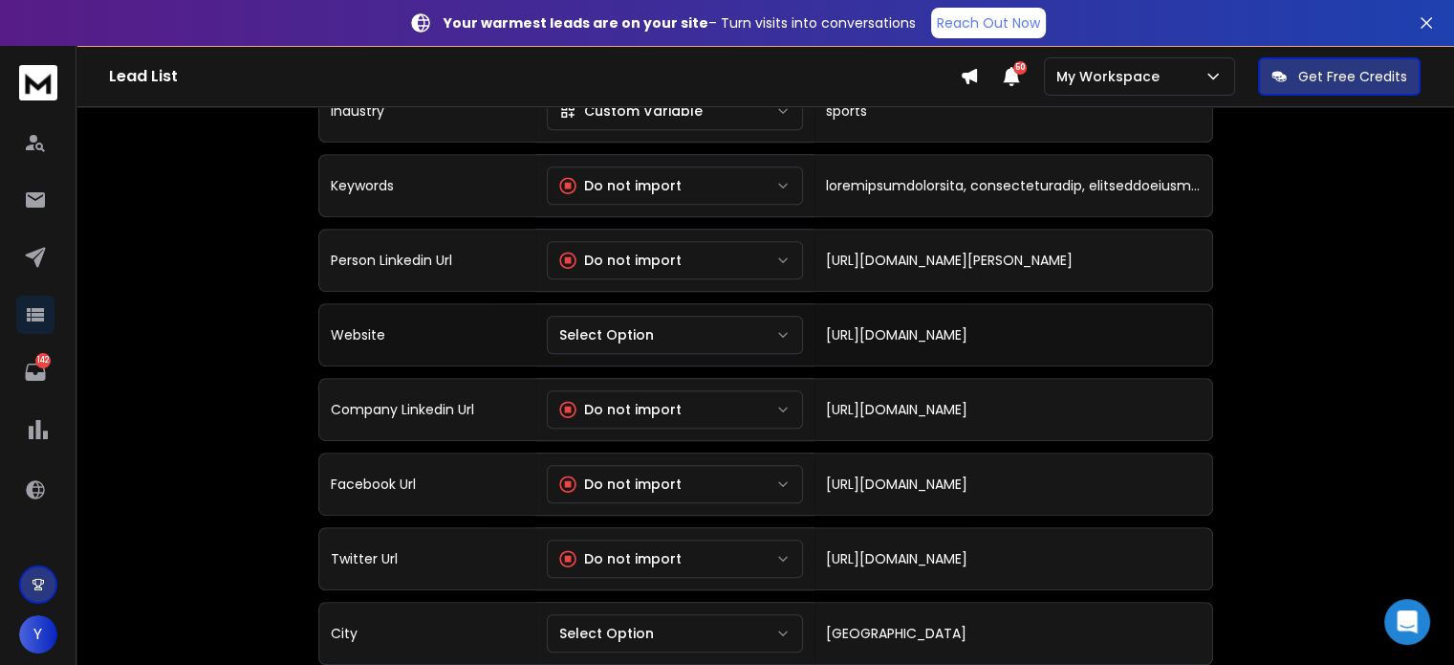
scroll to position [1052, 0]
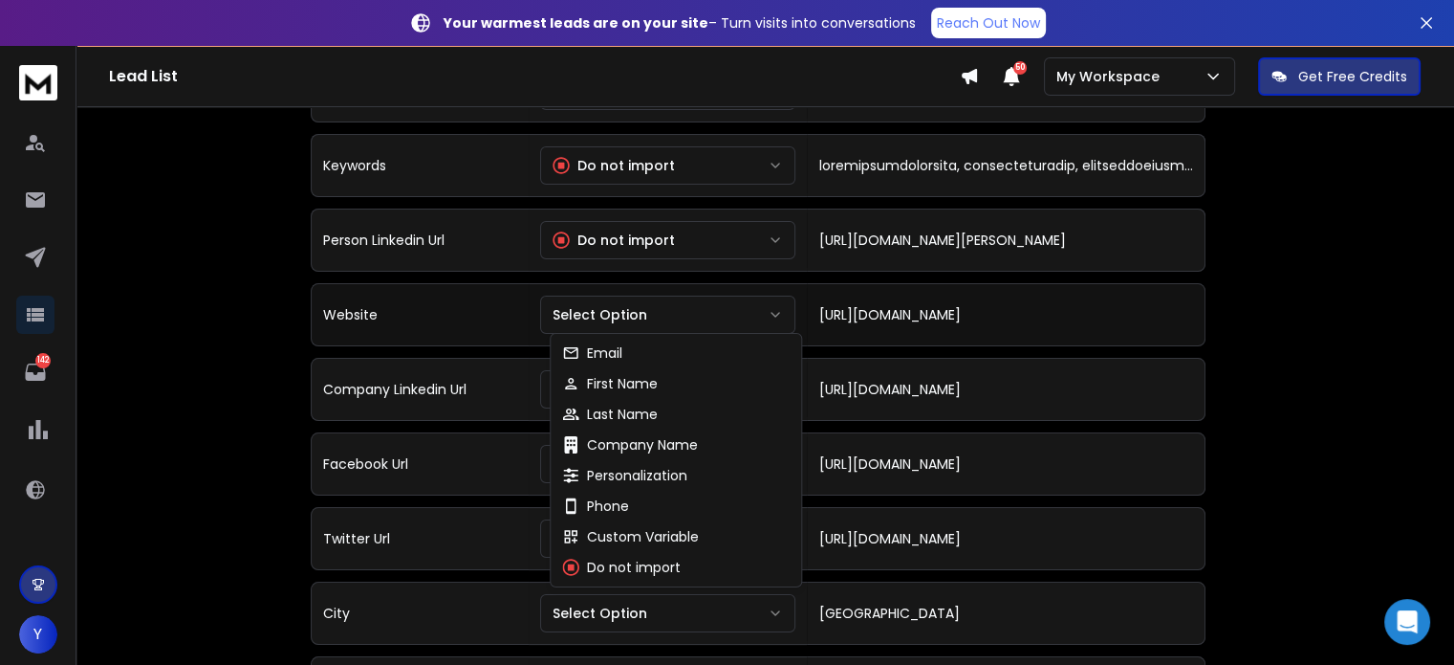
click at [681, 295] on button "Select Option" at bounding box center [668, 314] width 256 height 38
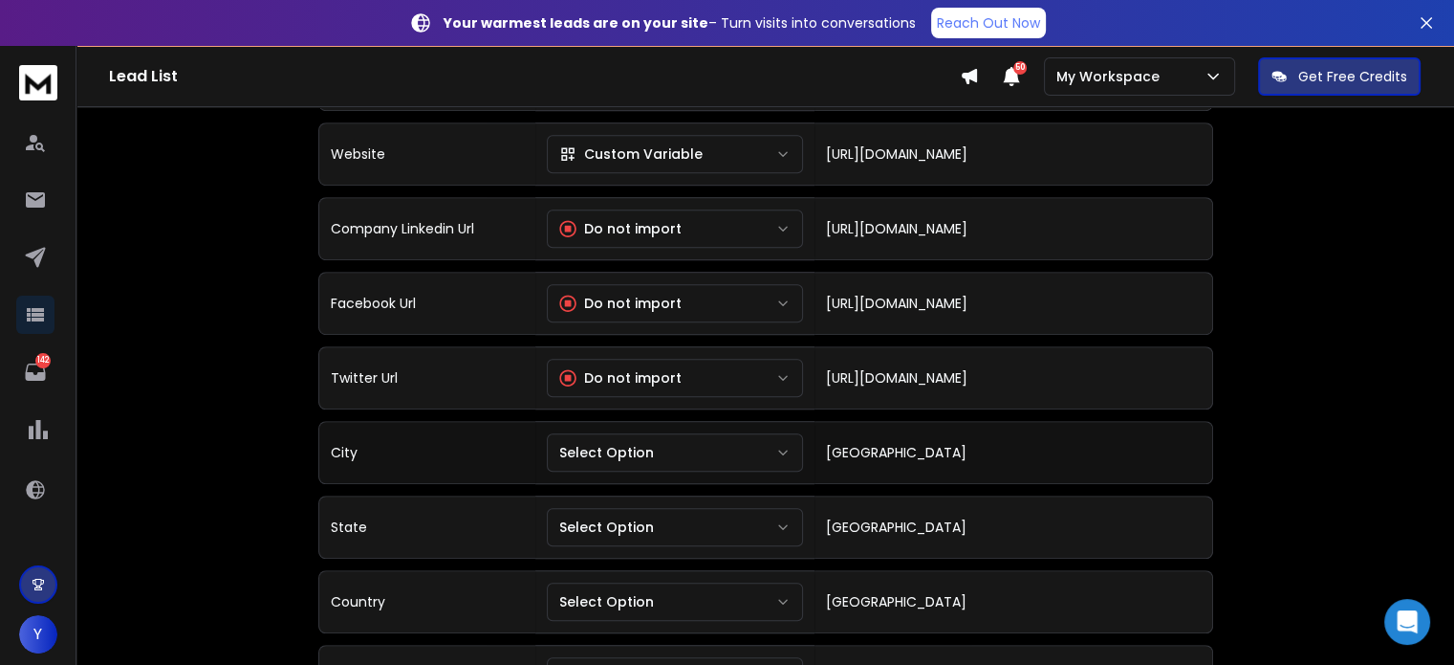
scroll to position [1243, 0]
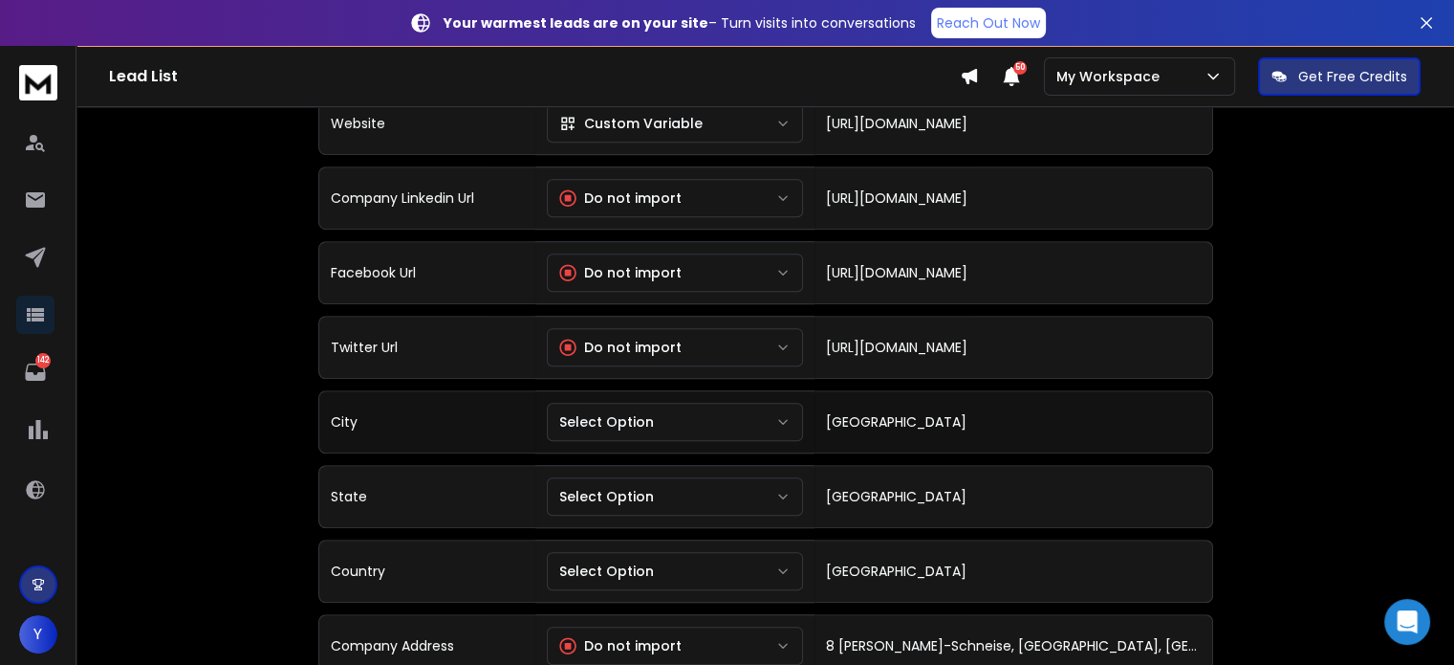
click at [666, 412] on button "Select Option" at bounding box center [675, 422] width 256 height 38
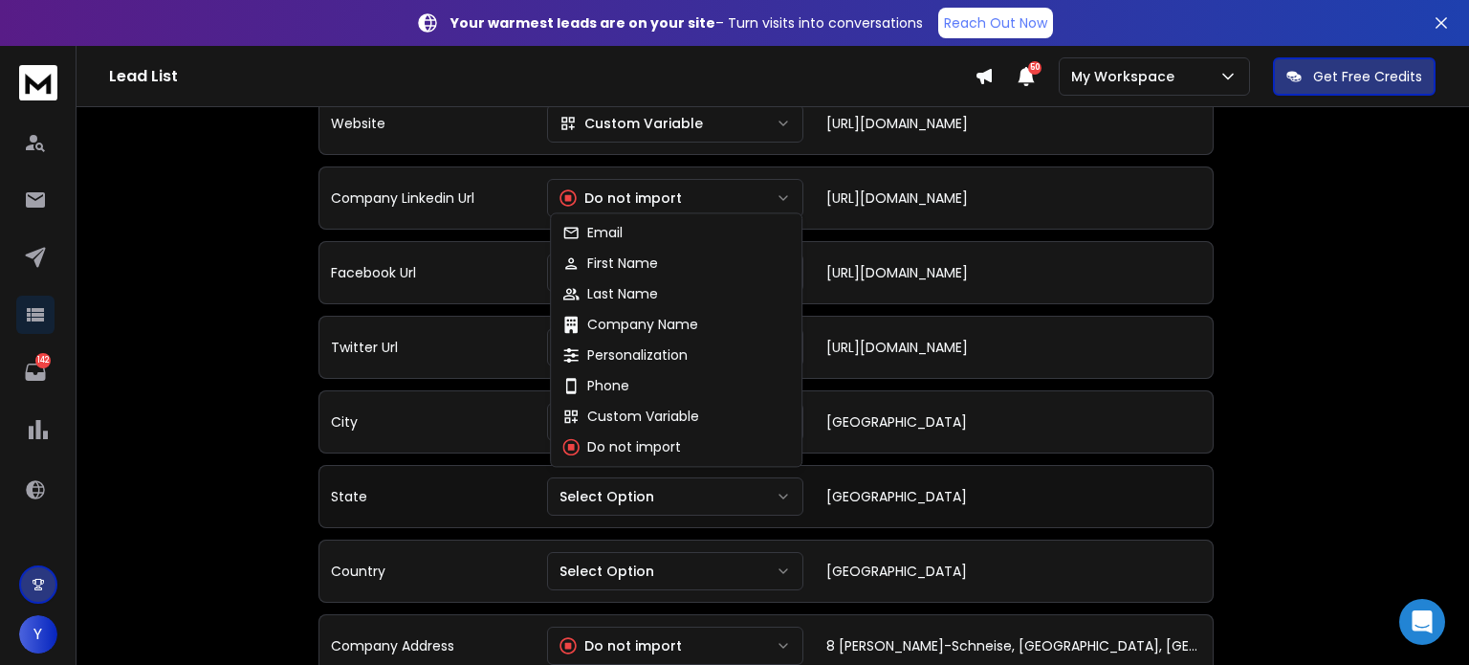
click at [661, 490] on button "Select Option" at bounding box center [675, 496] width 256 height 38
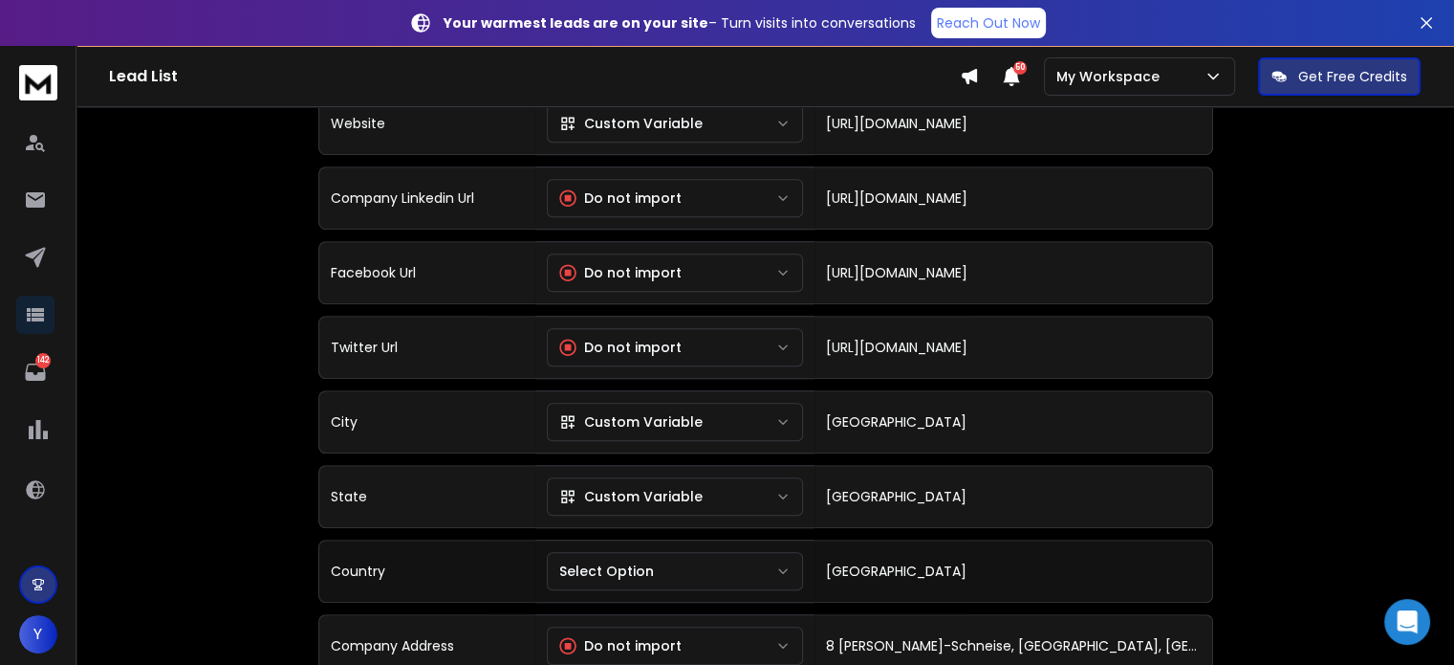
click at [658, 552] on button "Select Option" at bounding box center [675, 571] width 256 height 38
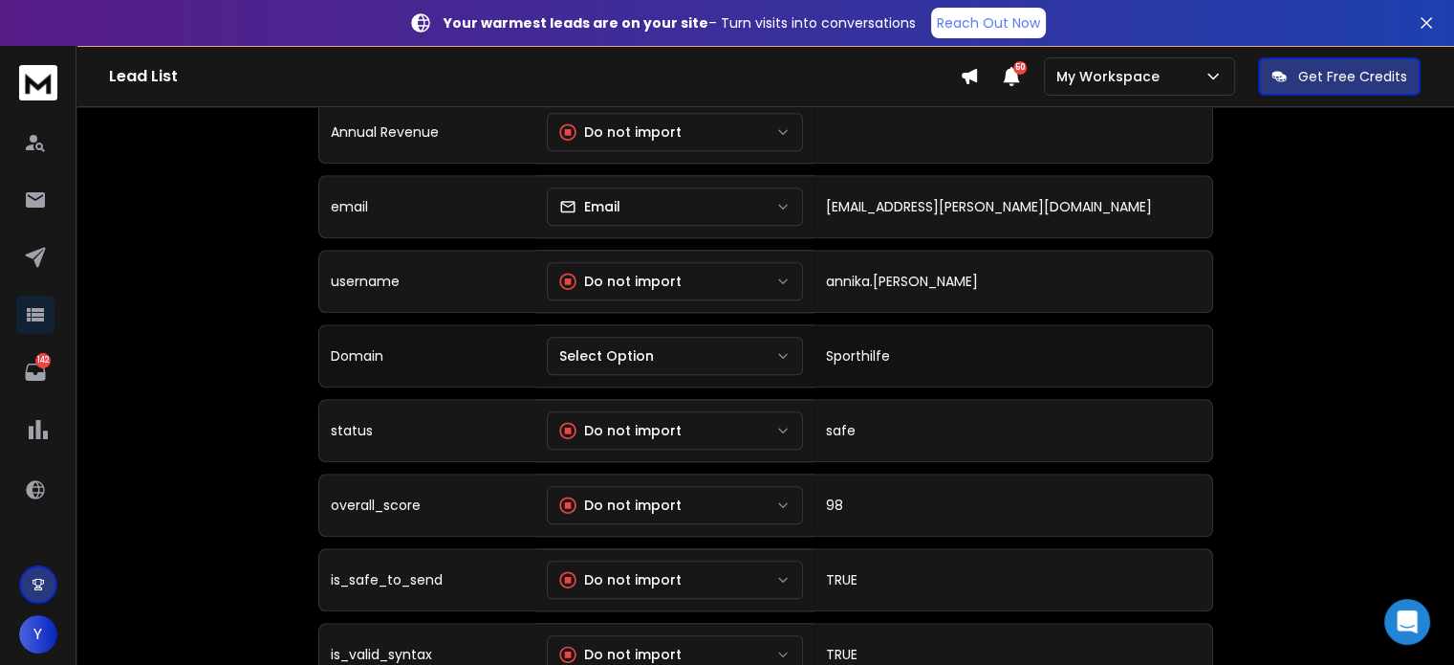
scroll to position [1912, 0]
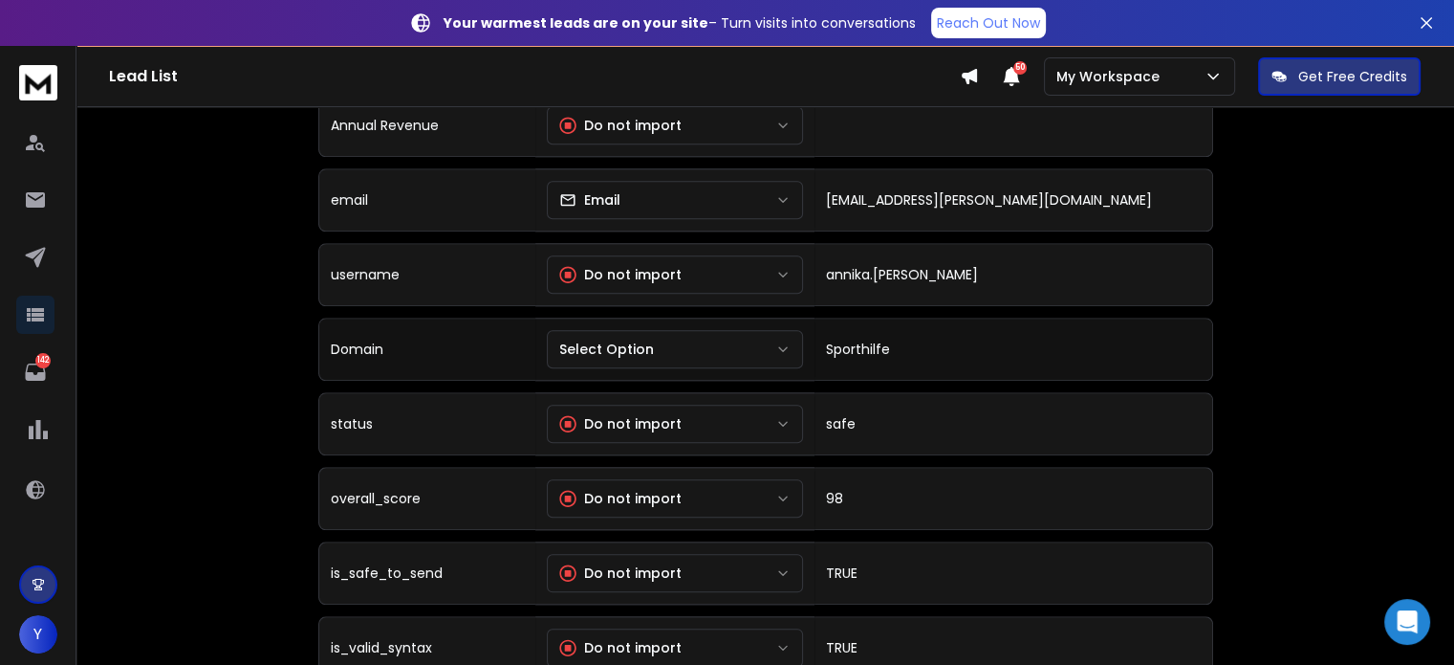
click at [666, 336] on button "Select Option" at bounding box center [675, 349] width 256 height 38
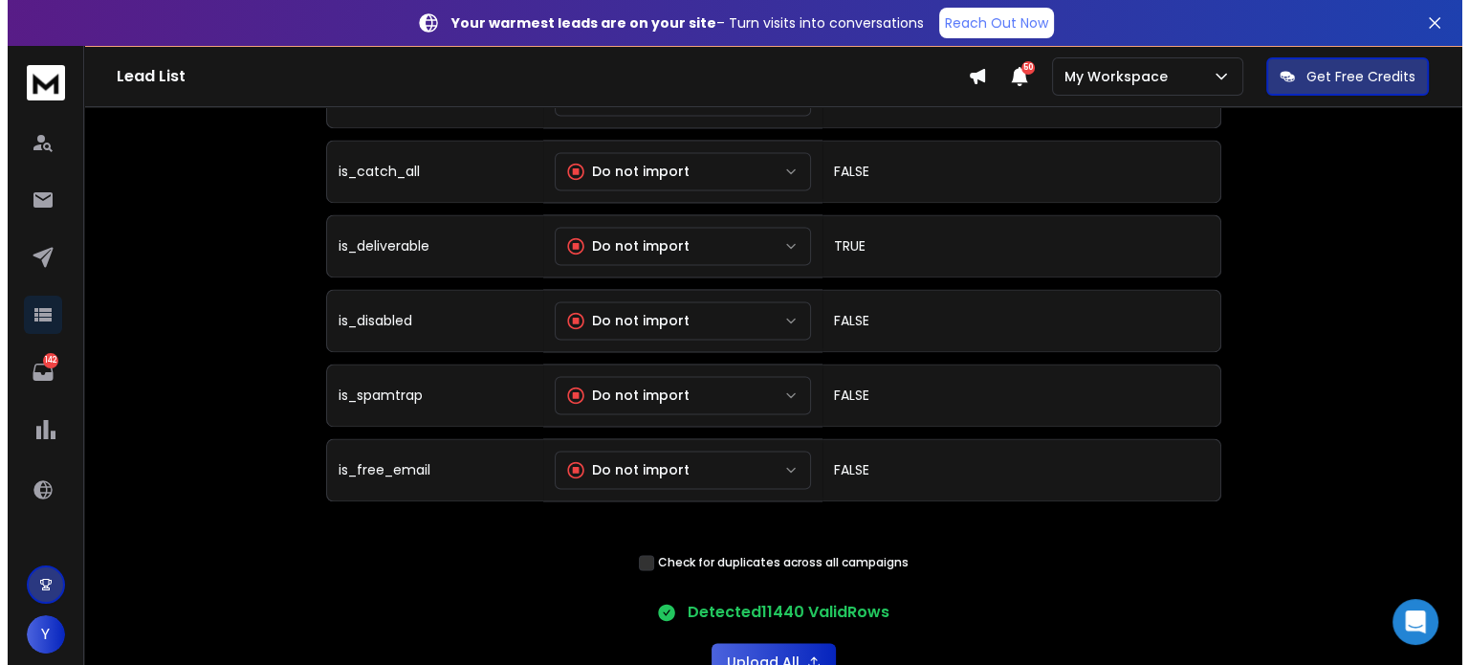
scroll to position [2972, 0]
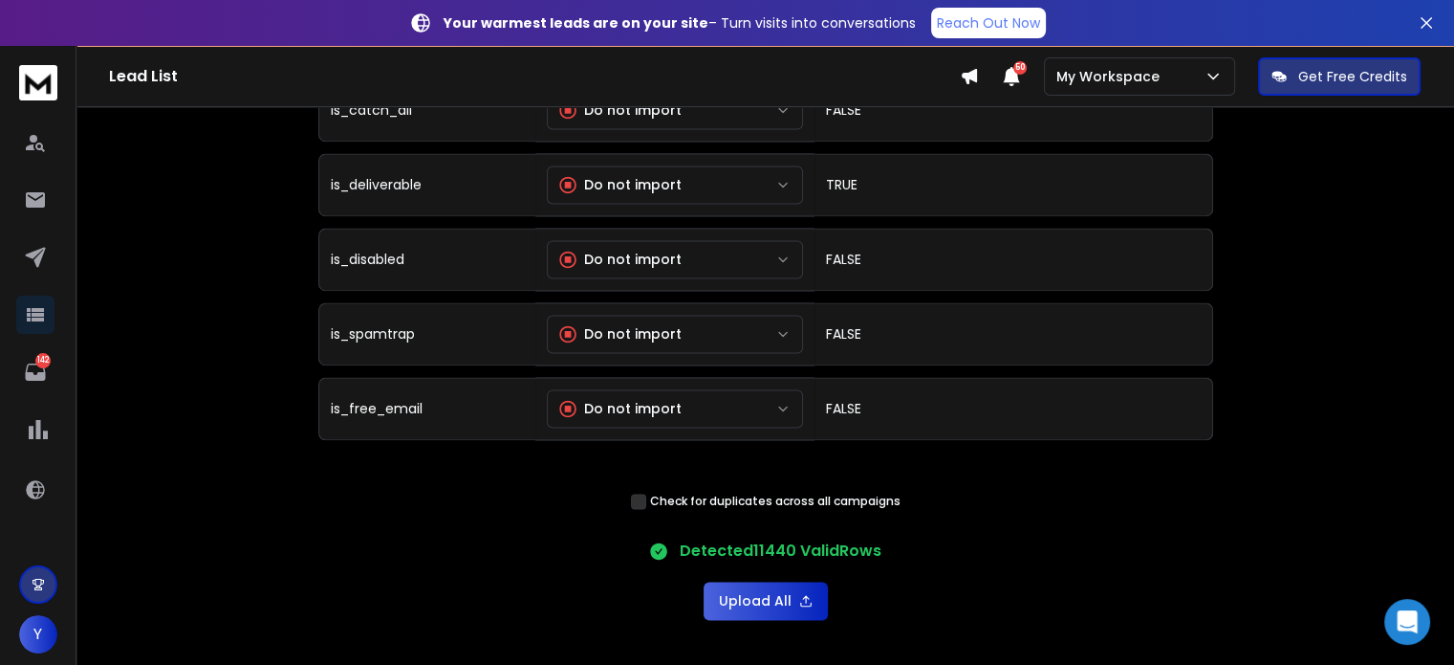
click at [781, 595] on button "Upload All" at bounding box center [766, 600] width 124 height 38
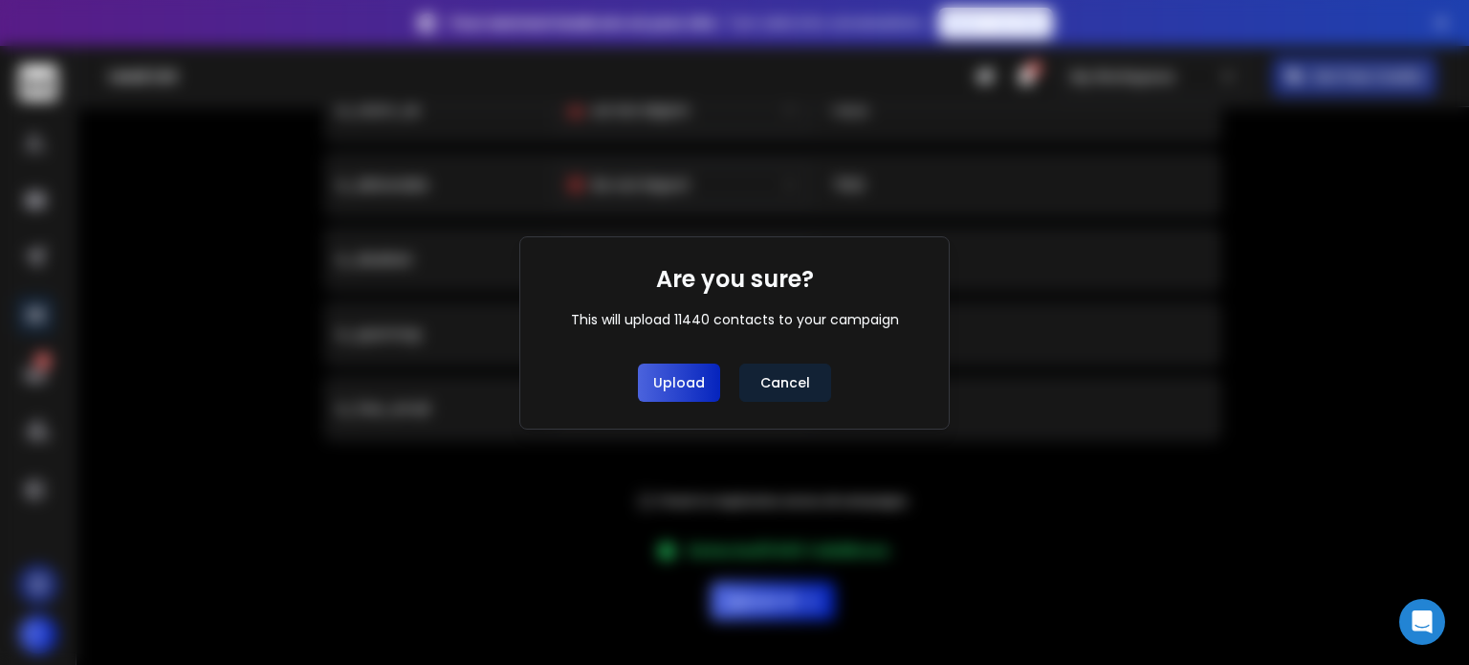
click at [688, 401] on div "Are you sure? This will upload 11440 contacts to your campaign Upload Cancel" at bounding box center [734, 332] width 430 height 193
click at [688, 370] on button "Upload" at bounding box center [679, 382] width 82 height 38
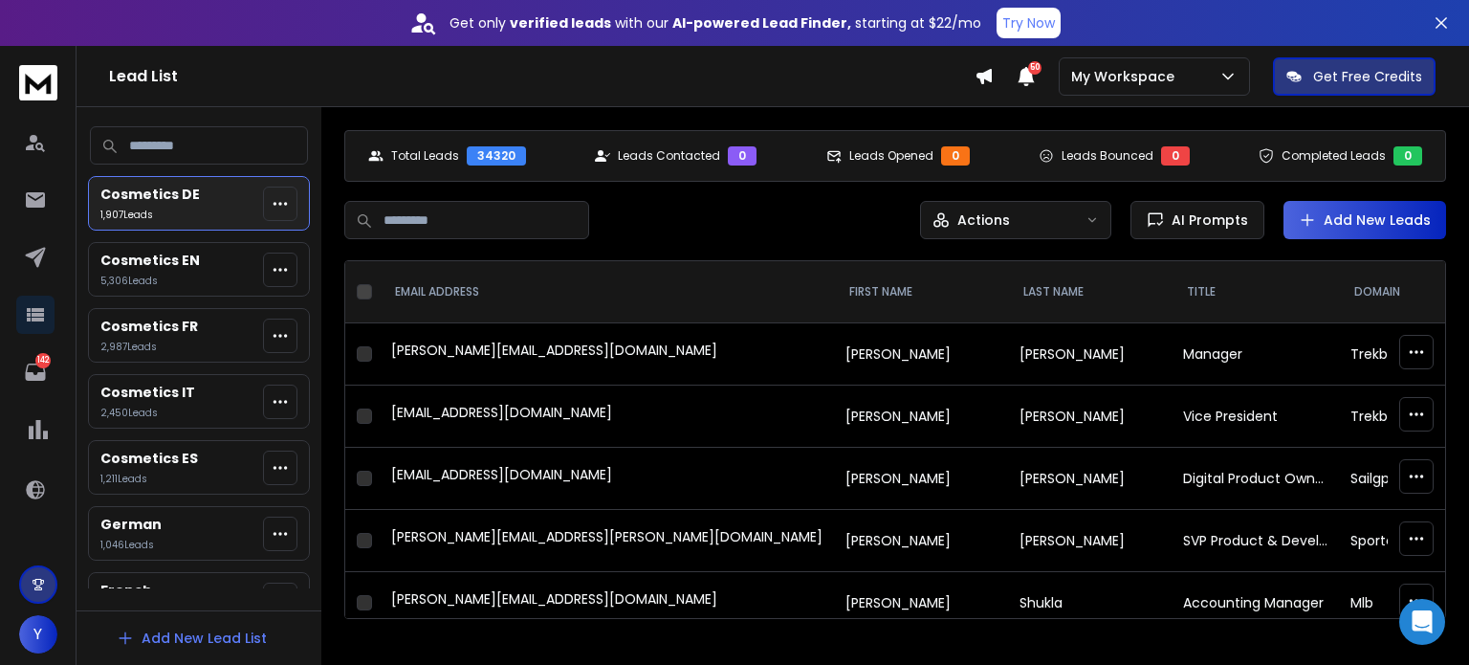
click at [685, 214] on div "Actions AI Prompts Add New Leads" at bounding box center [895, 220] width 1102 height 38
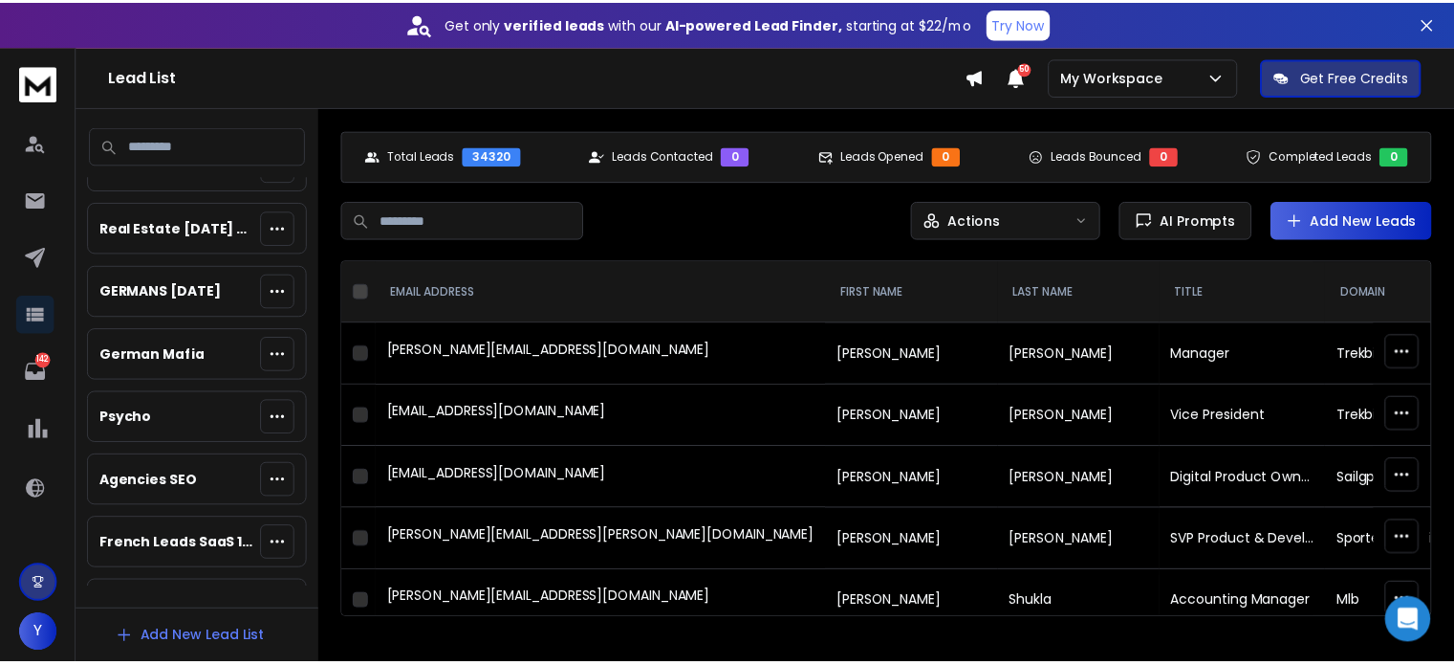
scroll to position [923, 0]
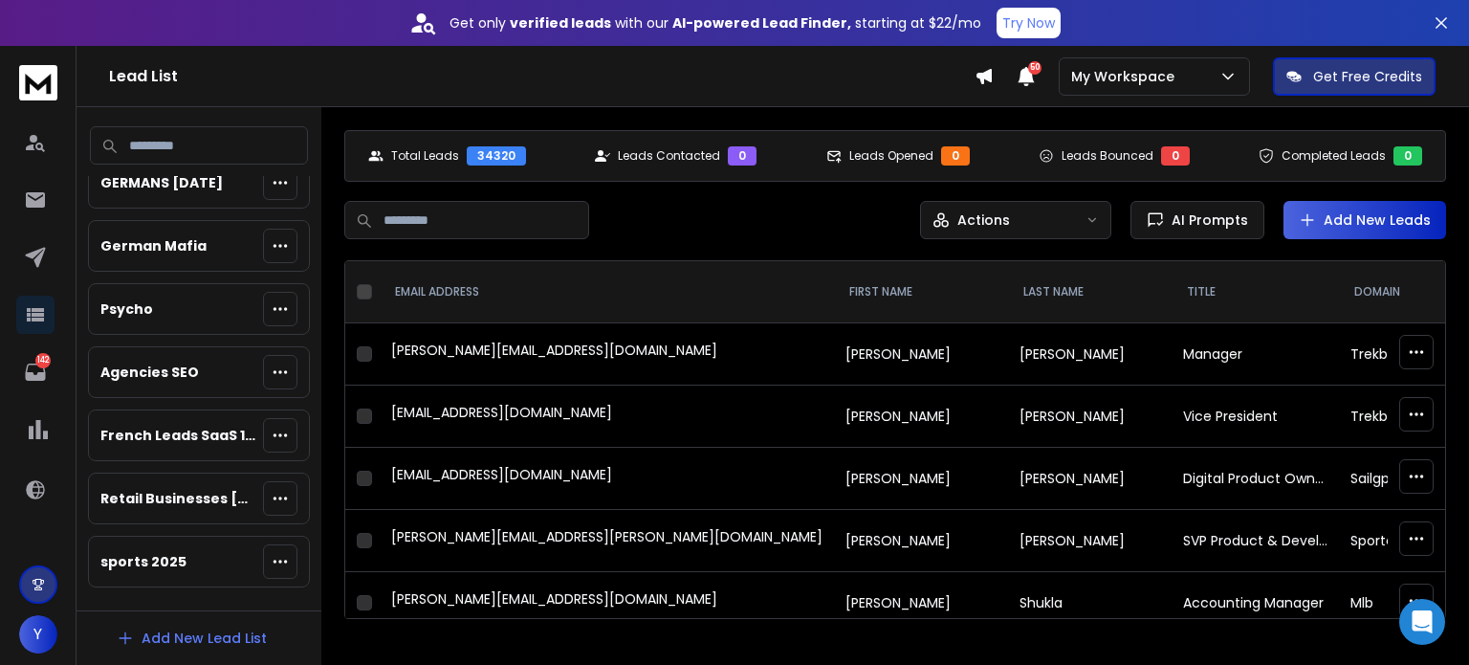
click at [194, 539] on div "sports 2025" at bounding box center [199, 561] width 222 height 52
click at [1347, 119] on div "Total Leads 45760 Leads Contacted 0 Leads Opened 0 Leads Bounced 0 Completed Le…" at bounding box center [894, 180] width 1147 height 147
click at [168, 472] on div "Retail Businesses July 25" at bounding box center [199, 498] width 222 height 52
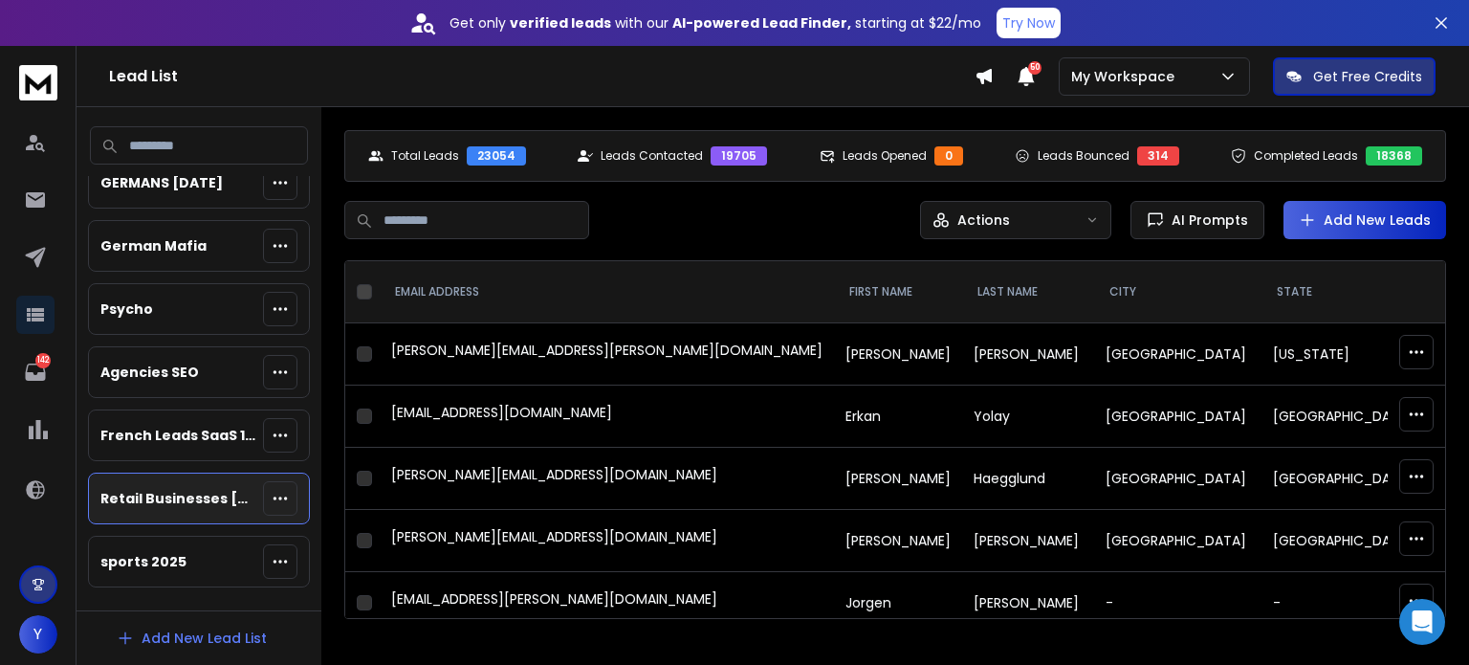
click at [179, 552] on p "sports 2025" at bounding box center [143, 561] width 86 height 19
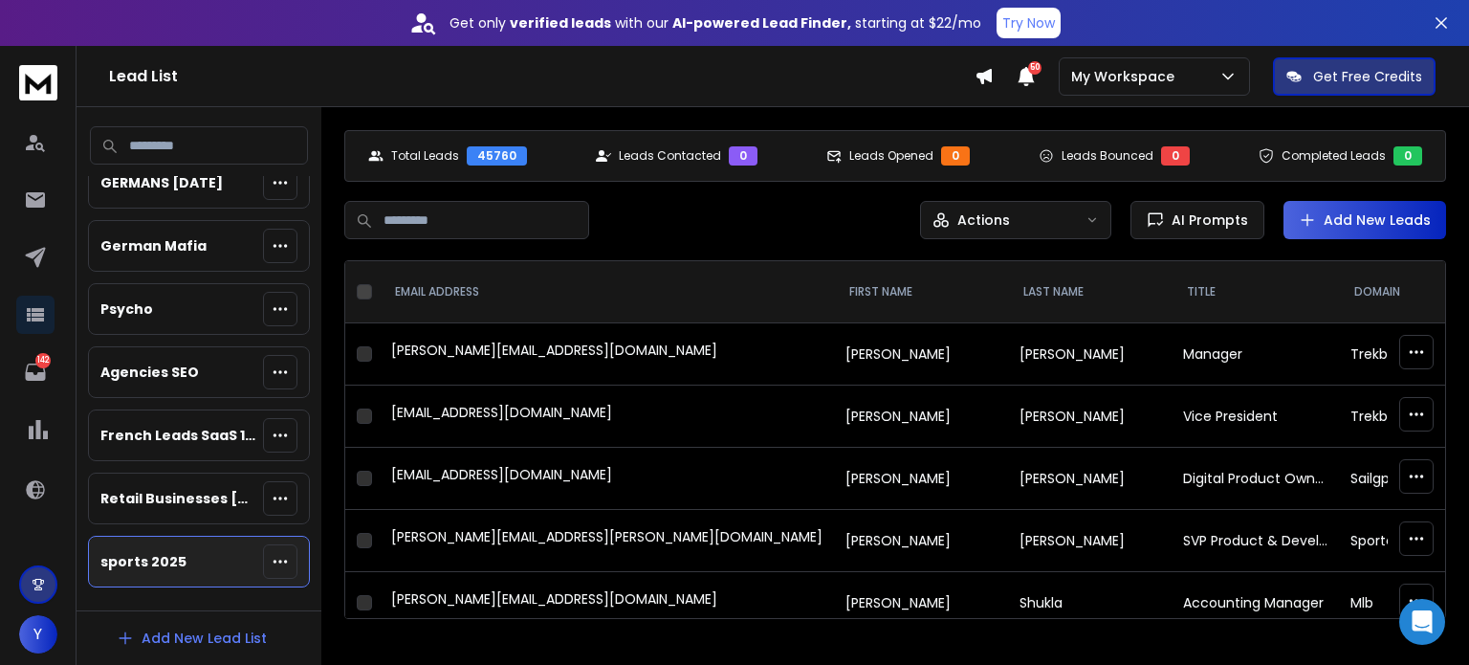
click at [230, 472] on div "Retail Businesses July 25" at bounding box center [199, 498] width 222 height 52
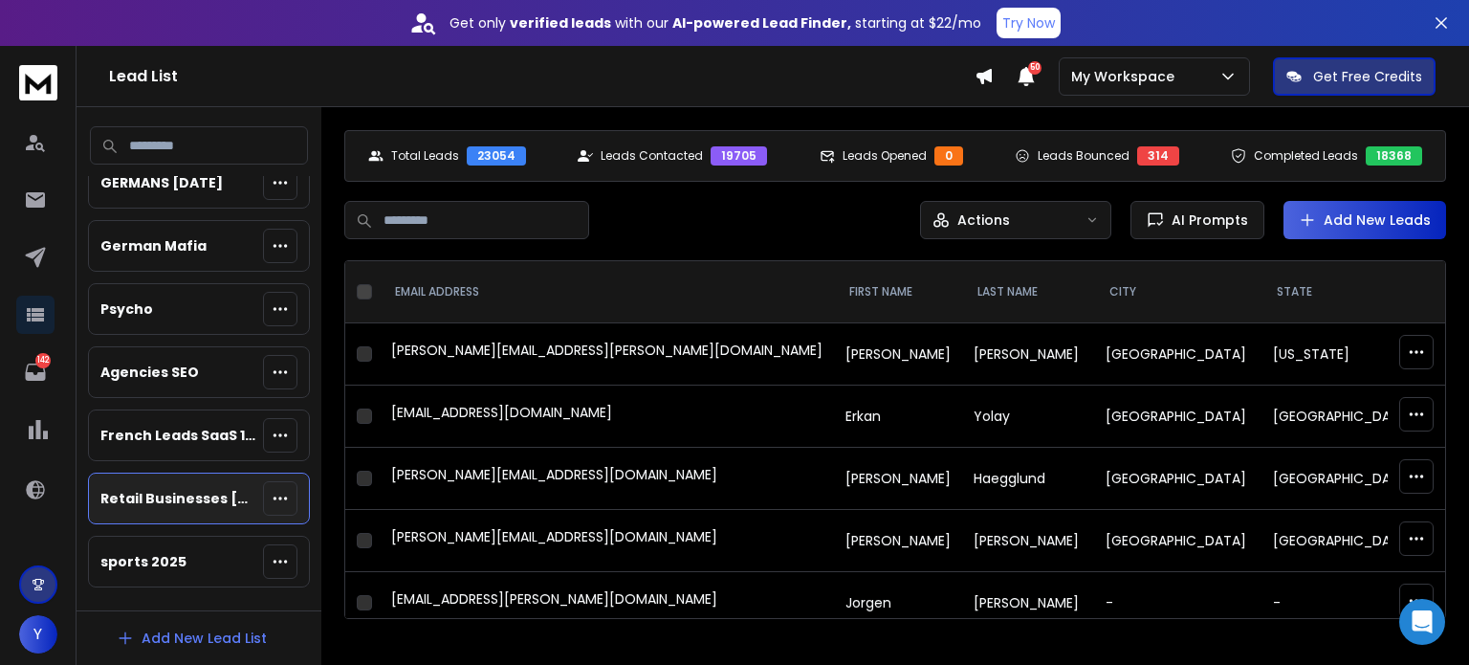
click at [186, 540] on div "sports 2025" at bounding box center [199, 561] width 222 height 52
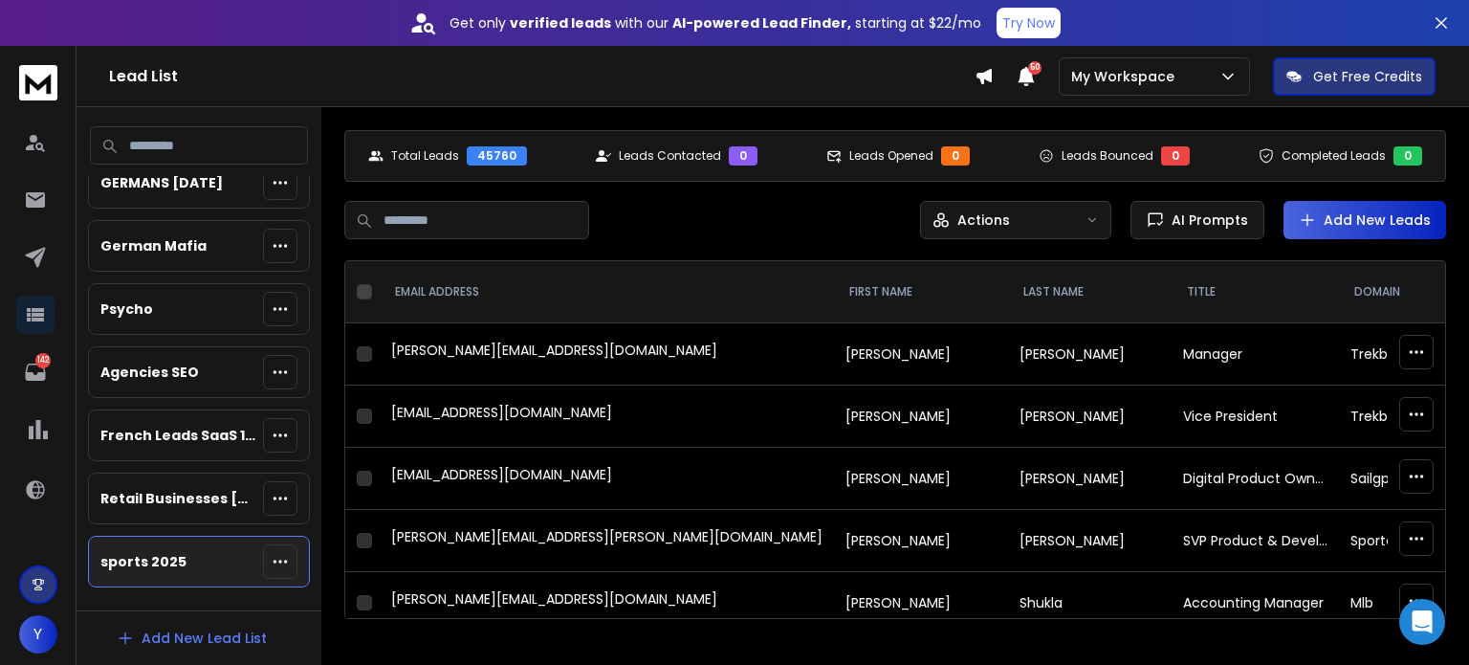
click at [1359, 214] on link "Add New Leads" at bounding box center [1365, 219] width 132 height 19
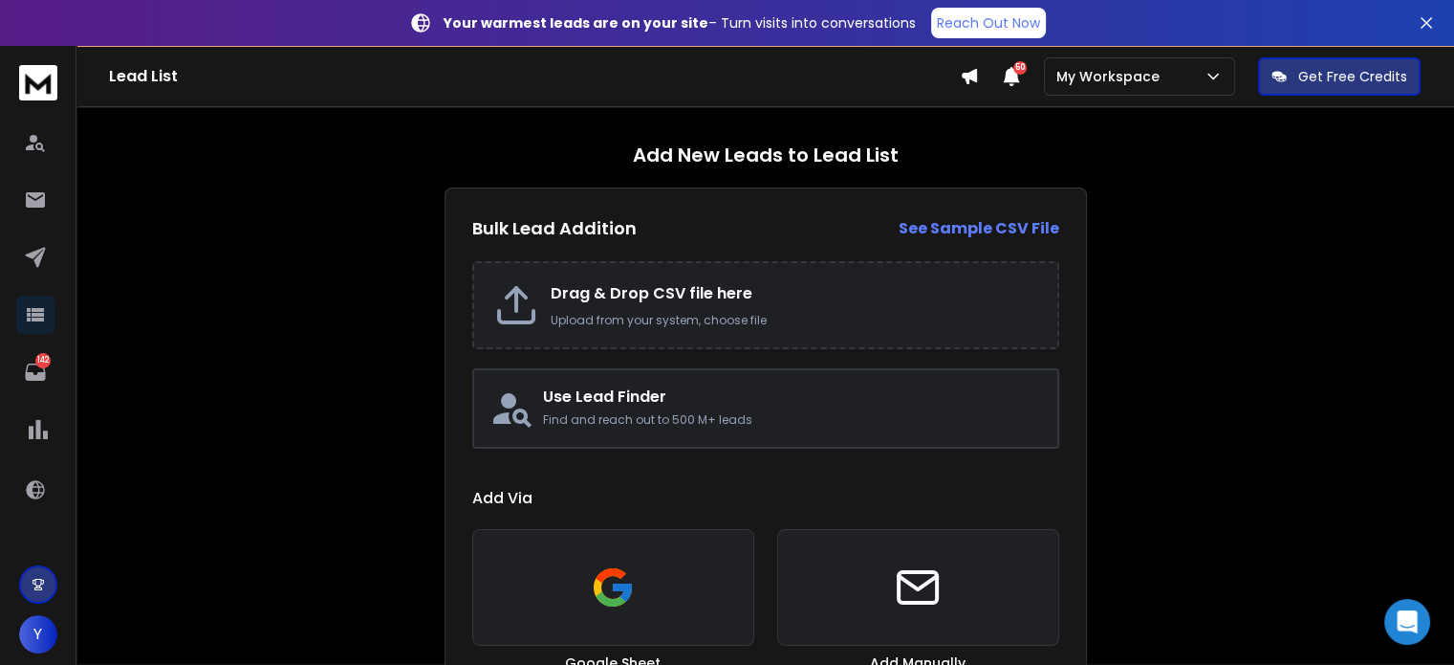
click at [674, 294] on h2 "Drag & Drop CSV file here" at bounding box center [795, 293] width 488 height 23
type input "**********"
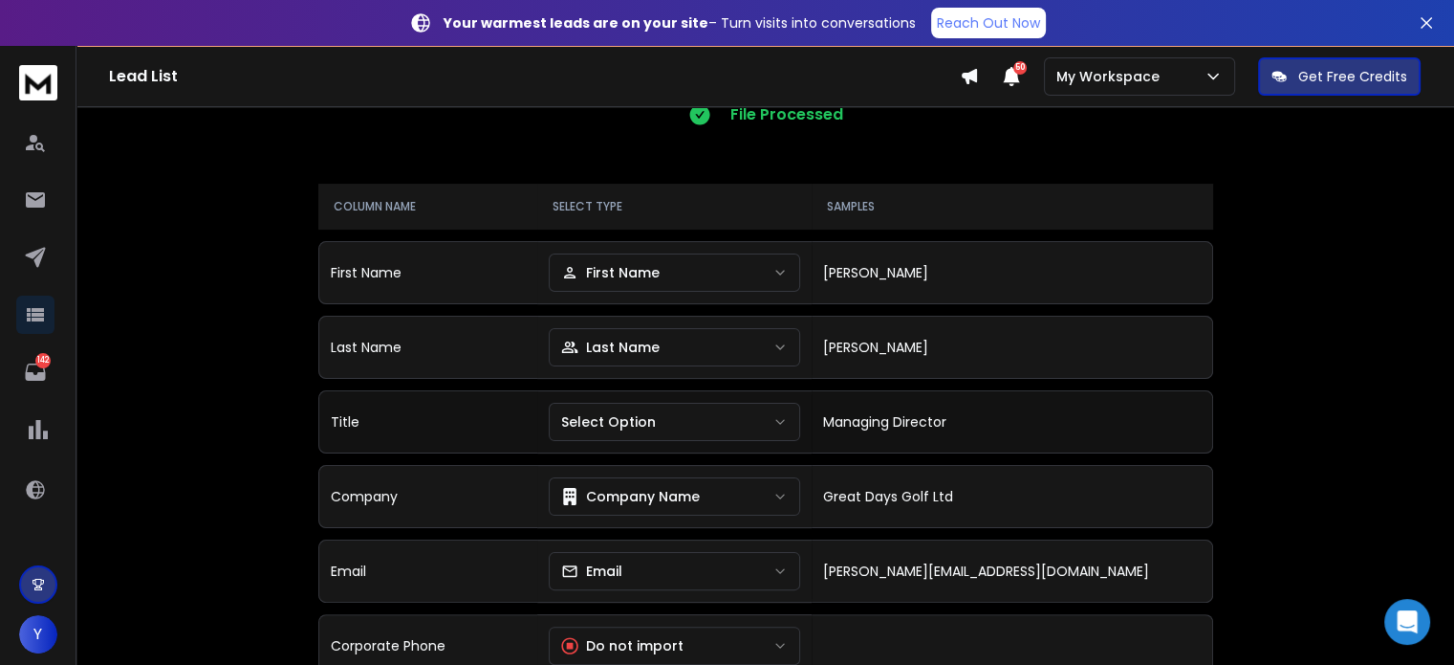
scroll to position [382, 0]
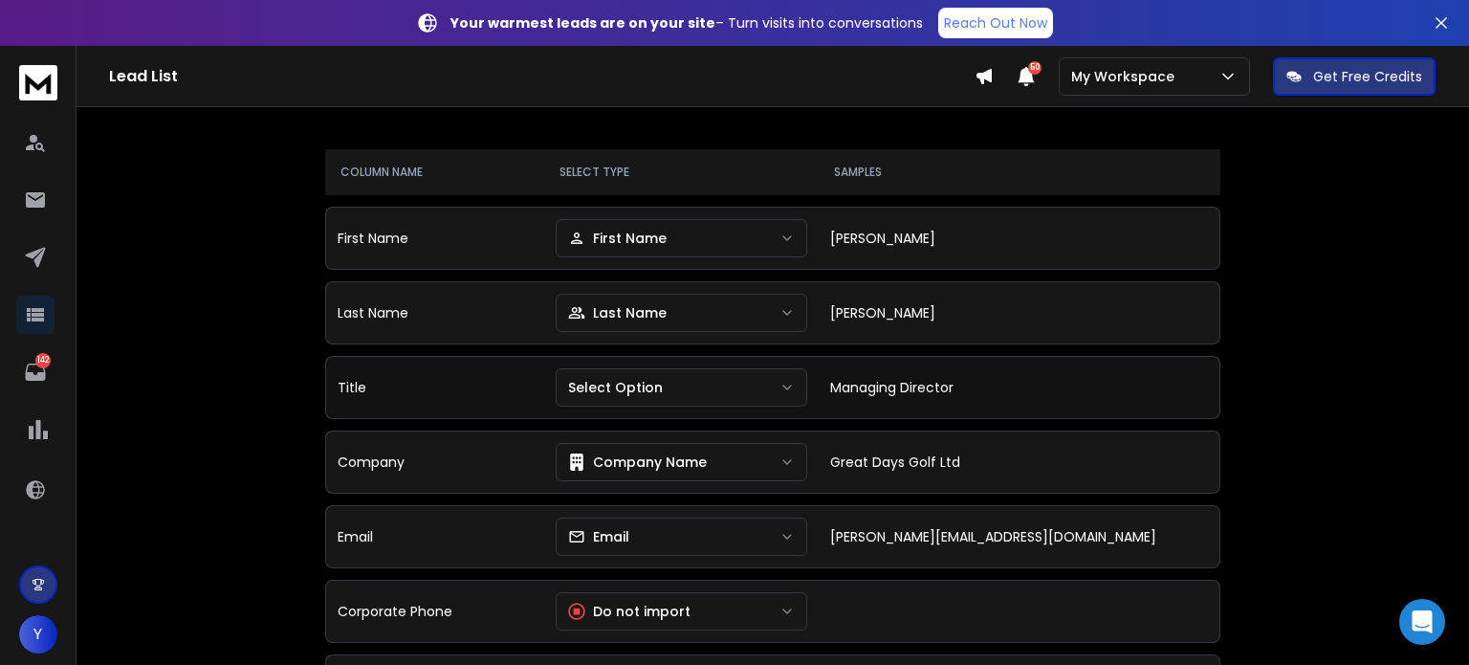
click at [716, 375] on button "Select Option" at bounding box center [681, 387] width 251 height 38
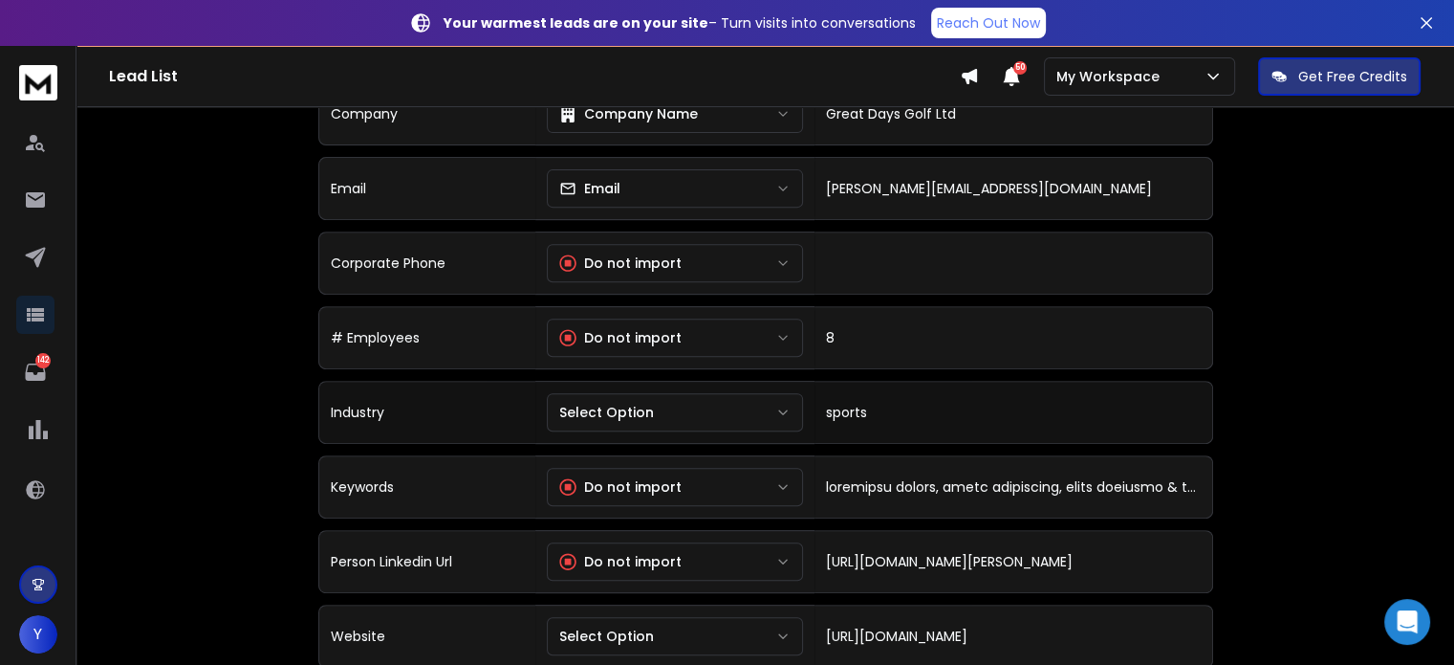
scroll to position [765, 0]
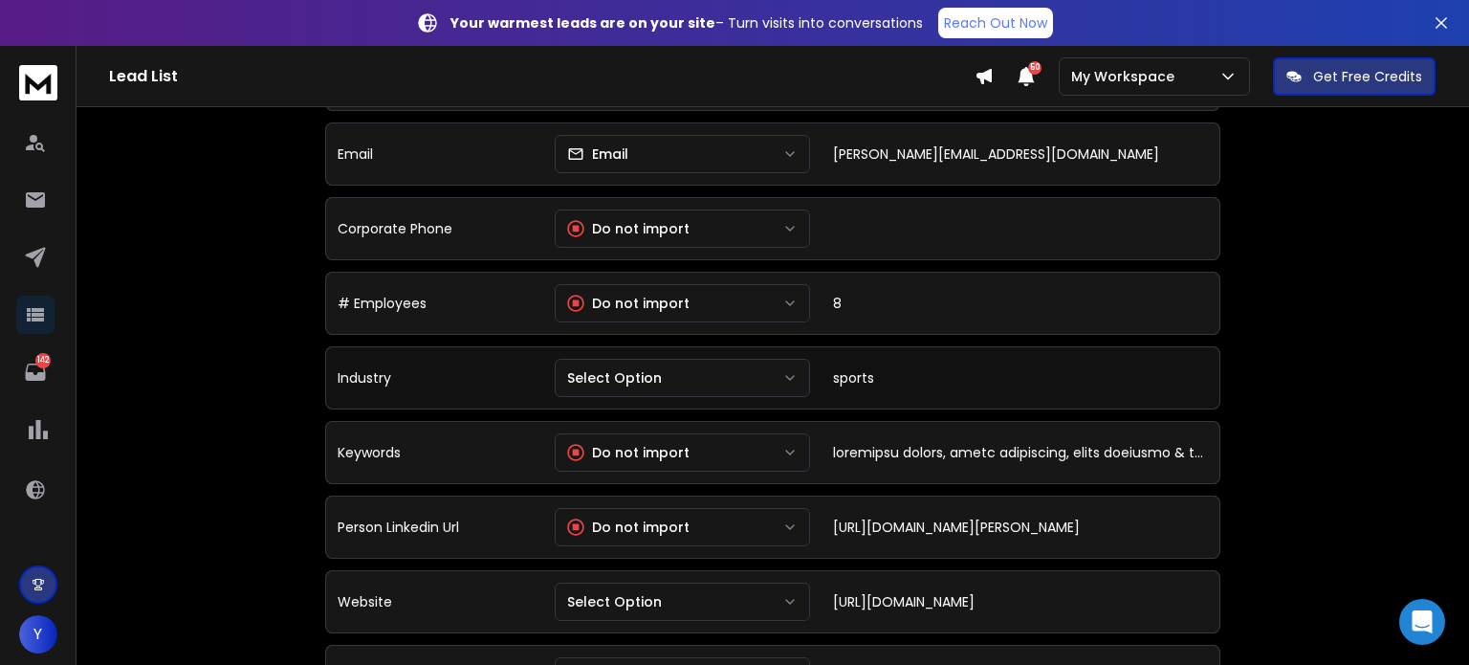
click at [724, 384] on button "Select Option" at bounding box center [683, 378] width 256 height 38
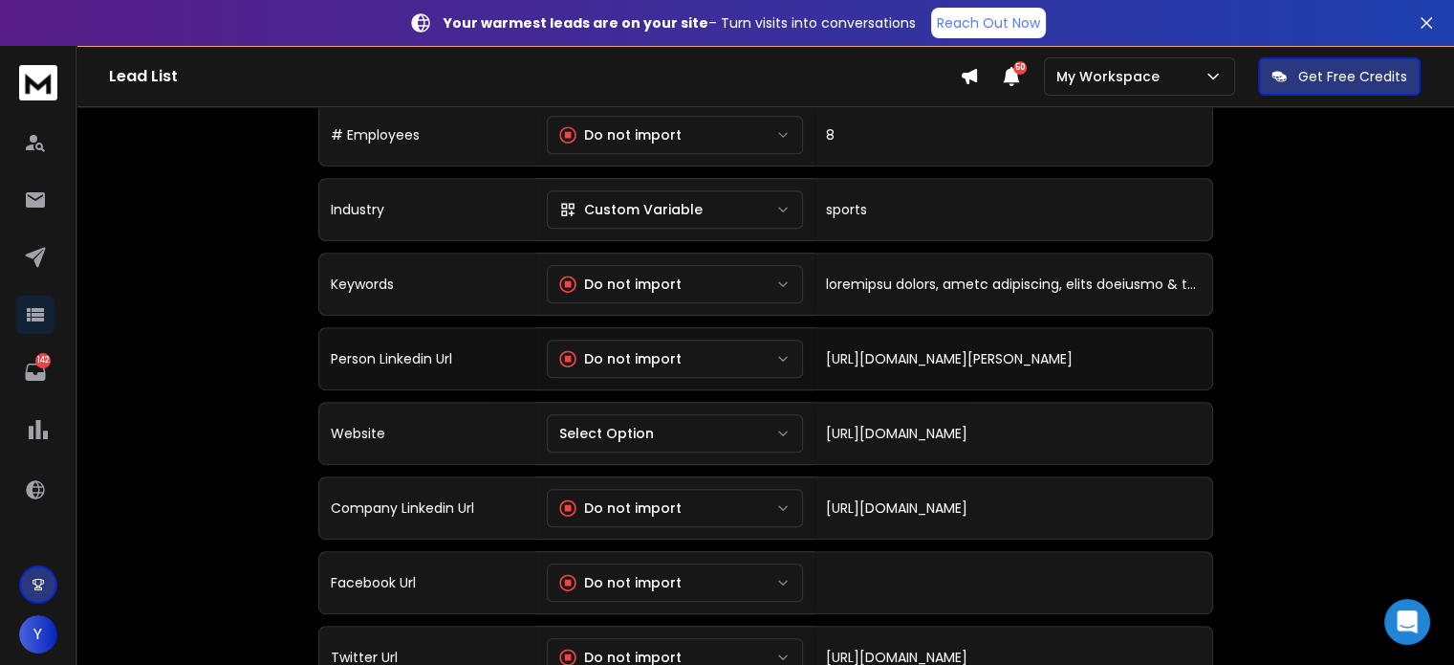
scroll to position [956, 0]
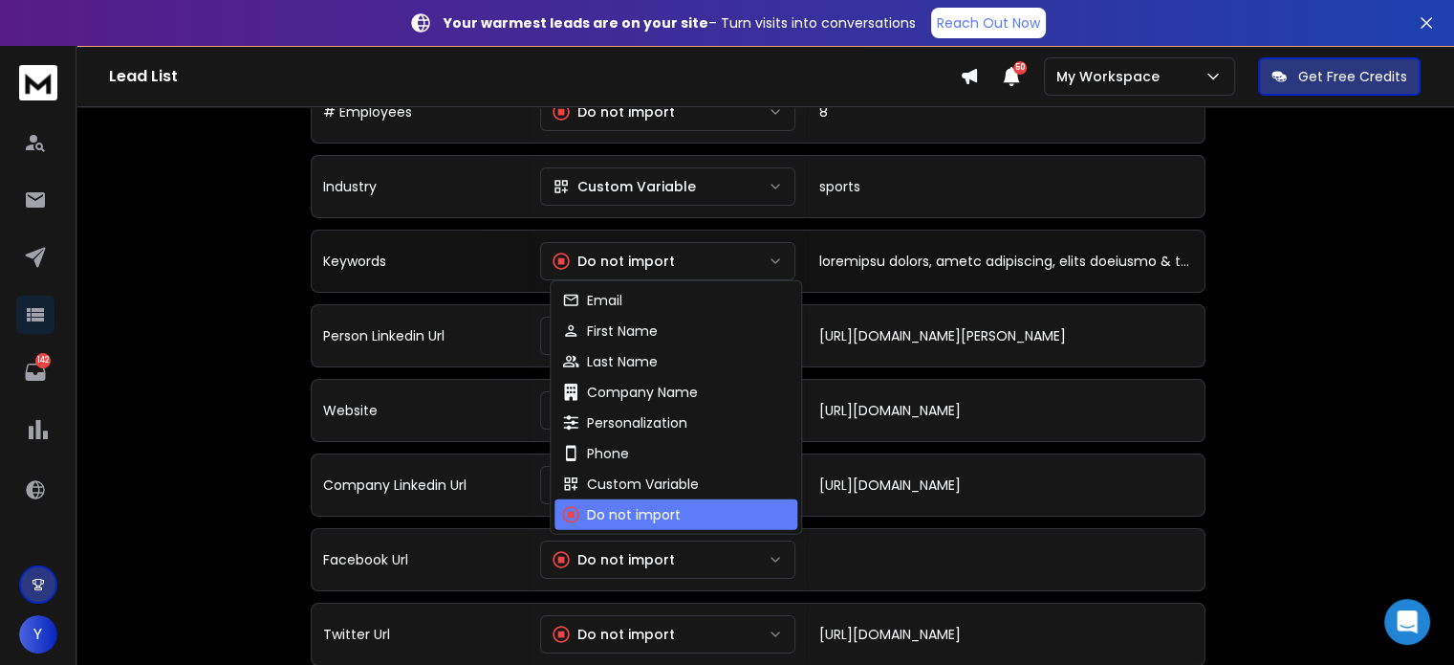
click at [727, 267] on button "Do not import" at bounding box center [668, 261] width 256 height 38
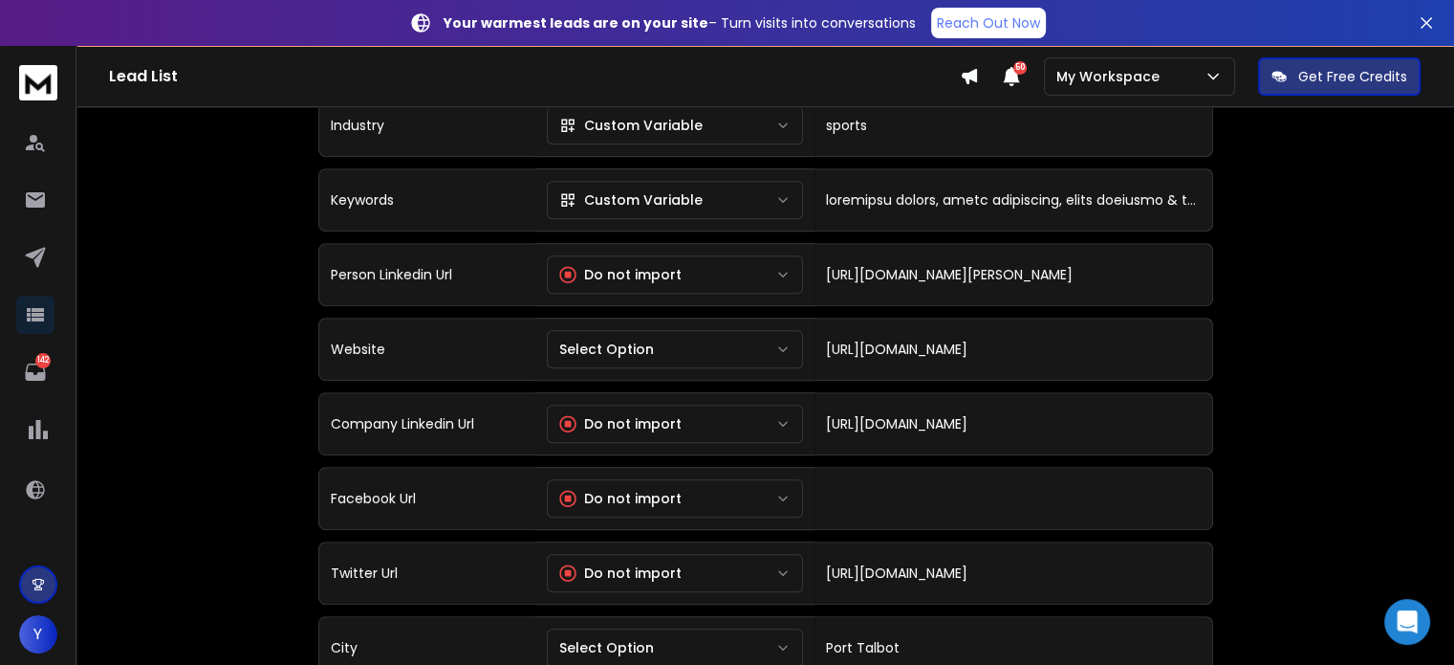
scroll to position [1052, 0]
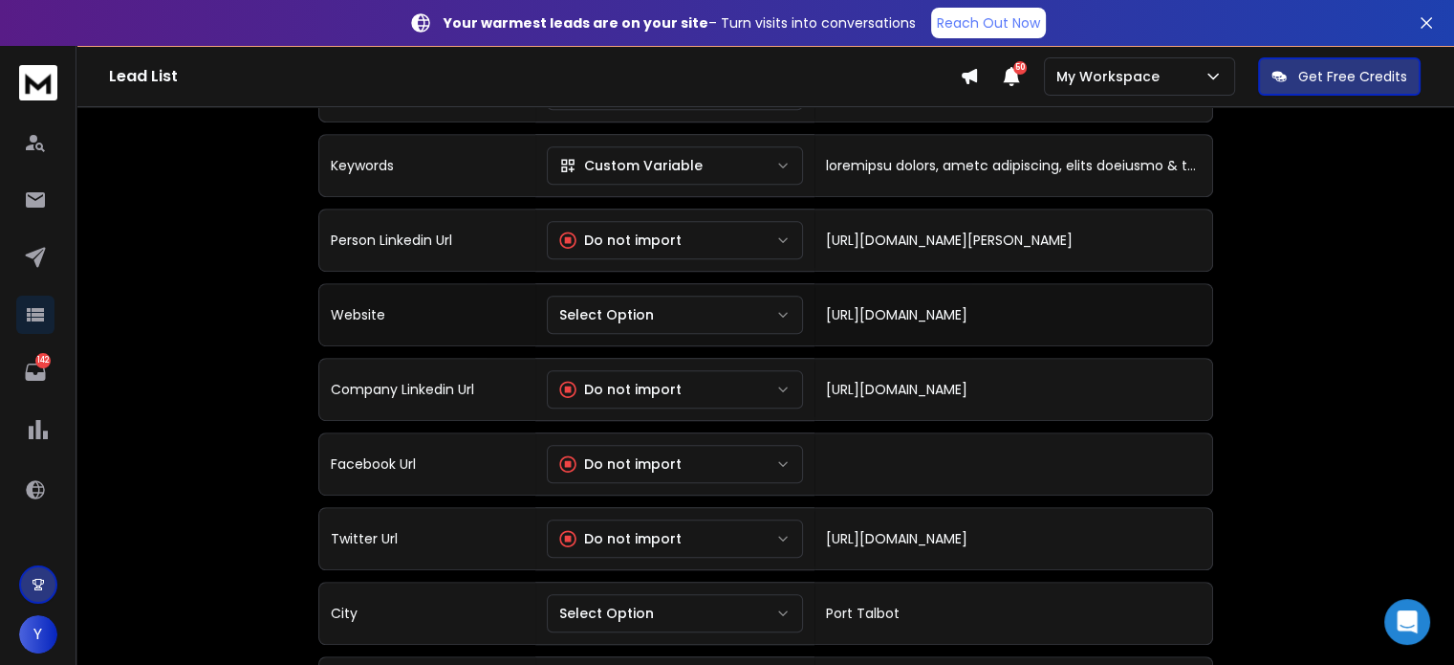
click at [699, 306] on button "Select Option" at bounding box center [675, 314] width 256 height 38
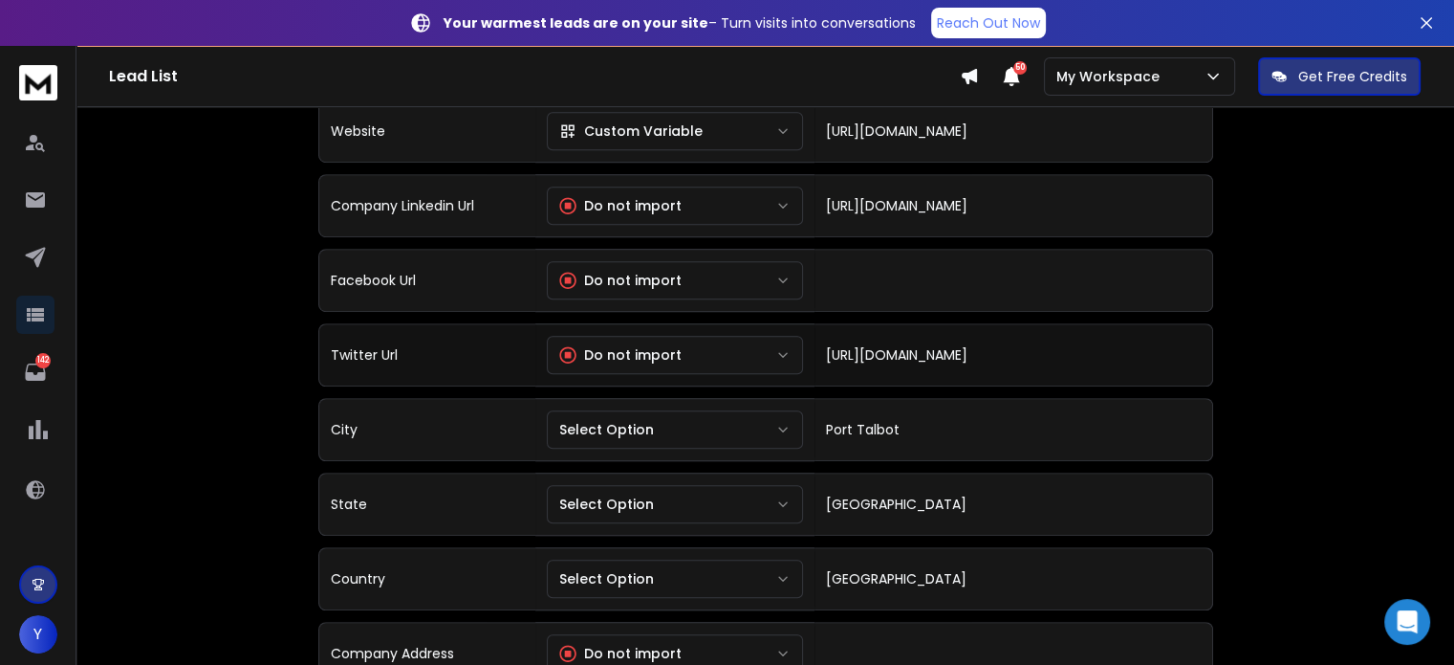
scroll to position [1243, 0]
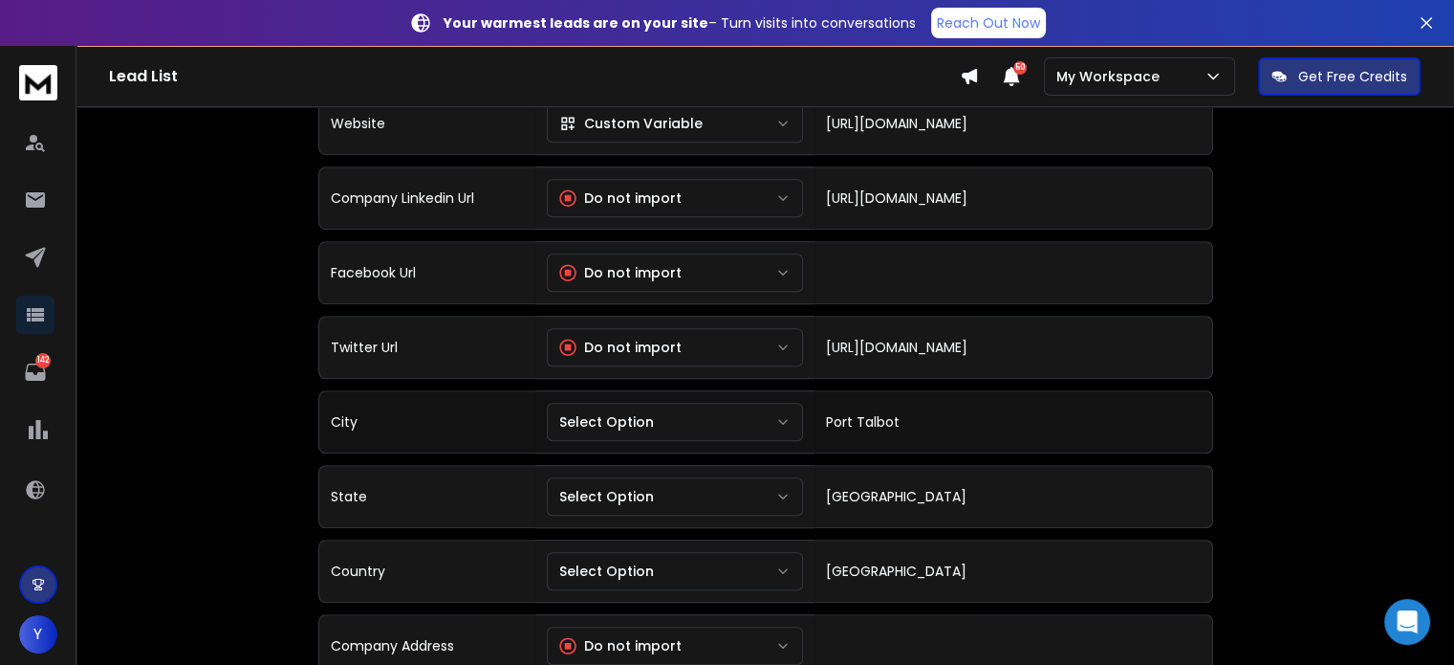
click at [692, 420] on button "Select Option" at bounding box center [675, 422] width 256 height 38
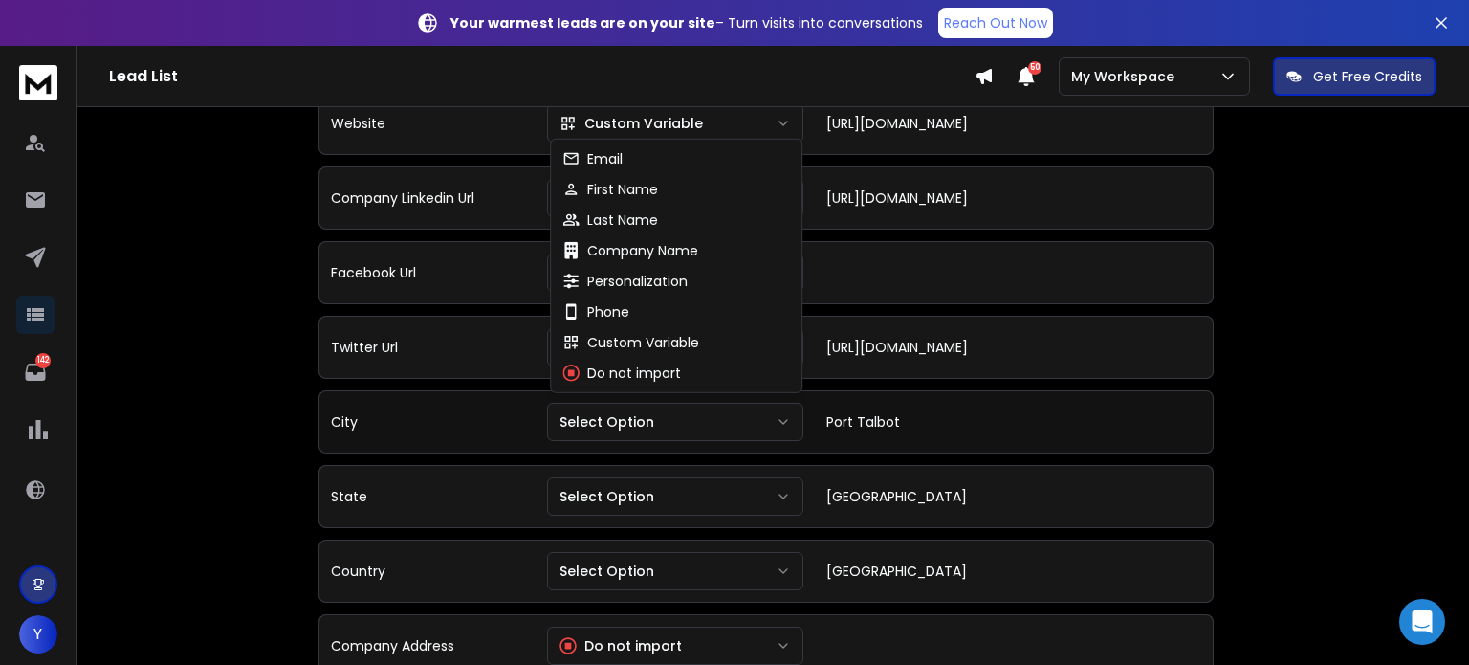
drag, startPoint x: 678, startPoint y: 336, endPoint x: 679, endPoint y: 384, distance: 48.8
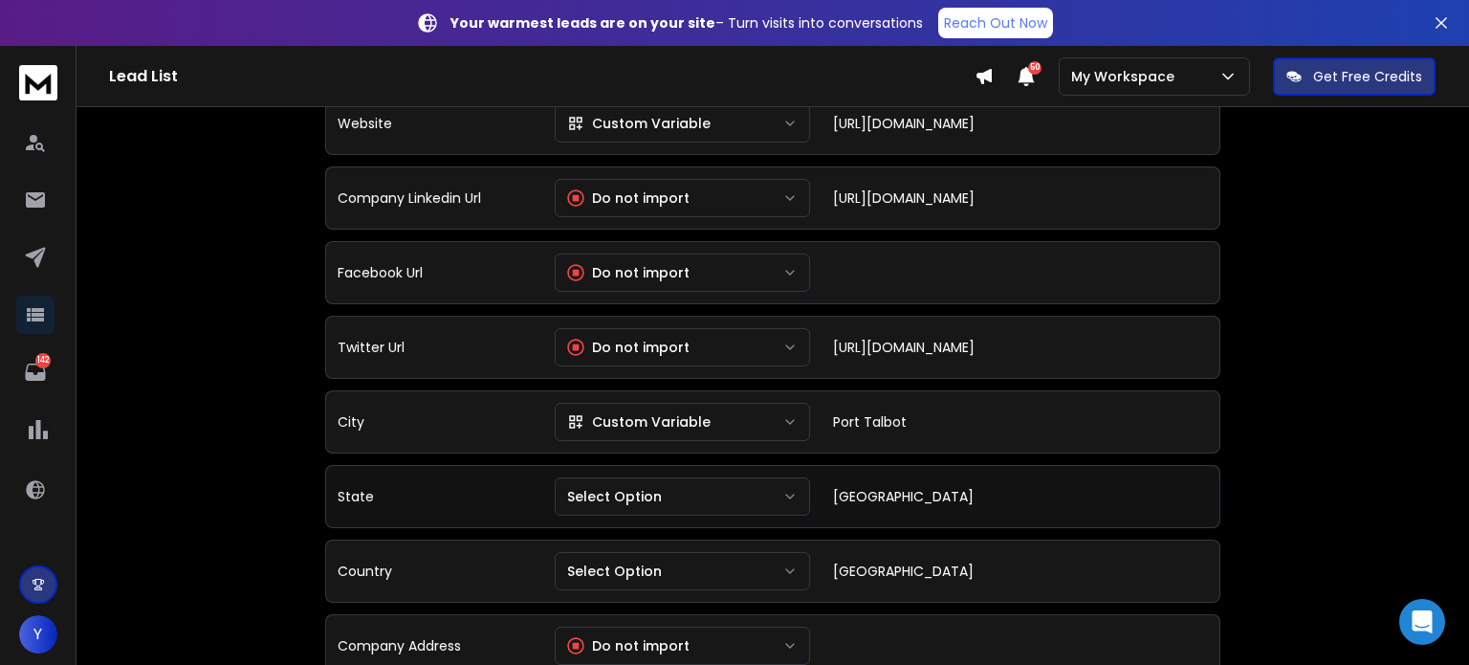
click at [672, 493] on button "Select Option" at bounding box center [683, 496] width 256 height 38
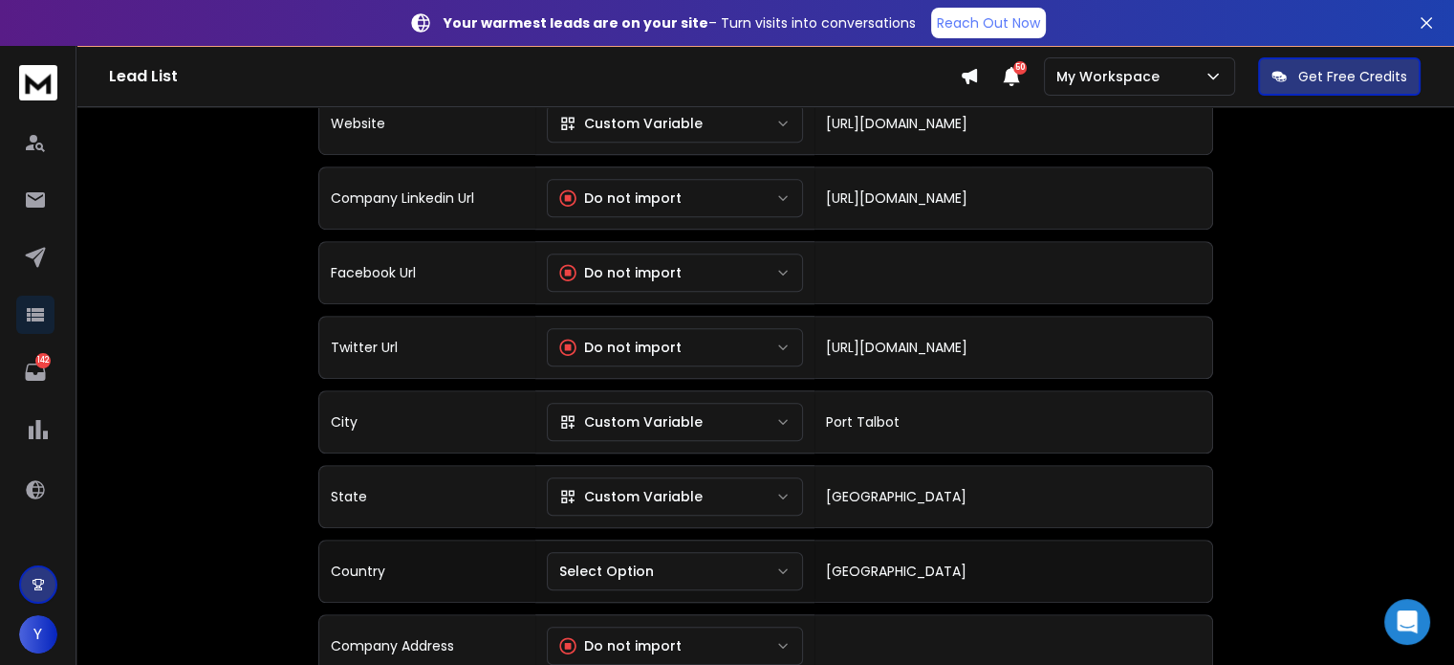
click at [665, 559] on button "Select Option" at bounding box center [675, 571] width 256 height 38
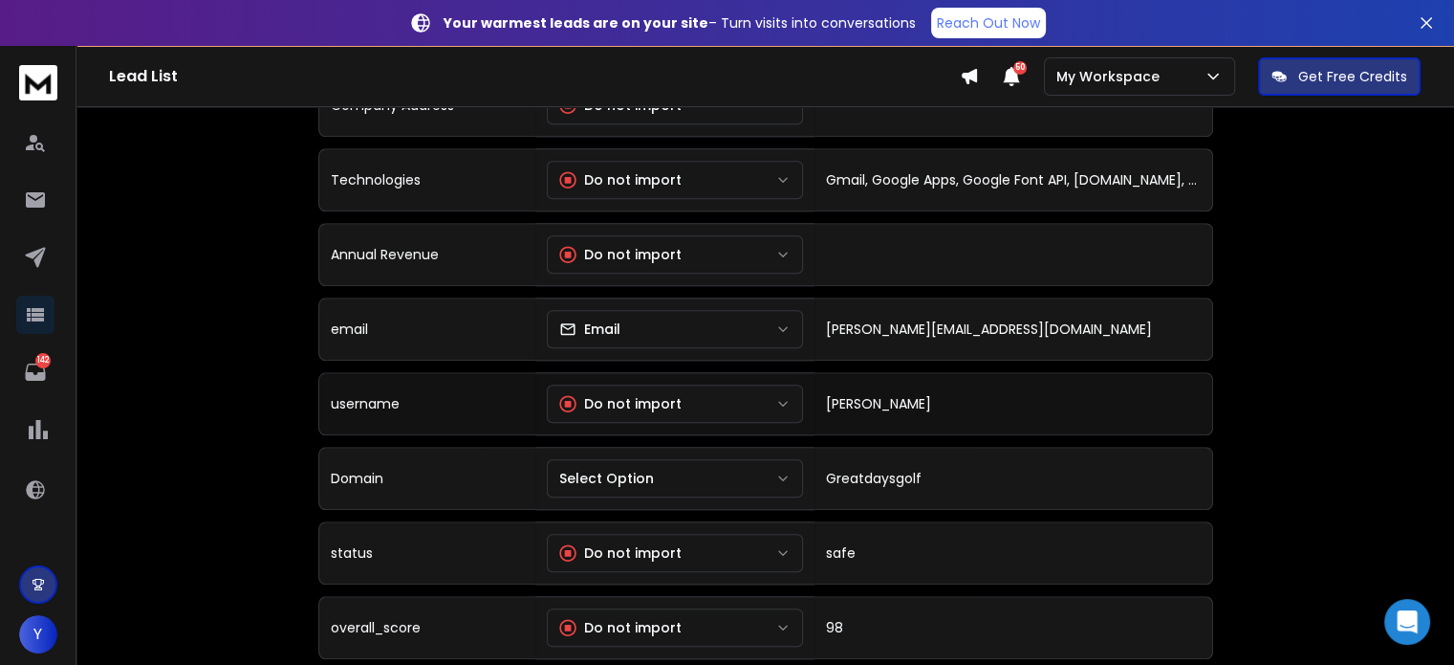
scroll to position [1817, 0]
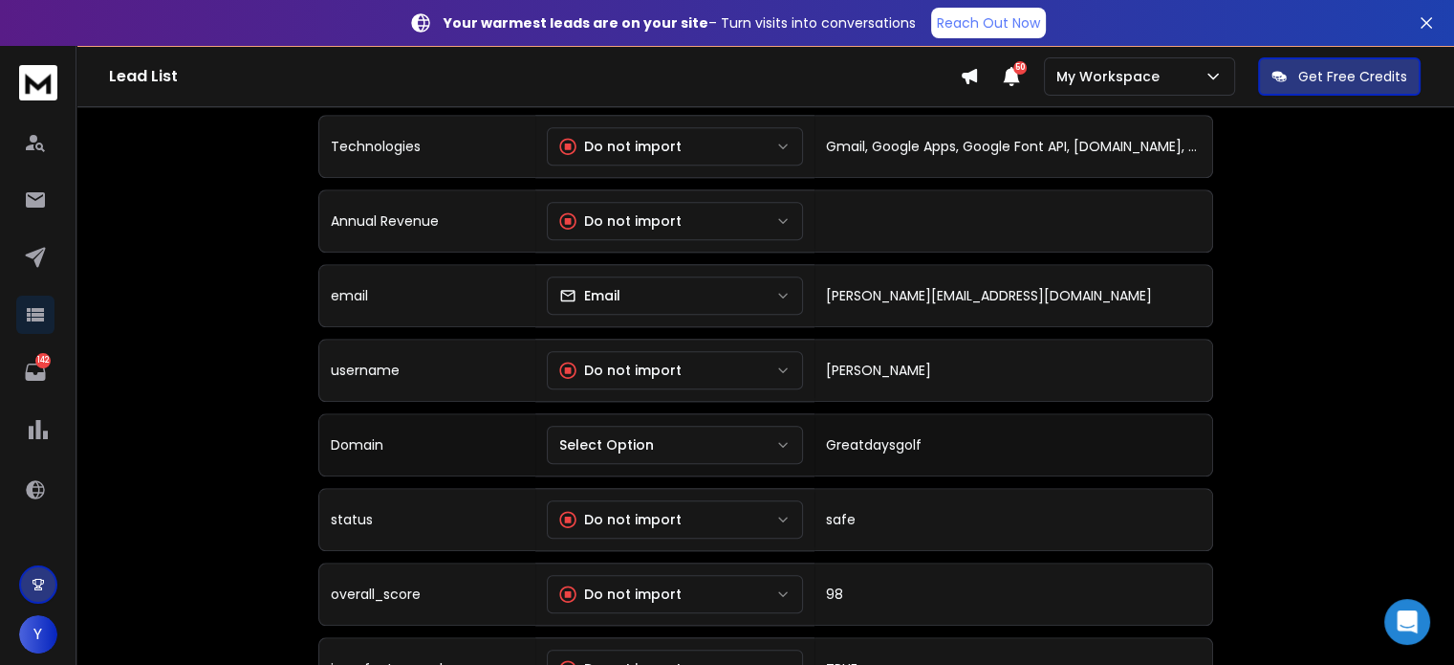
click at [691, 426] on button "Select Option" at bounding box center [675, 445] width 256 height 38
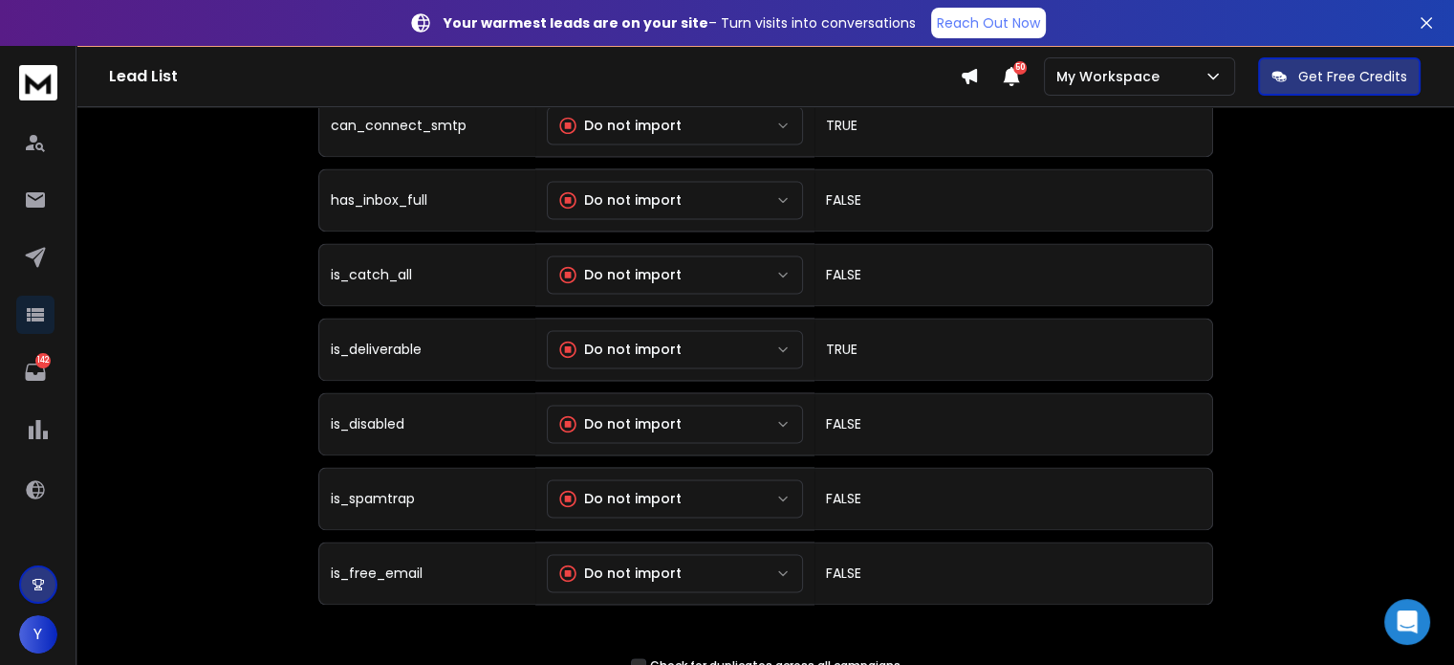
scroll to position [2972, 0]
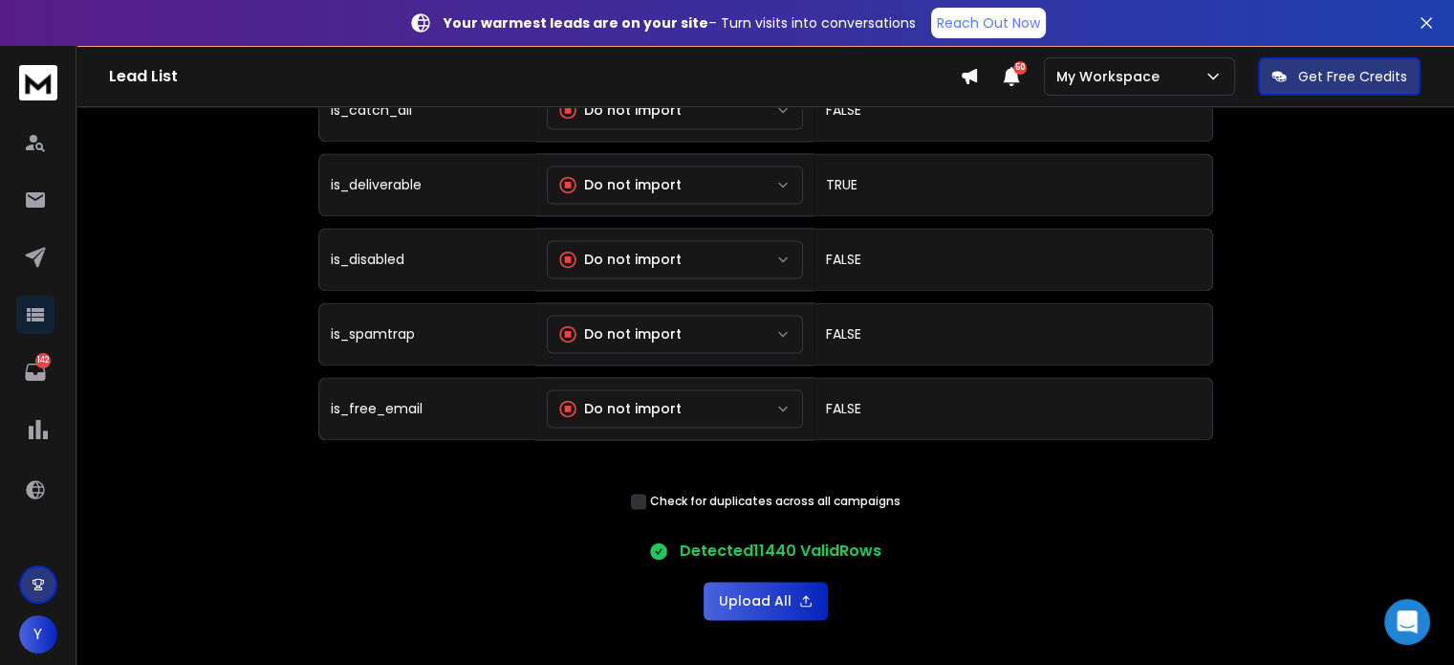
click at [766, 581] on button "Upload All" at bounding box center [766, 600] width 124 height 38
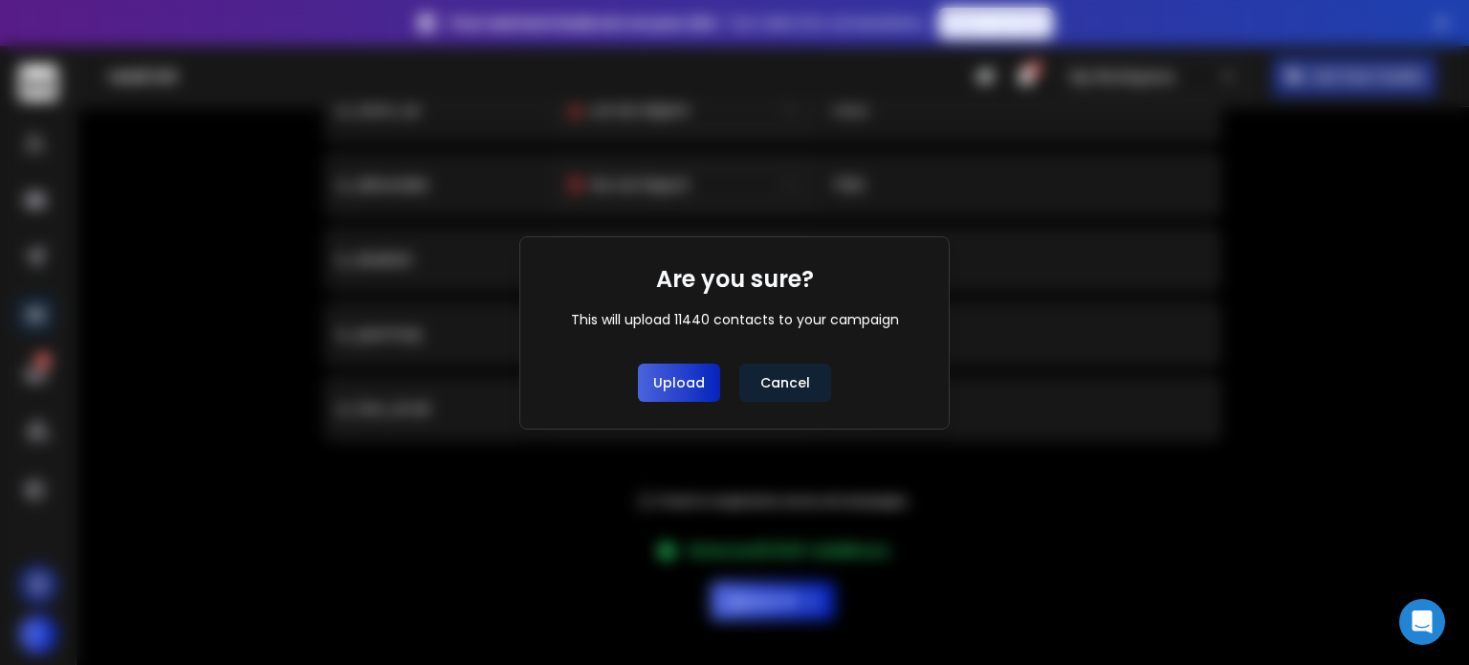
click at [680, 378] on button "Upload" at bounding box center [679, 382] width 82 height 38
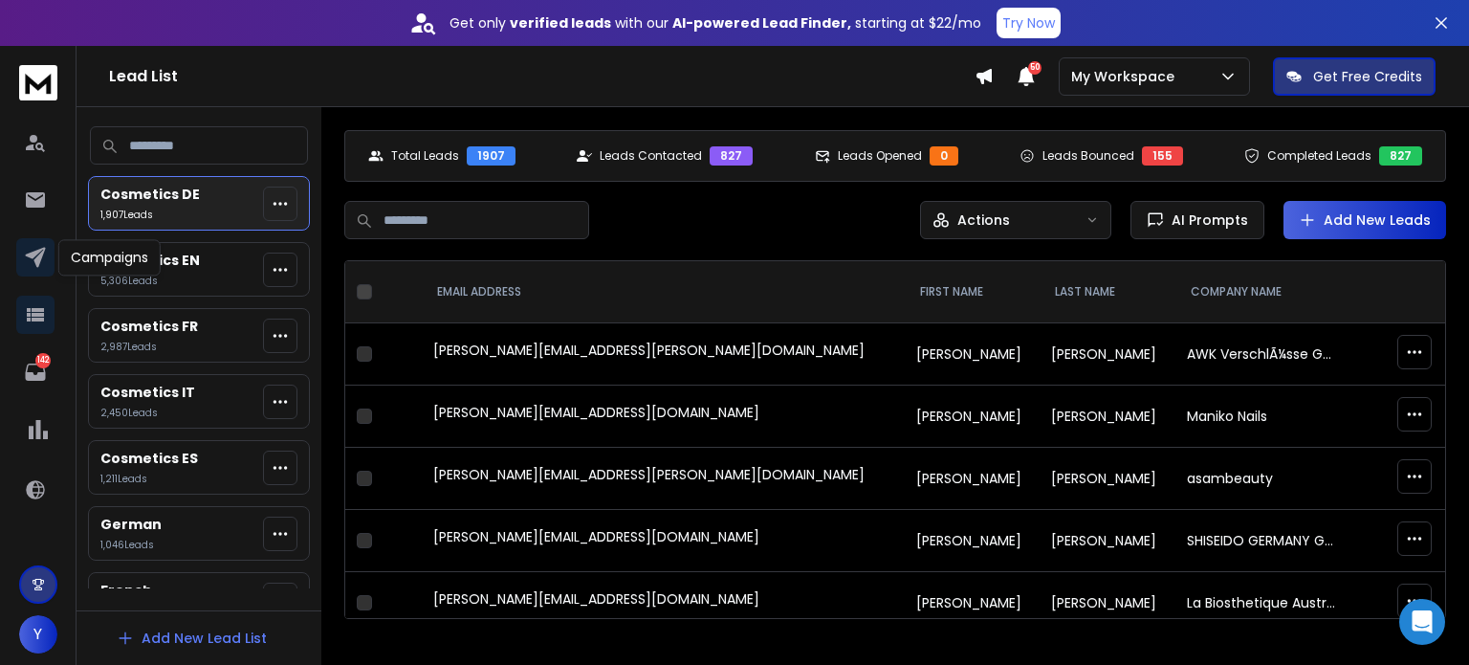
click at [34, 263] on icon at bounding box center [35, 257] width 20 height 20
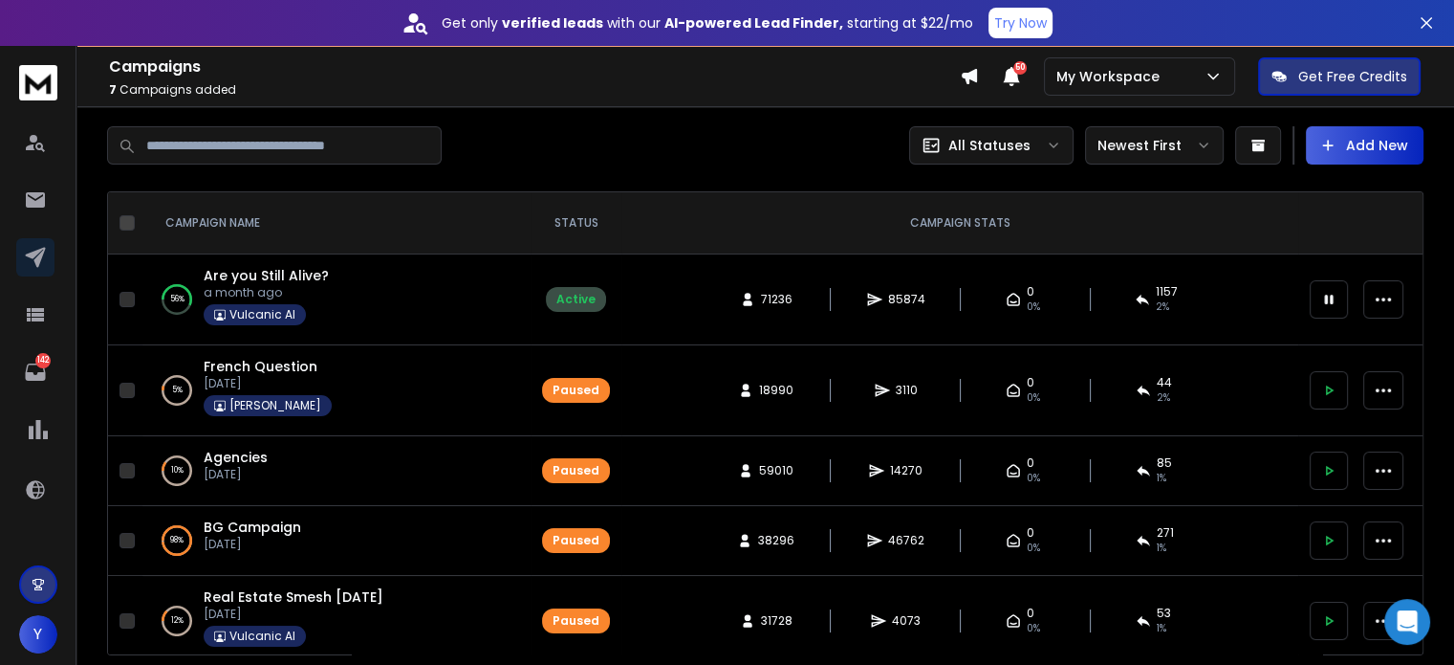
click at [763, 172] on div "Campaigns 7 Campaigns Added All Statuses Newest First Add New CAMPAIGN NAME STA…" at bounding box center [765, 390] width 1317 height 529
click at [293, 273] on span "Are you Still Alive?" at bounding box center [266, 275] width 125 height 19
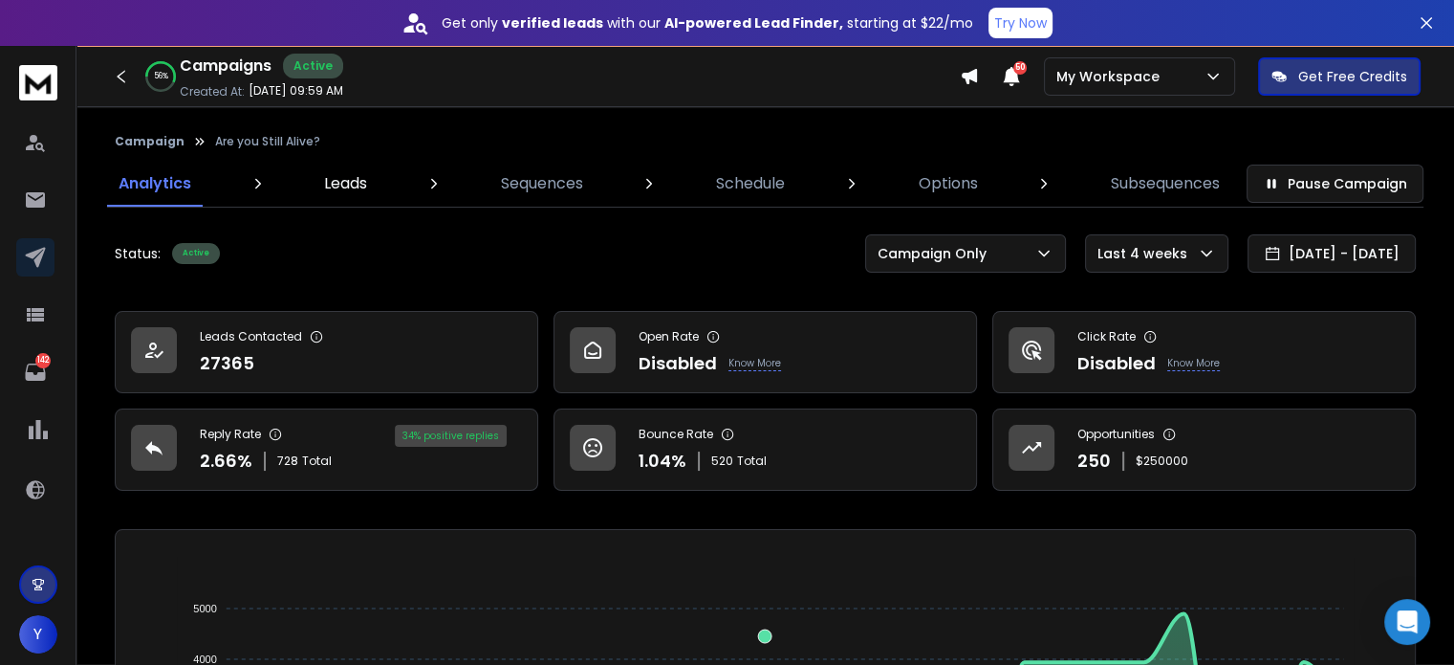
click at [348, 185] on p "Leads" at bounding box center [345, 183] width 43 height 23
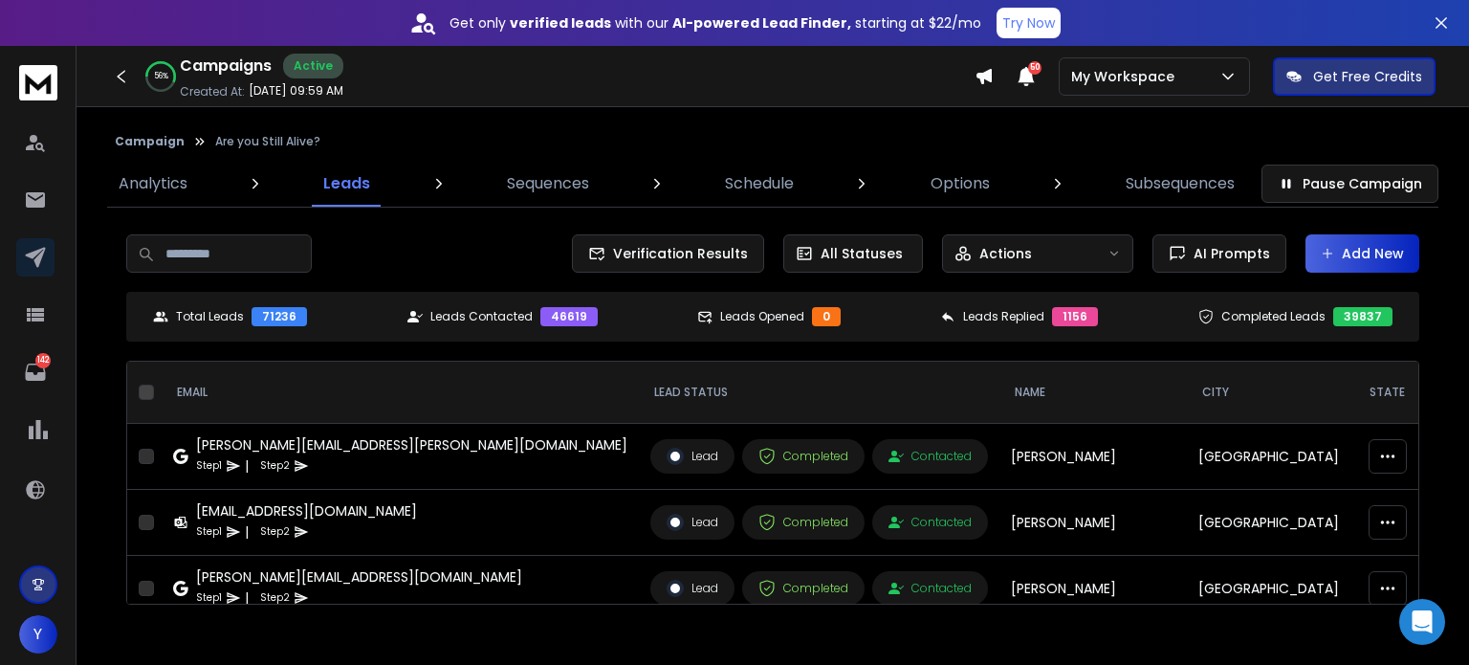
click at [1374, 261] on button "Add New" at bounding box center [1362, 253] width 114 height 38
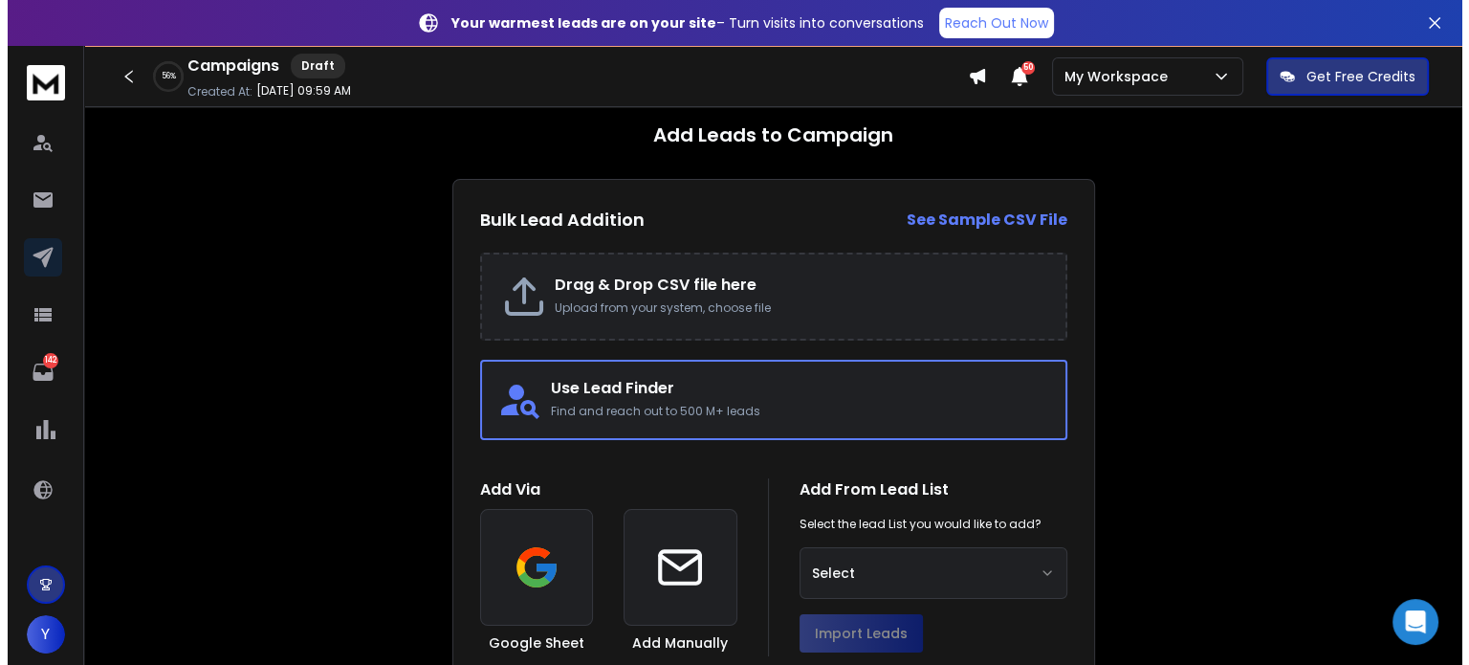
scroll to position [52, 0]
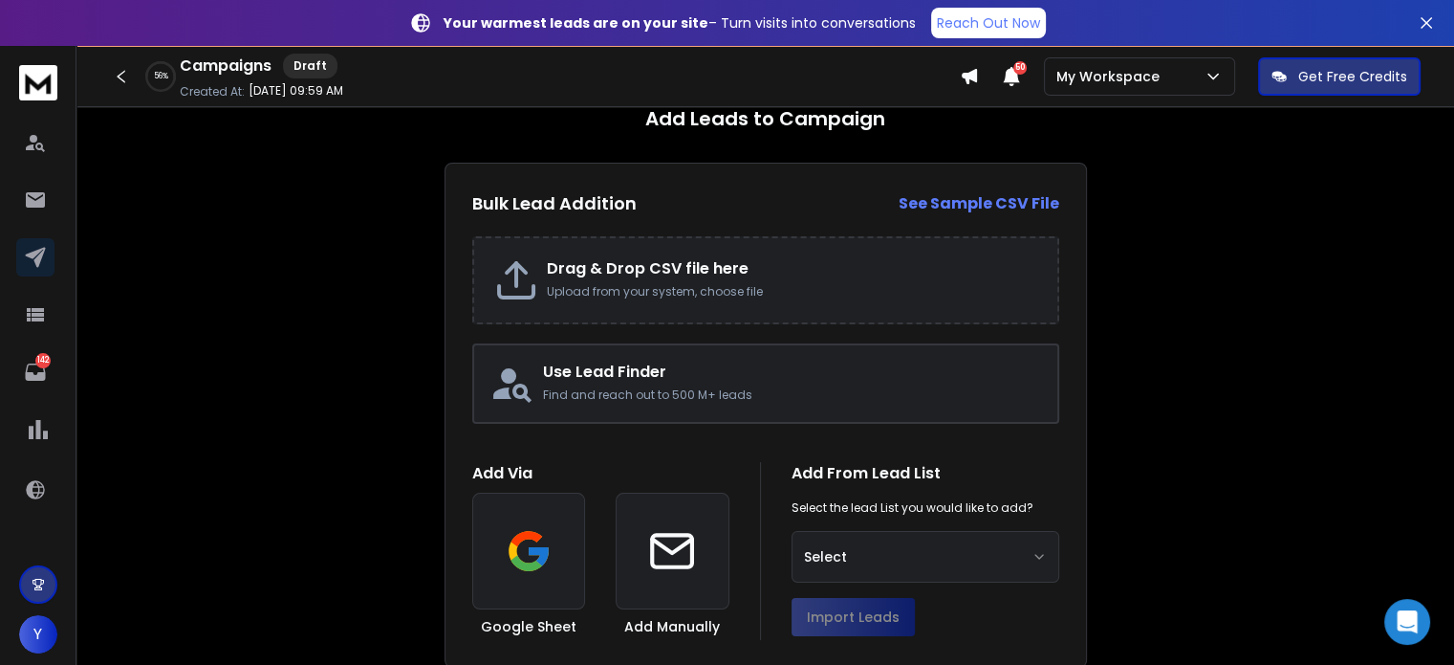
click at [968, 563] on button "Select" at bounding box center [926, 557] width 268 height 52
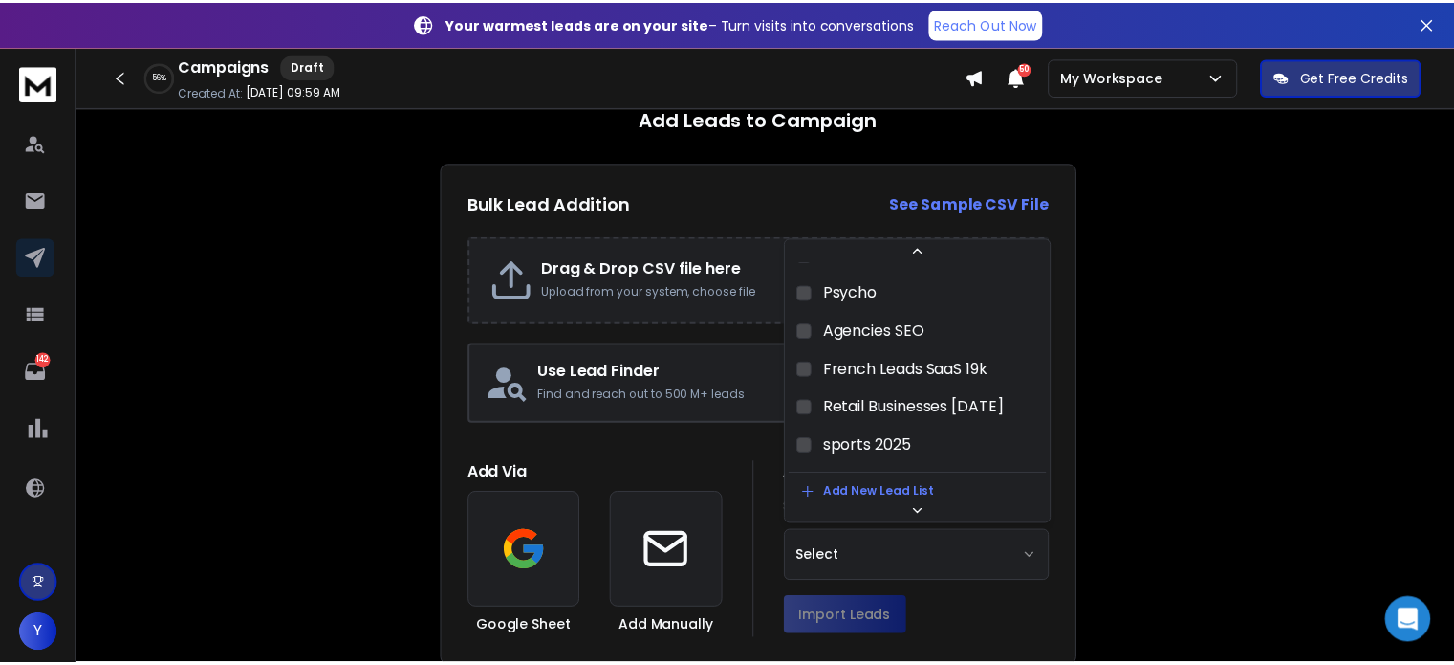
scroll to position [595, 0]
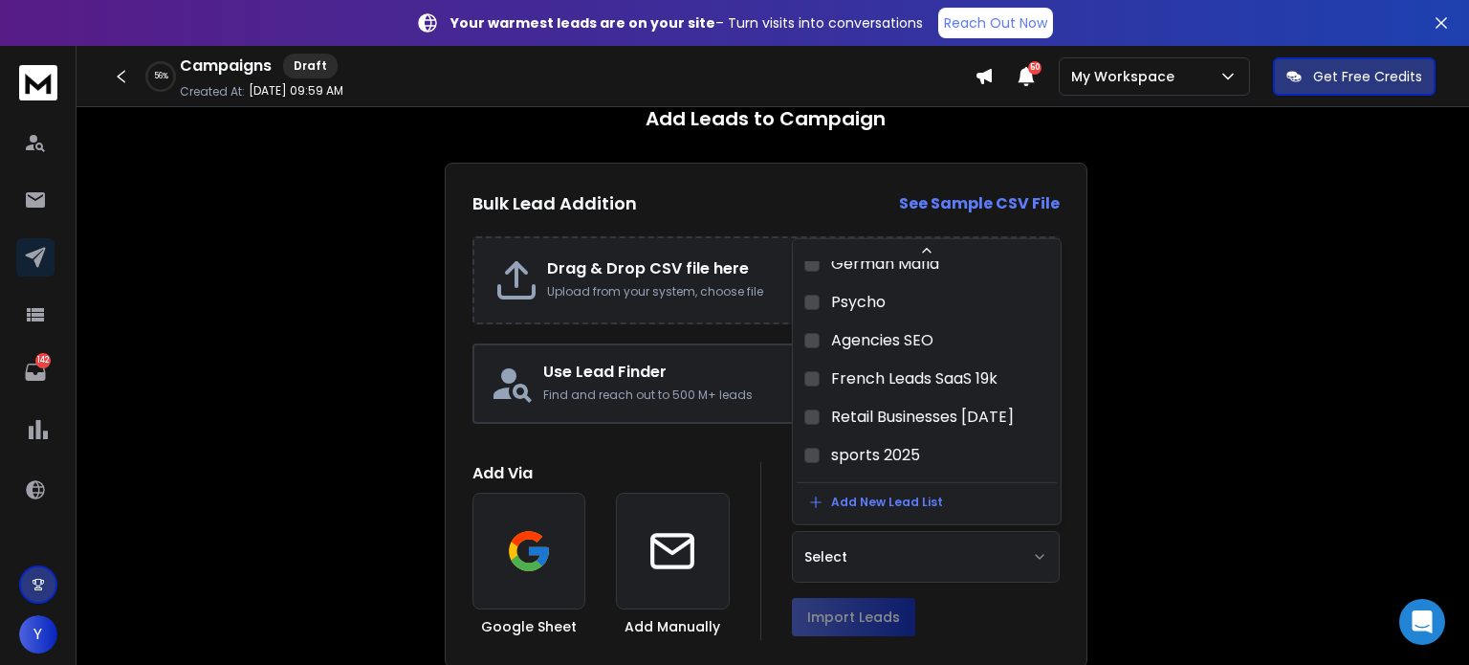
click at [815, 454] on button "button" at bounding box center [811, 455] width 15 height 15
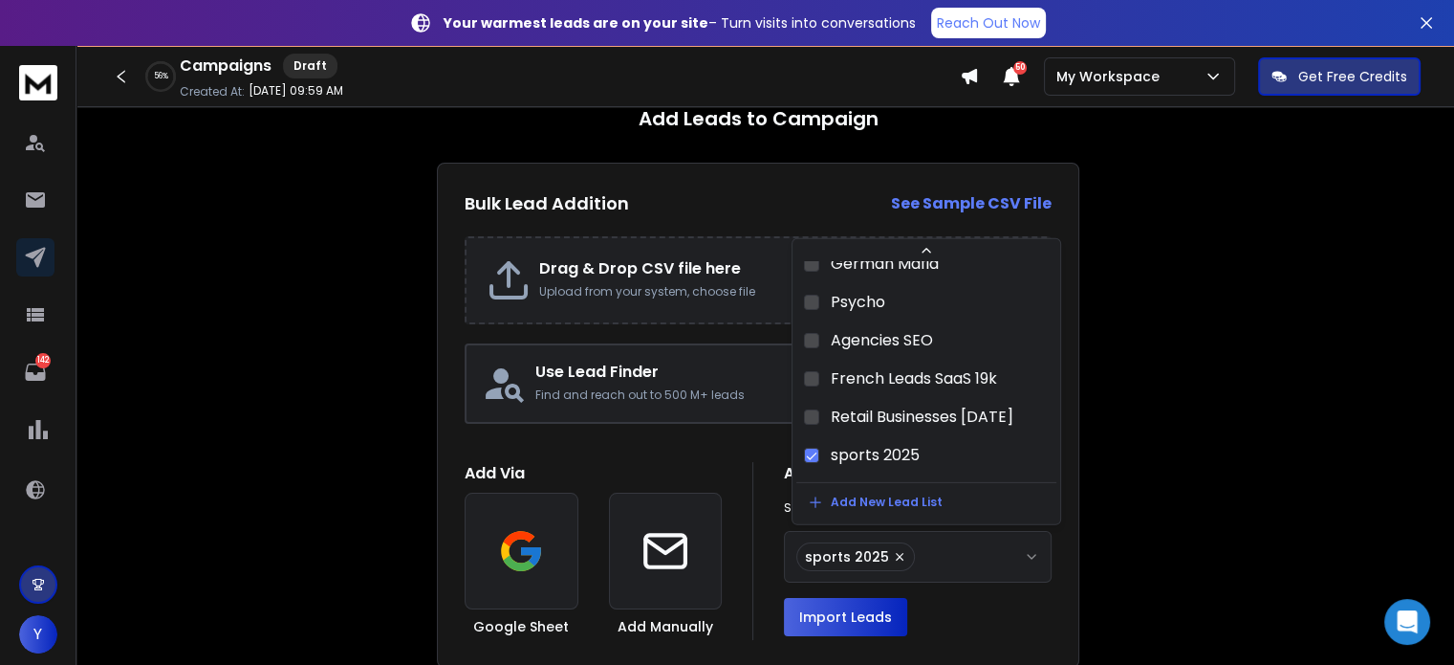
click at [1262, 459] on div "Add Leads to Campaign Bulk Lead Addition See Sample CSV File Drag & Drop CSV fi…" at bounding box center [720, 330] width 1440 height 673
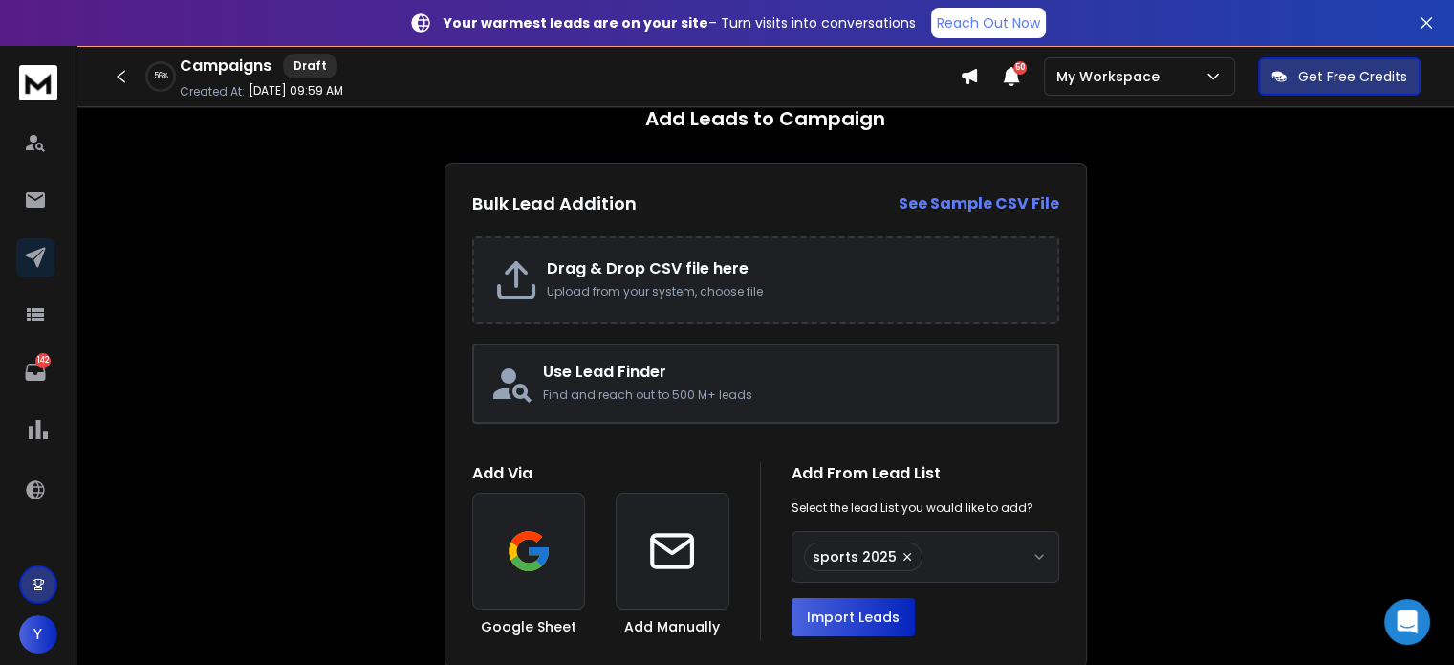
click at [851, 617] on button "Import Leads" at bounding box center [853, 617] width 123 height 38
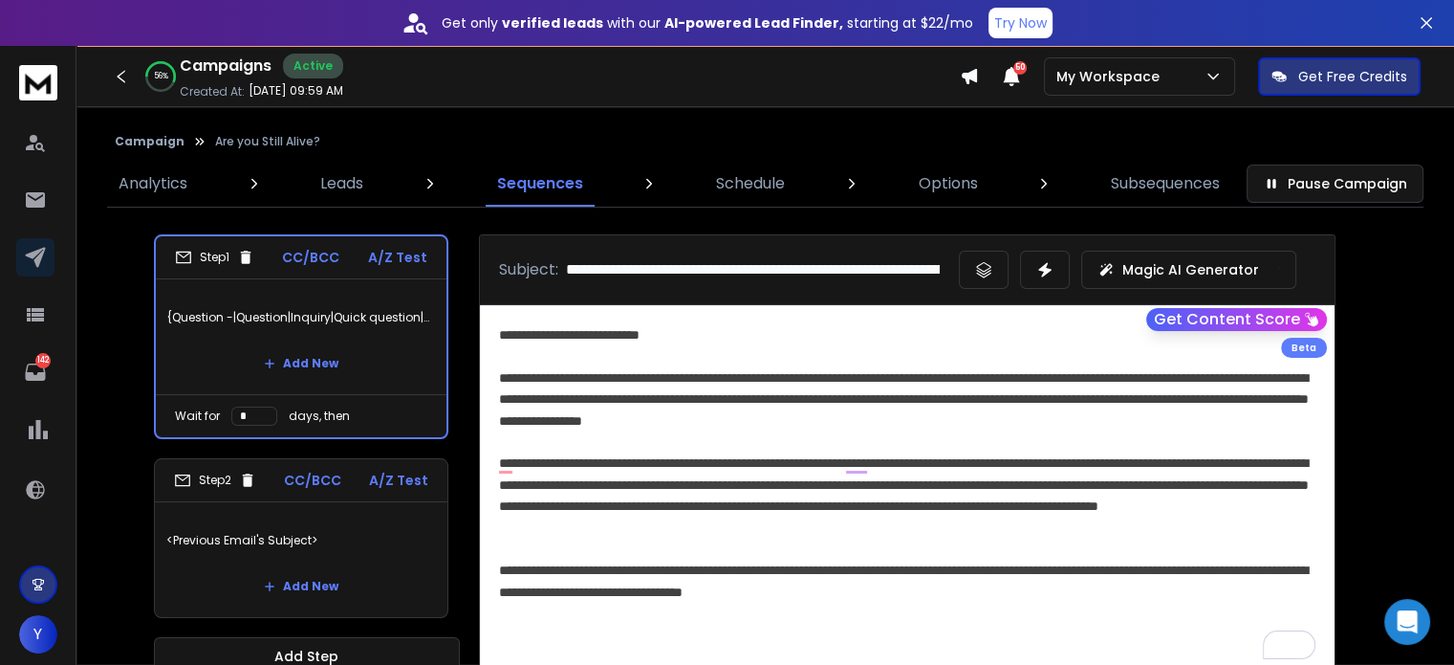
click at [36, 253] on icon at bounding box center [35, 257] width 20 height 20
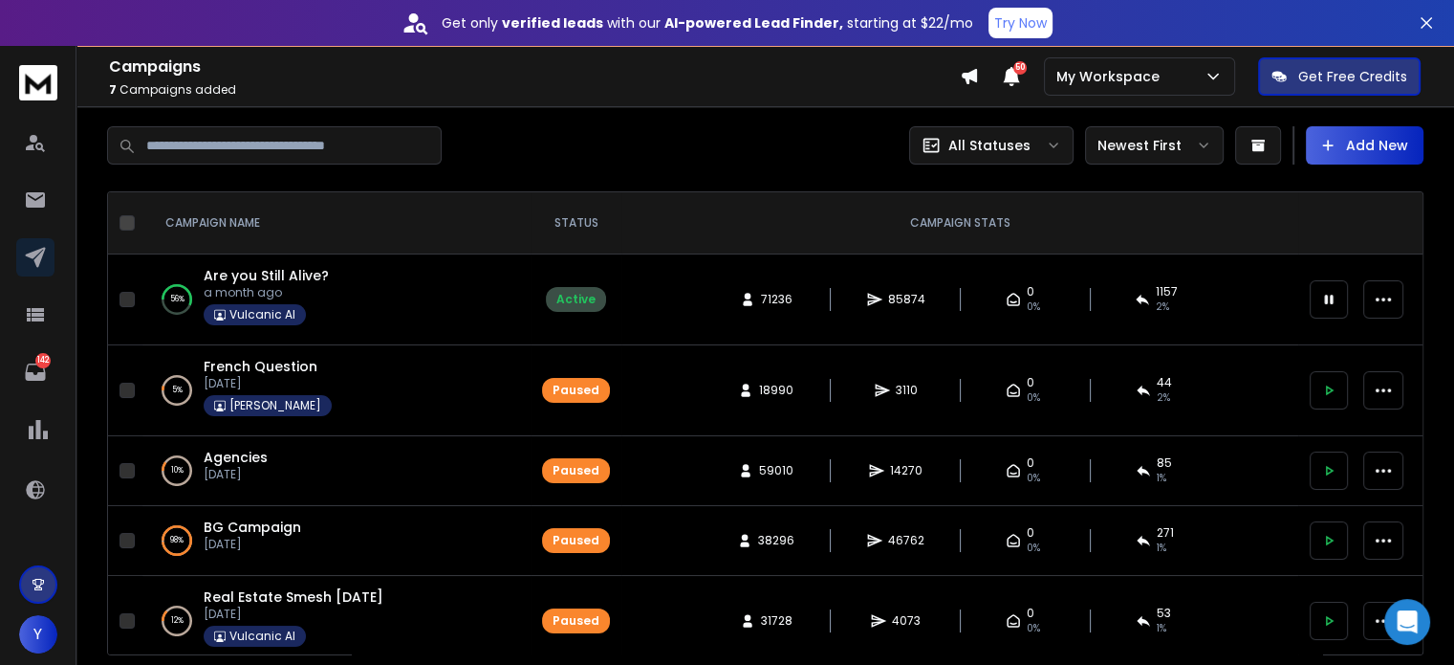
click at [288, 266] on span "Are you Still Alive?" at bounding box center [266, 275] width 125 height 19
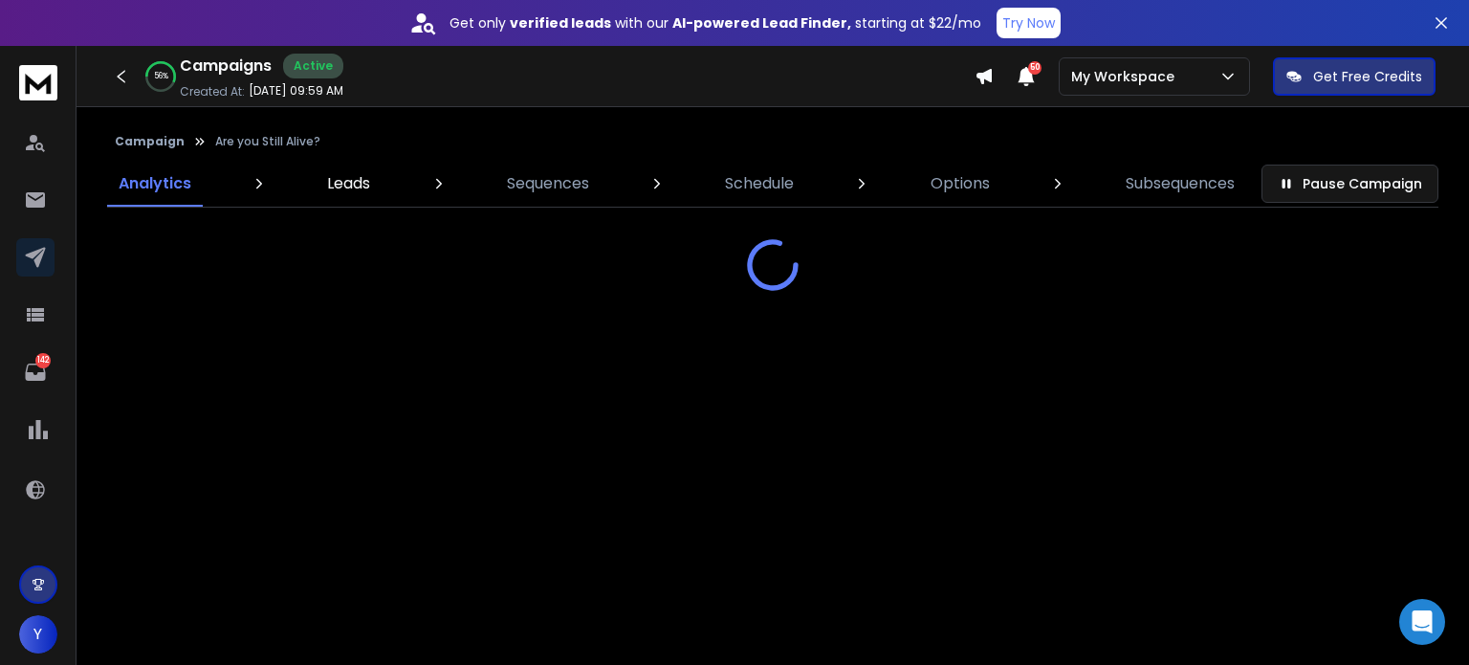
click at [353, 185] on p "Leads" at bounding box center [348, 183] width 43 height 23
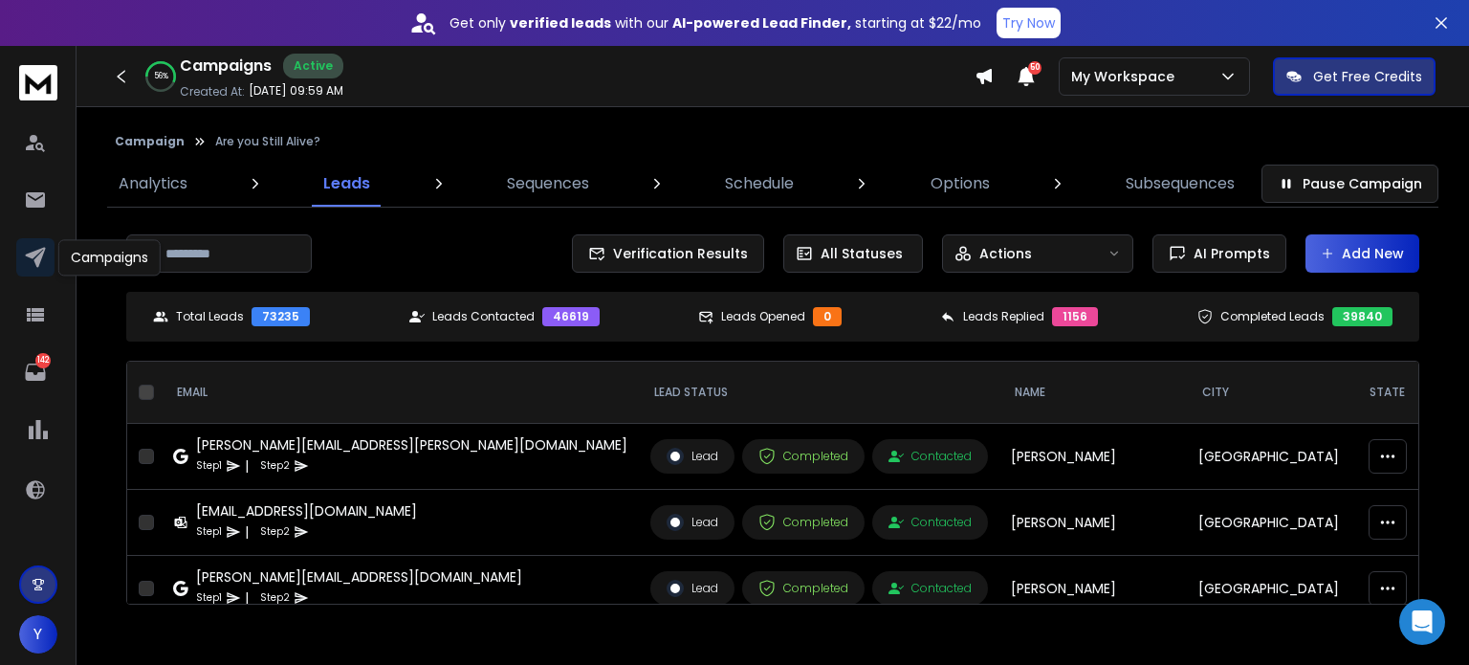
click at [45, 253] on icon at bounding box center [35, 257] width 23 height 23
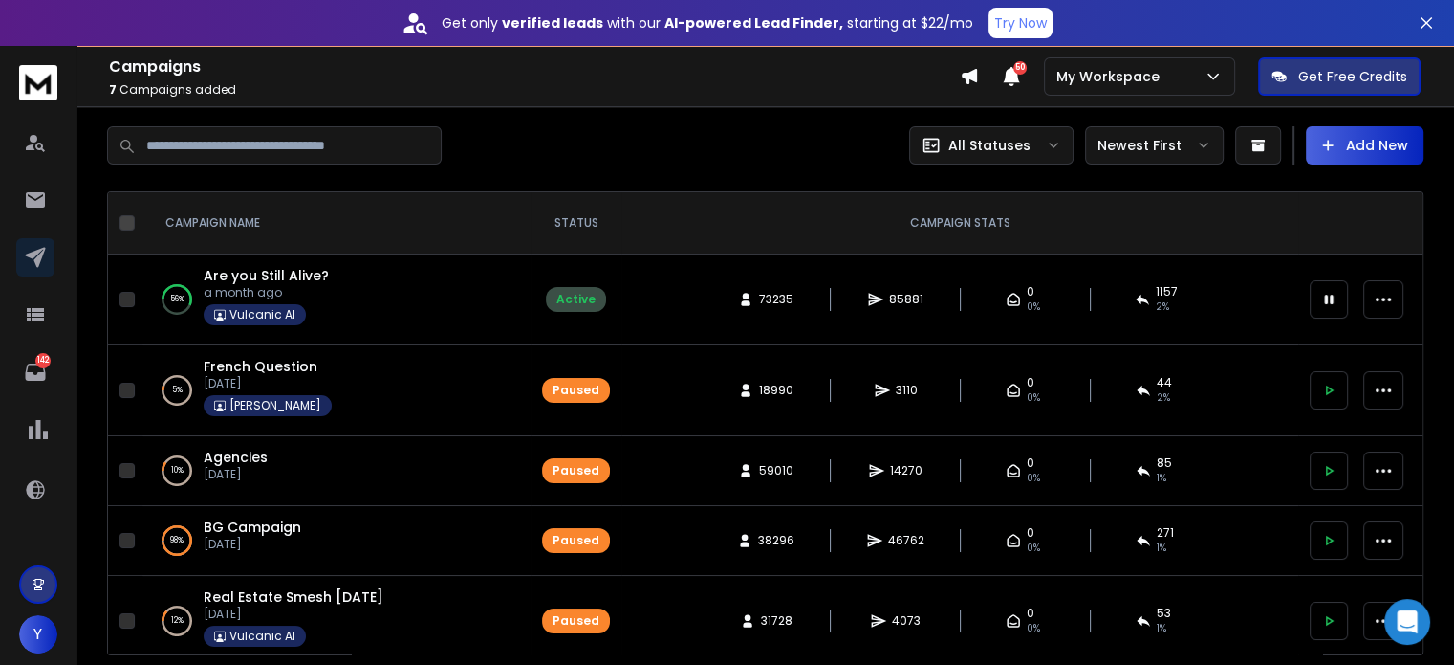
click at [688, 141] on div at bounding box center [436, 145] width 659 height 38
click at [600, 186] on div "Campaigns 7 Campaigns Added All Statuses Newest First Add New CAMPAIGN NAME STA…" at bounding box center [765, 390] width 1317 height 529
